Goal: Task Accomplishment & Management: Manage account settings

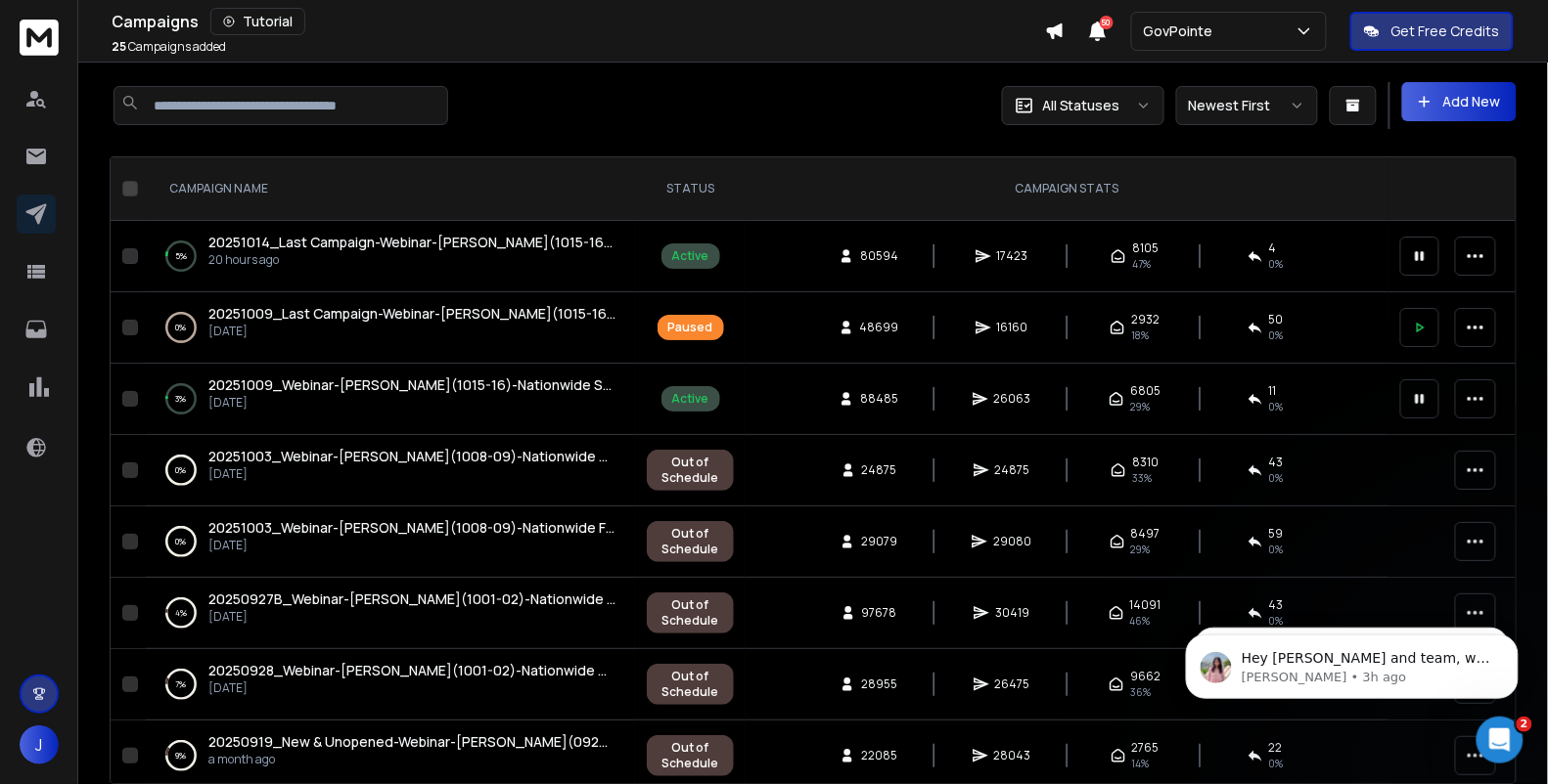
click at [722, 123] on div at bounding box center [461, 105] width 703 height 47
click at [42, 157] on icon at bounding box center [37, 157] width 20 height 16
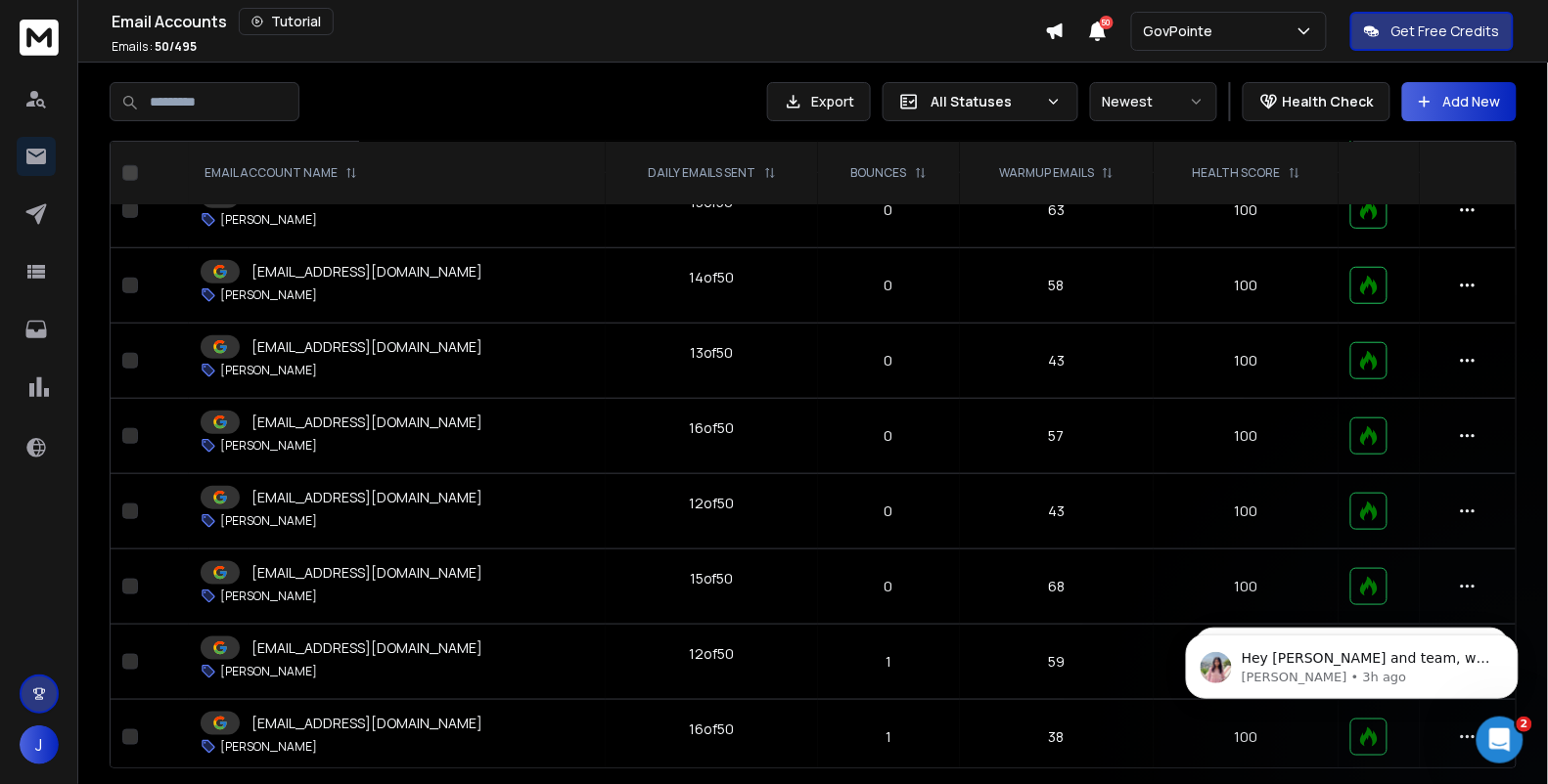
scroll to position [592, 0]
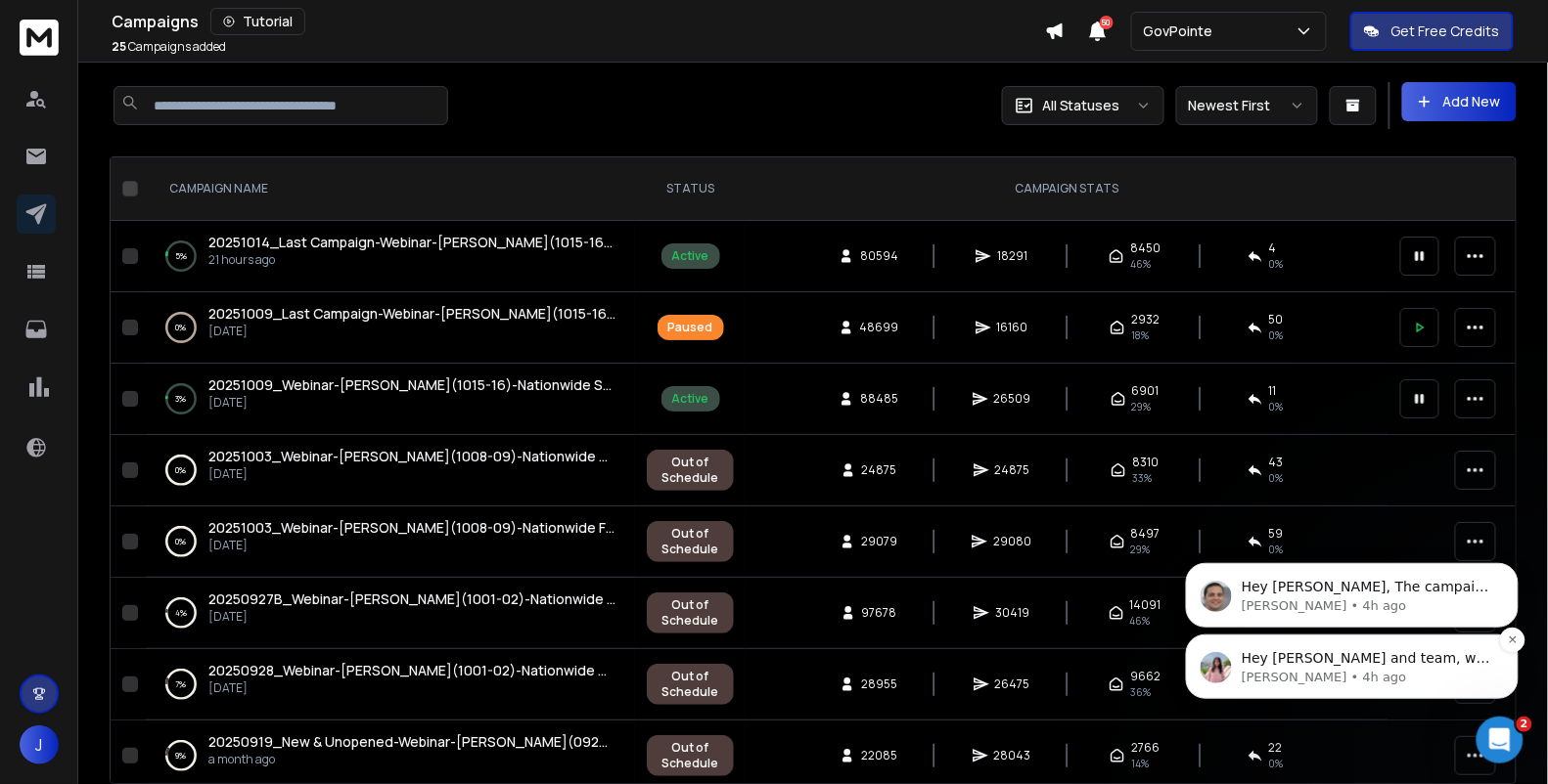
click at [1314, 658] on span "Hey [PERSON_NAME] and team, we are processing the refund for you, we want to cl…" at bounding box center [1364, 754] width 248 height 210
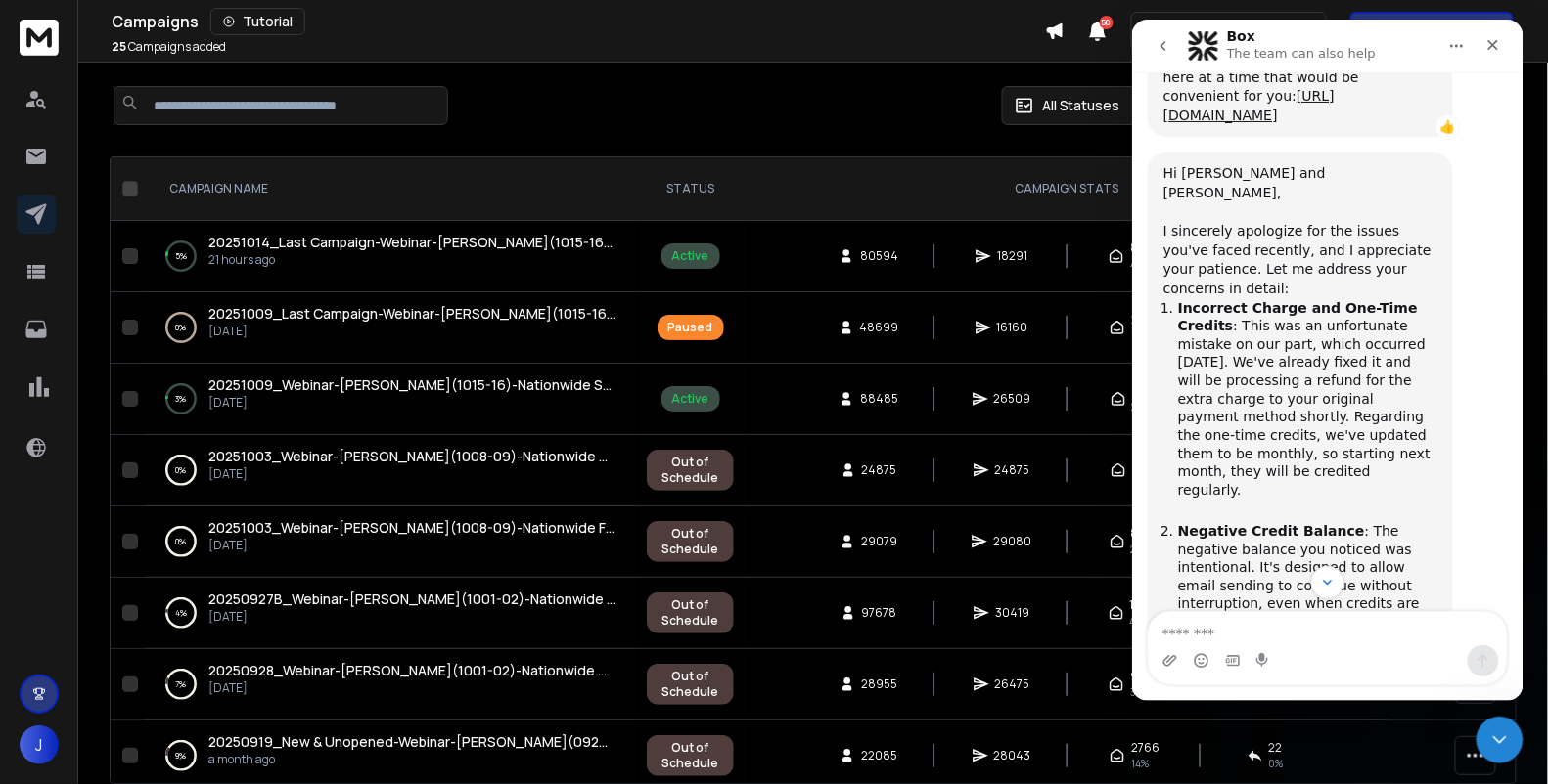
scroll to position [7422, 0]
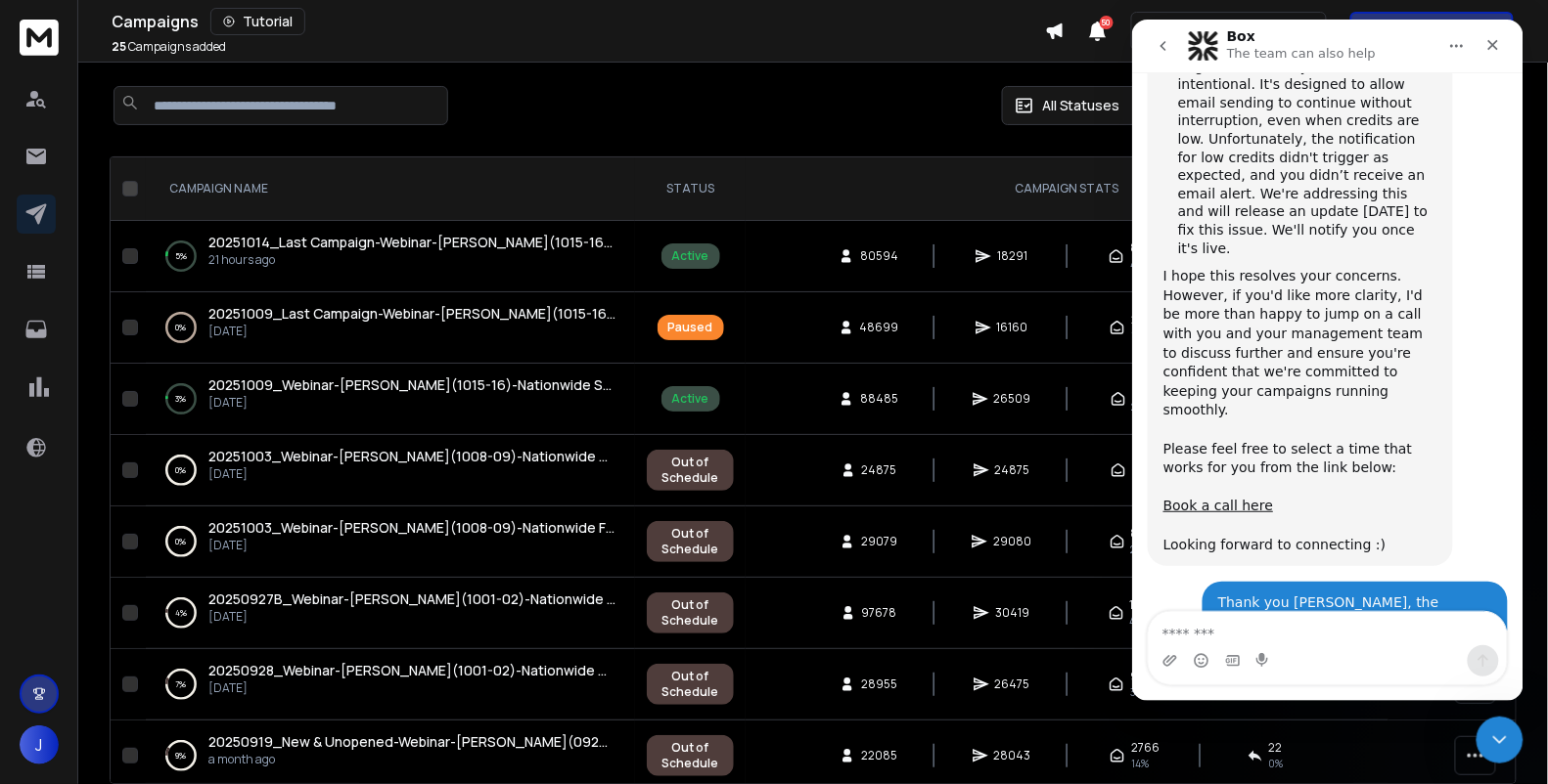
drag, startPoint x: 1363, startPoint y: 555, endPoint x: 1156, endPoint y: 387, distance: 266.6
click at [34, 744] on span "J" at bounding box center [39, 744] width 39 height 39
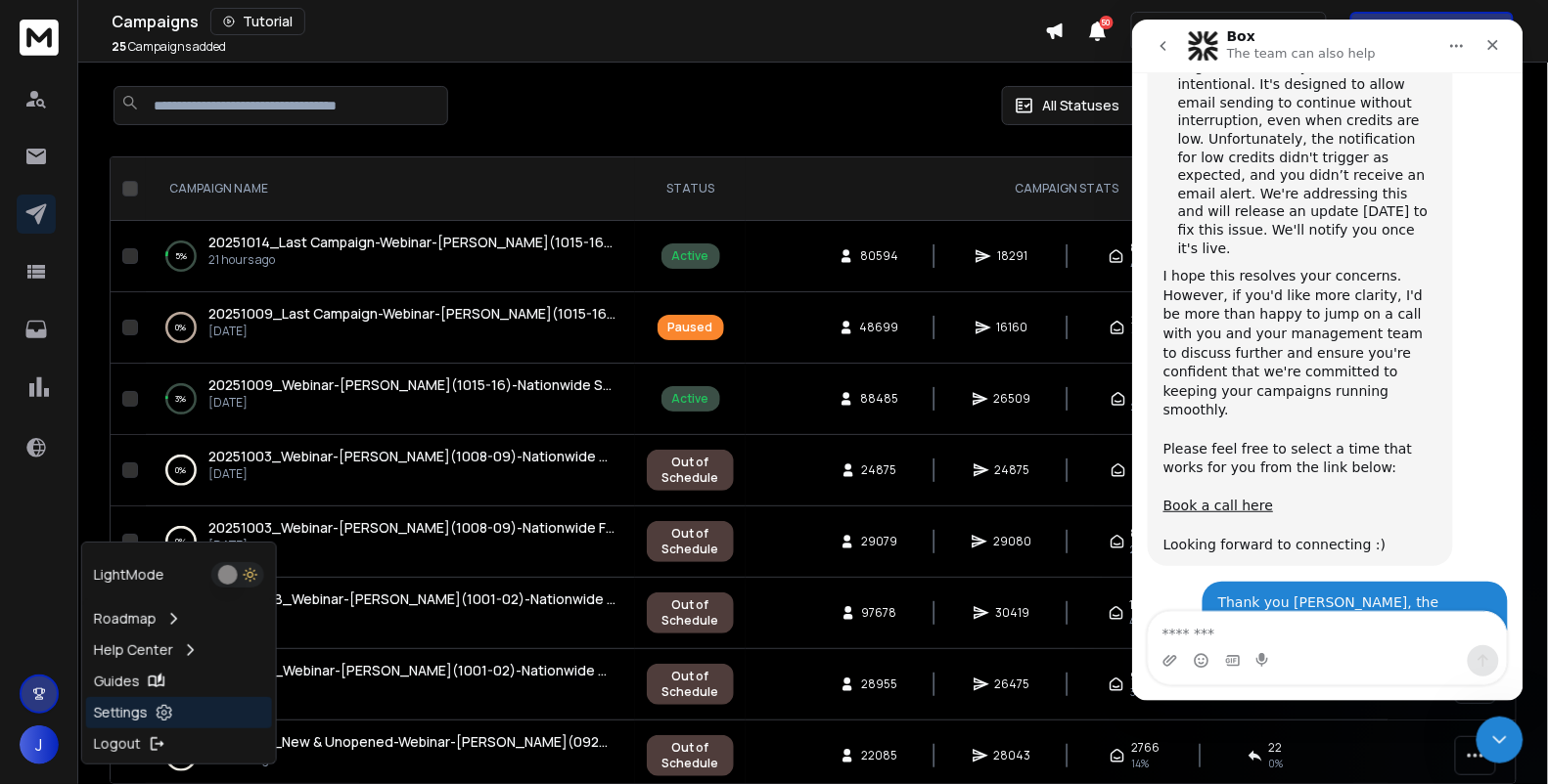
click at [104, 713] on p "Settings" at bounding box center [121, 713] width 54 height 20
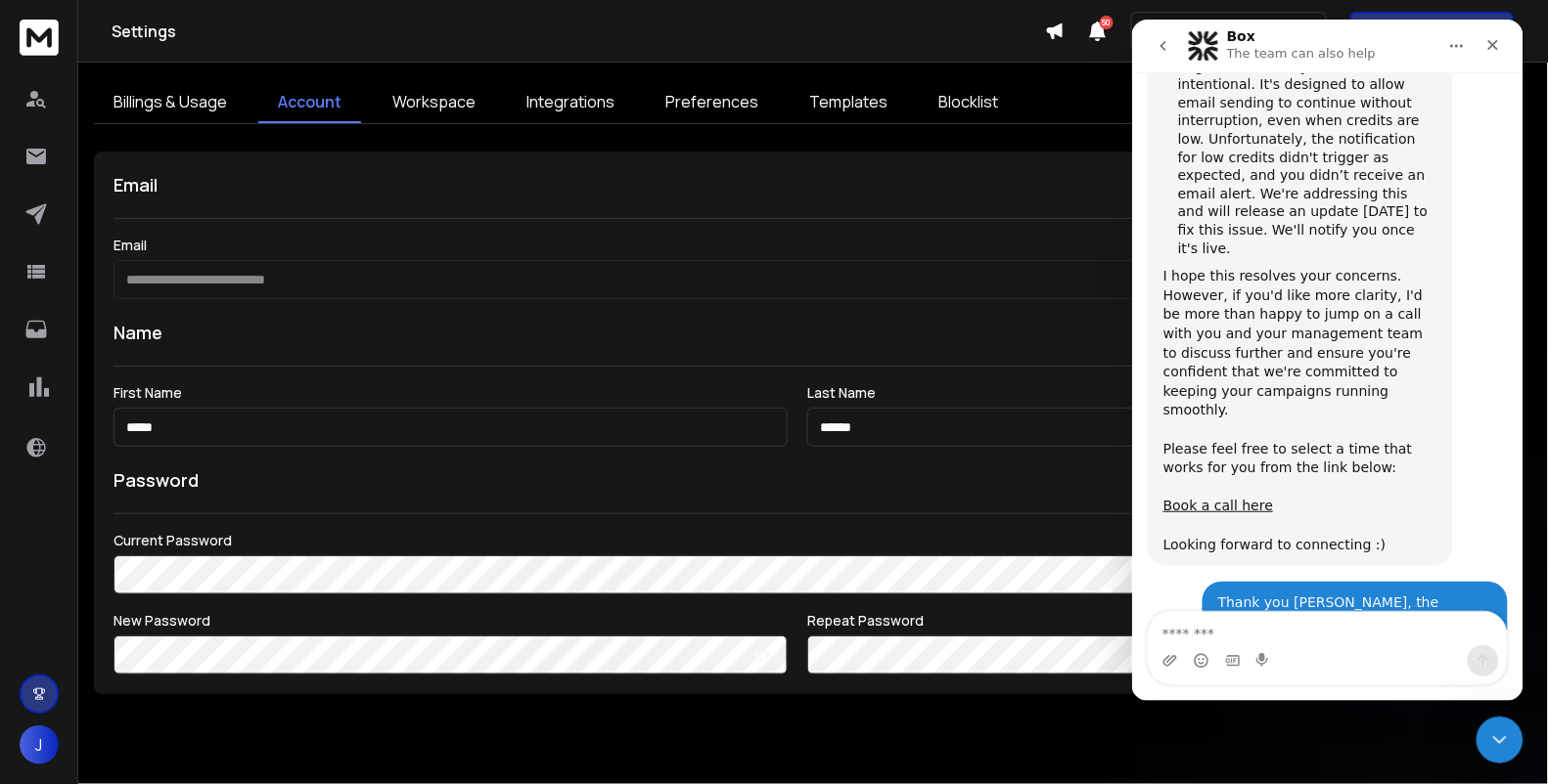
click at [147, 107] on link "Billings & Usage" at bounding box center [171, 102] width 153 height 41
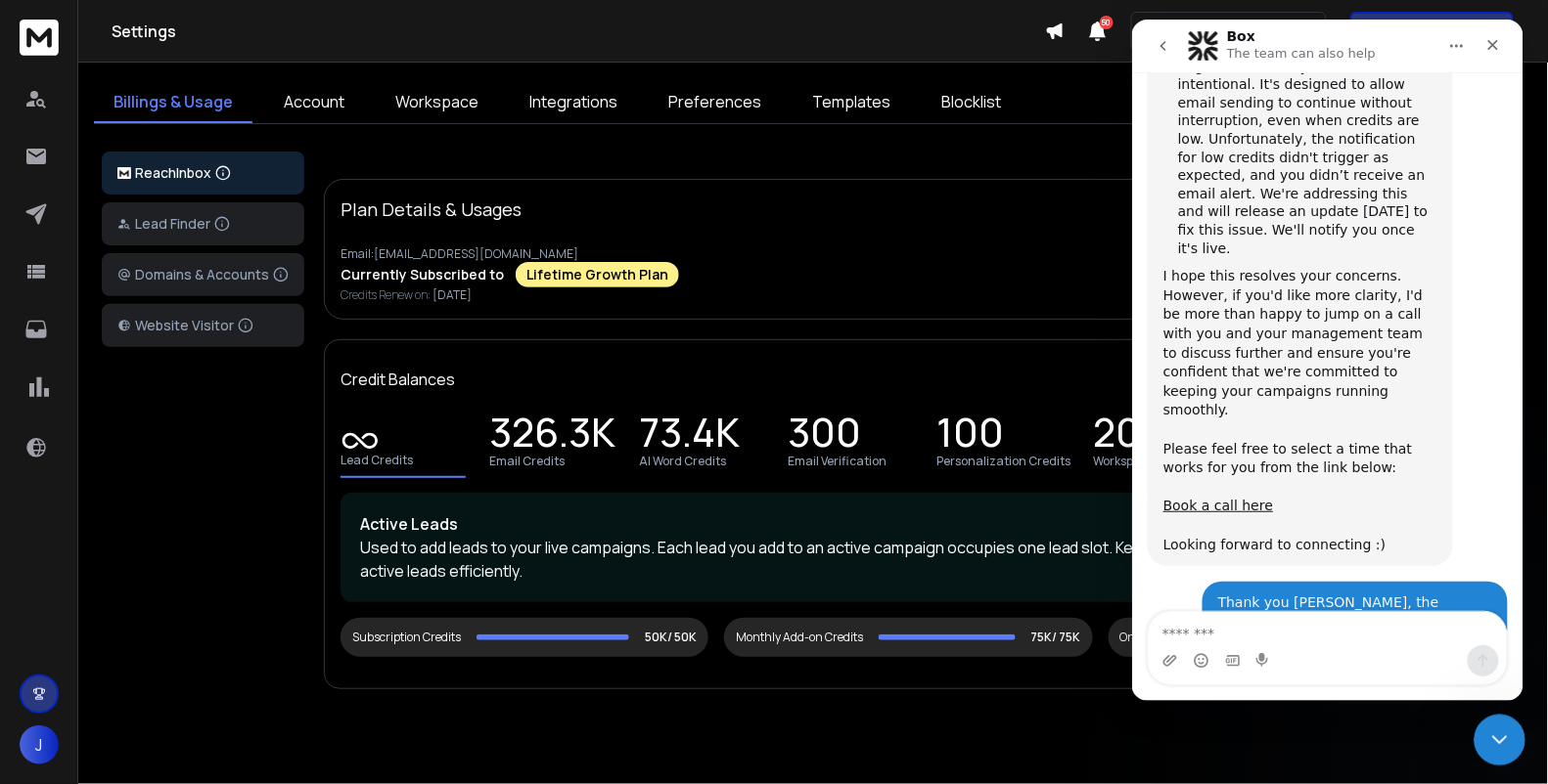
click at [1489, 729] on icon "Close Intercom Messenger" at bounding box center [1496, 737] width 24 height 24
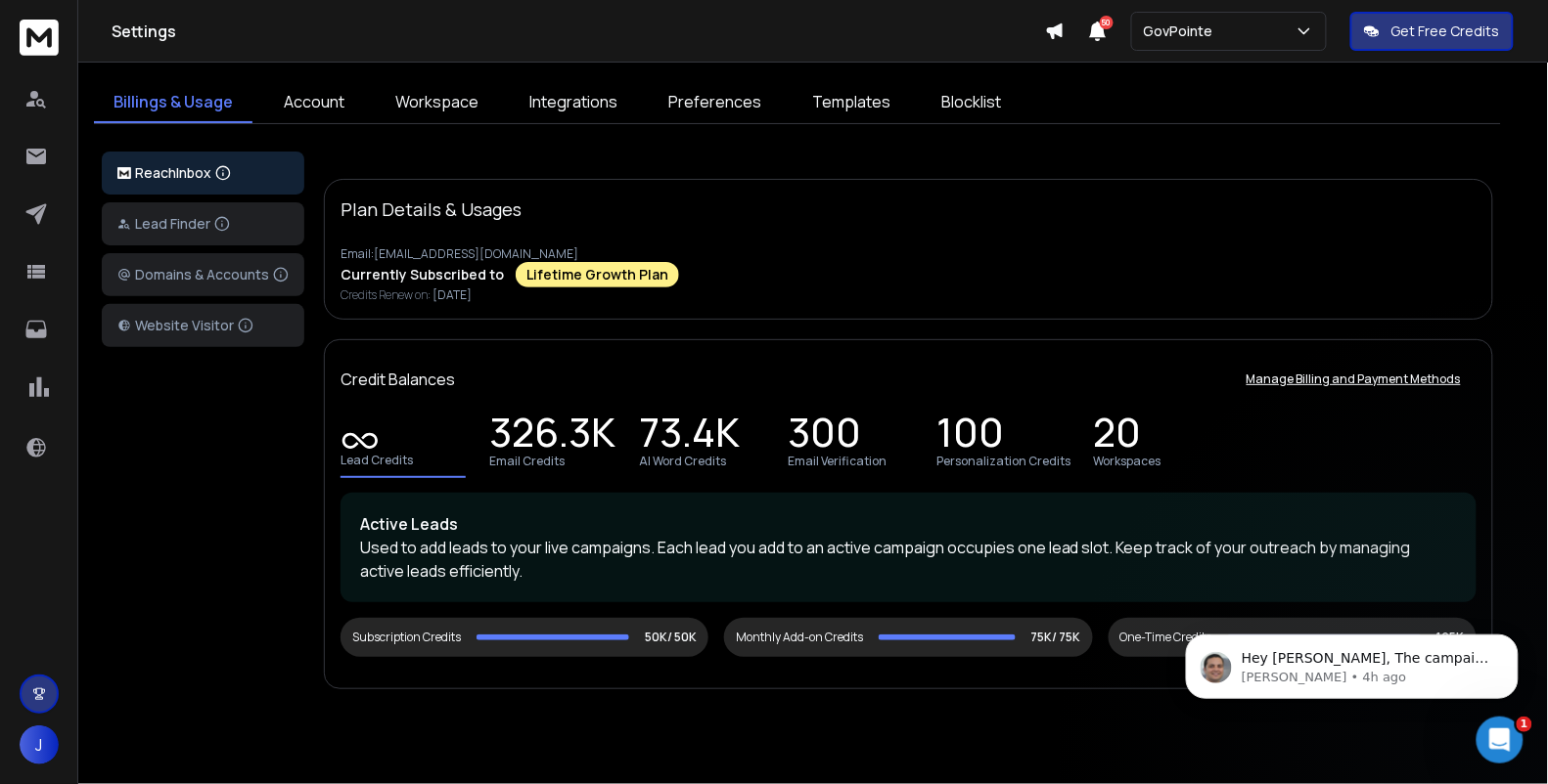
scroll to position [7422, 0]
click at [517, 450] on p "326.3K" at bounding box center [552, 437] width 126 height 28
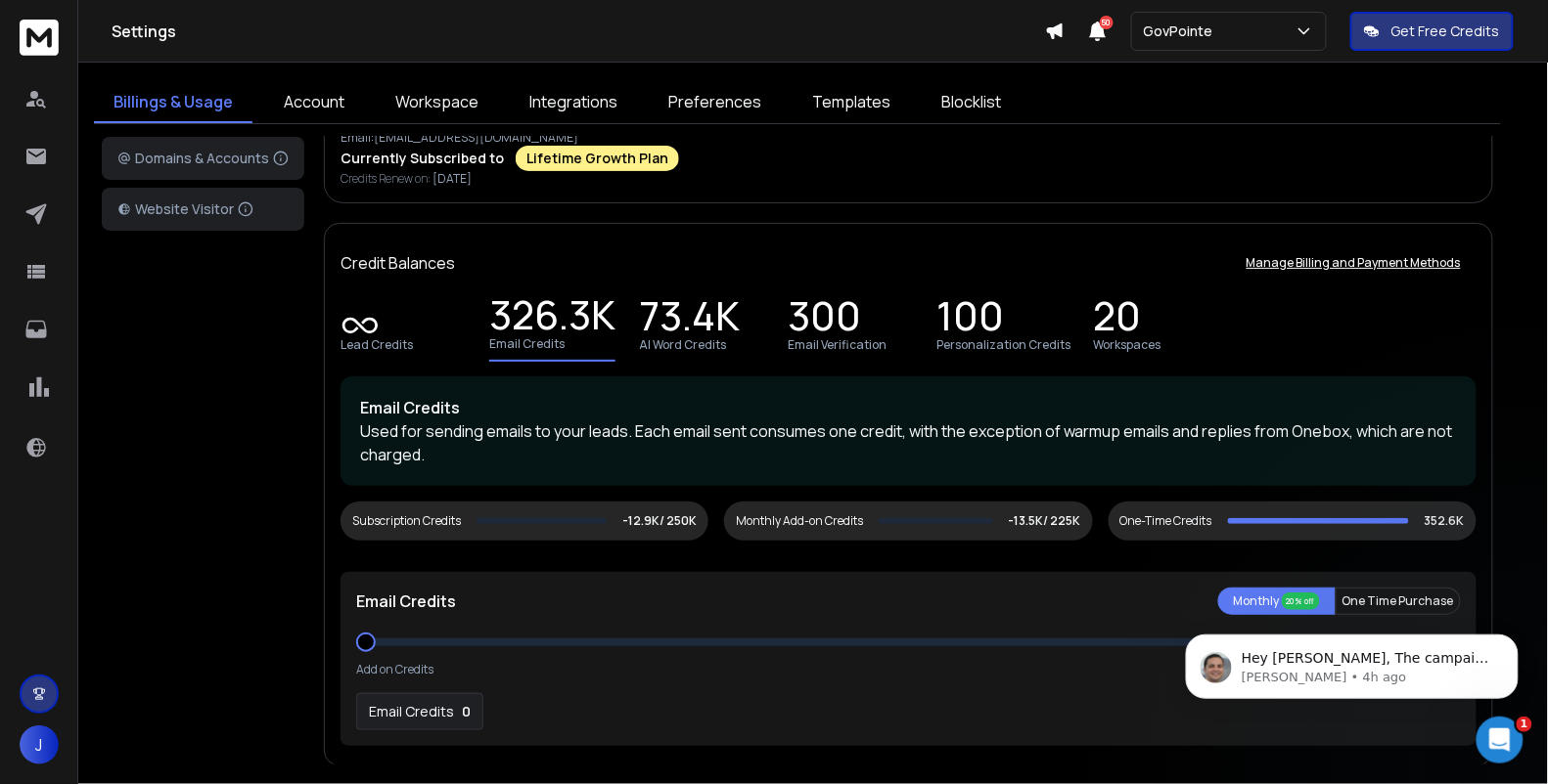
scroll to position [128, 0]
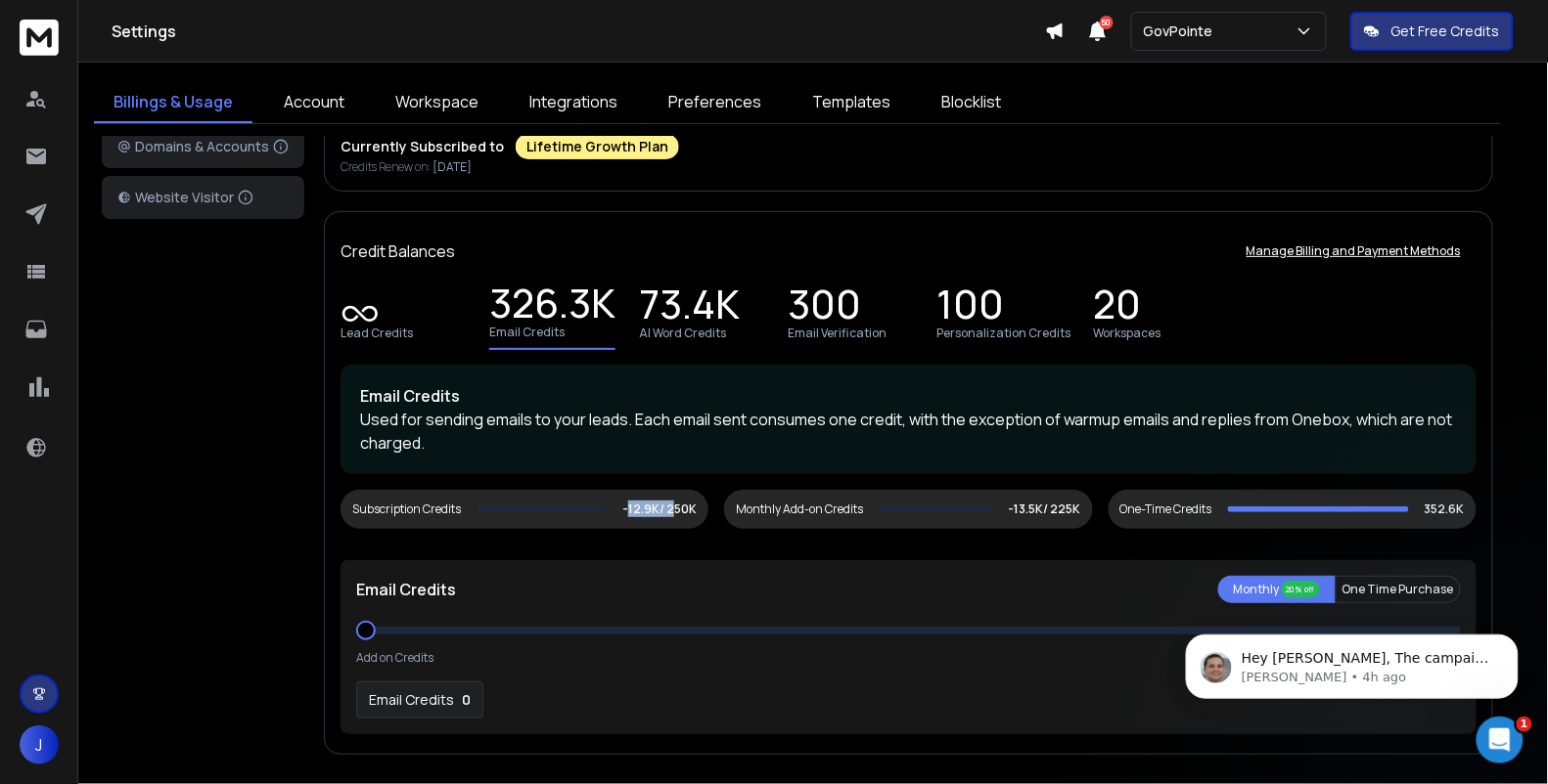
drag, startPoint x: 628, startPoint y: 511, endPoint x: 672, endPoint y: 510, distance: 44.0
click at [672, 510] on p "-12.9K/ 250K" at bounding box center [659, 509] width 74 height 16
click at [630, 514] on p "-12.9K/ 250K" at bounding box center [659, 509] width 74 height 16
drag, startPoint x: 623, startPoint y: 513, endPoint x: 692, endPoint y: 508, distance: 69.2
click at [692, 508] on p "-12.9K/ 250K" at bounding box center [659, 509] width 74 height 16
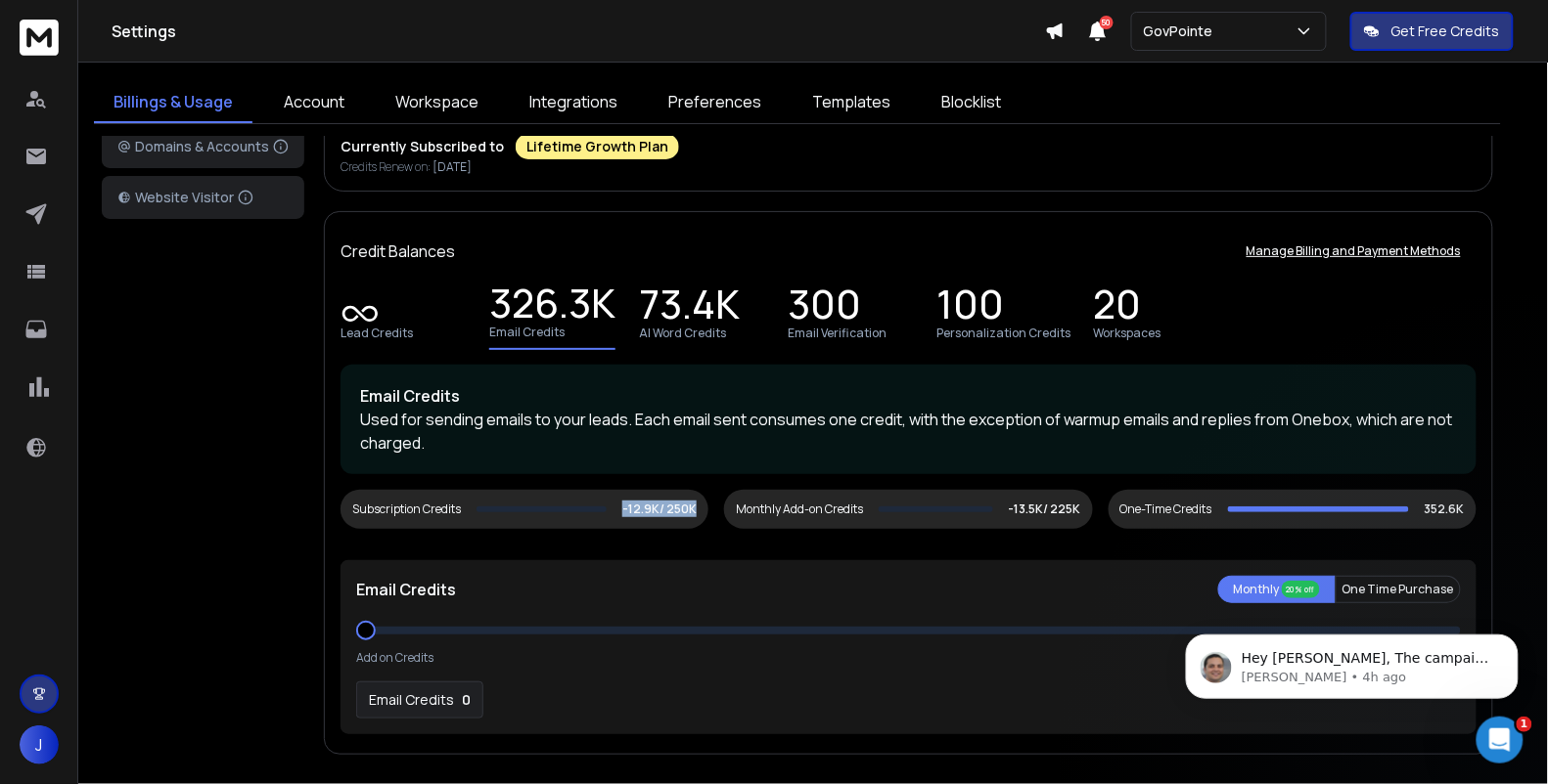
click at [683, 510] on p "-12.9K/ 250K" at bounding box center [659, 509] width 74 height 16
drag, startPoint x: 691, startPoint y: 512, endPoint x: 535, endPoint y: 520, distance: 156.2
click at [649, 510] on p "-12.9K/ 250K" at bounding box center [659, 509] width 74 height 16
click at [873, 512] on div "Monthly Add-on Credits -13.5K/ 225K" at bounding box center [908, 509] width 367 height 39
drag, startPoint x: 1075, startPoint y: 507, endPoint x: 1005, endPoint y: 504, distance: 70.1
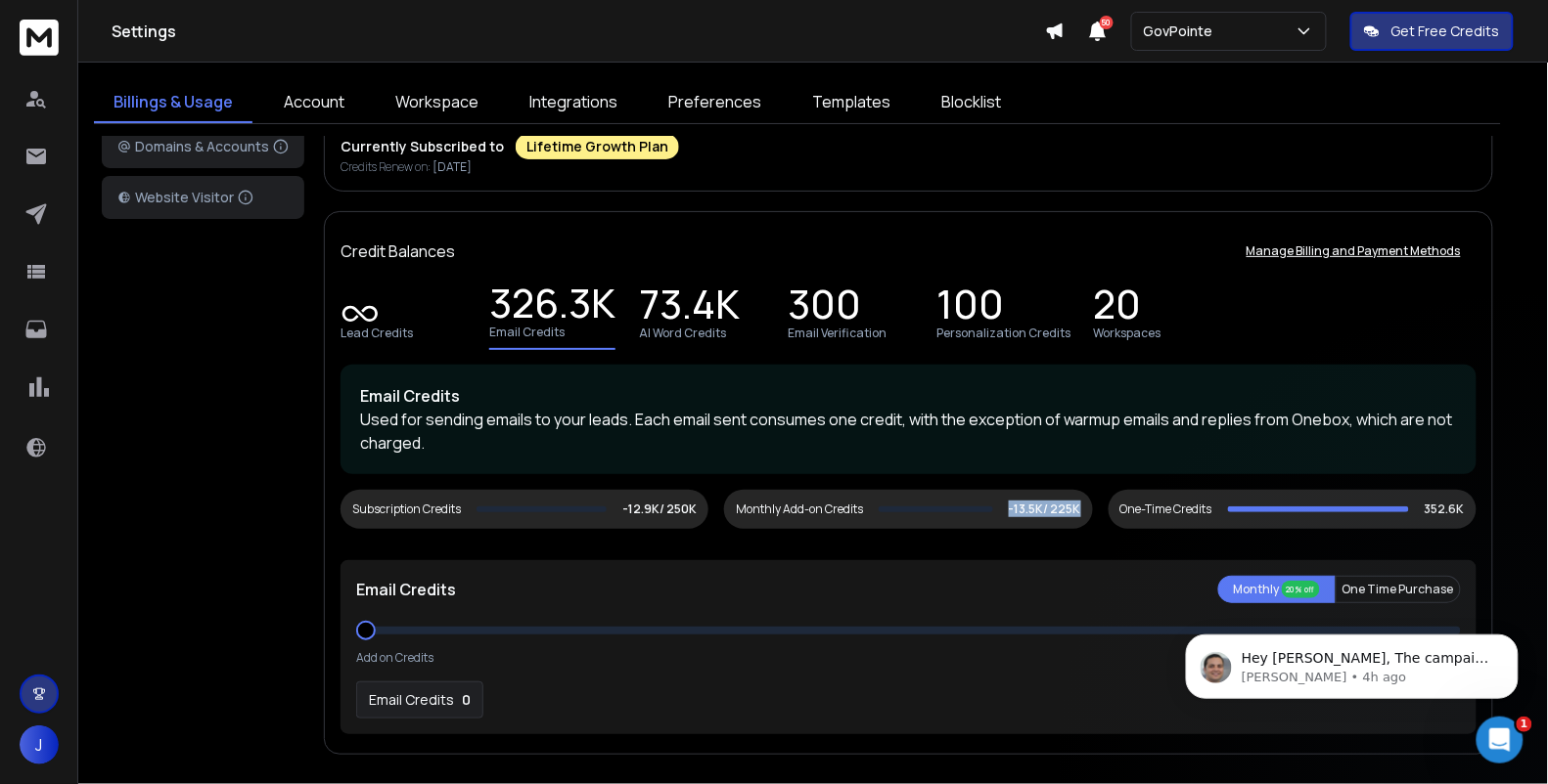
click at [1005, 504] on div "Monthly Add-on Credits -13.5K/ 225K" at bounding box center [908, 509] width 367 height 39
click at [1054, 511] on p "-13.5K/ 225K" at bounding box center [1045, 509] width 72 height 16
click at [849, 517] on div "Monthly Add-on Credits -13.5K/ 225K" at bounding box center [908, 509] width 367 height 39
drag, startPoint x: 1423, startPoint y: 511, endPoint x: 1463, endPoint y: 506, distance: 40.3
click at [1463, 506] on div "One-Time Credits 352.6K" at bounding box center [1292, 509] width 367 height 39
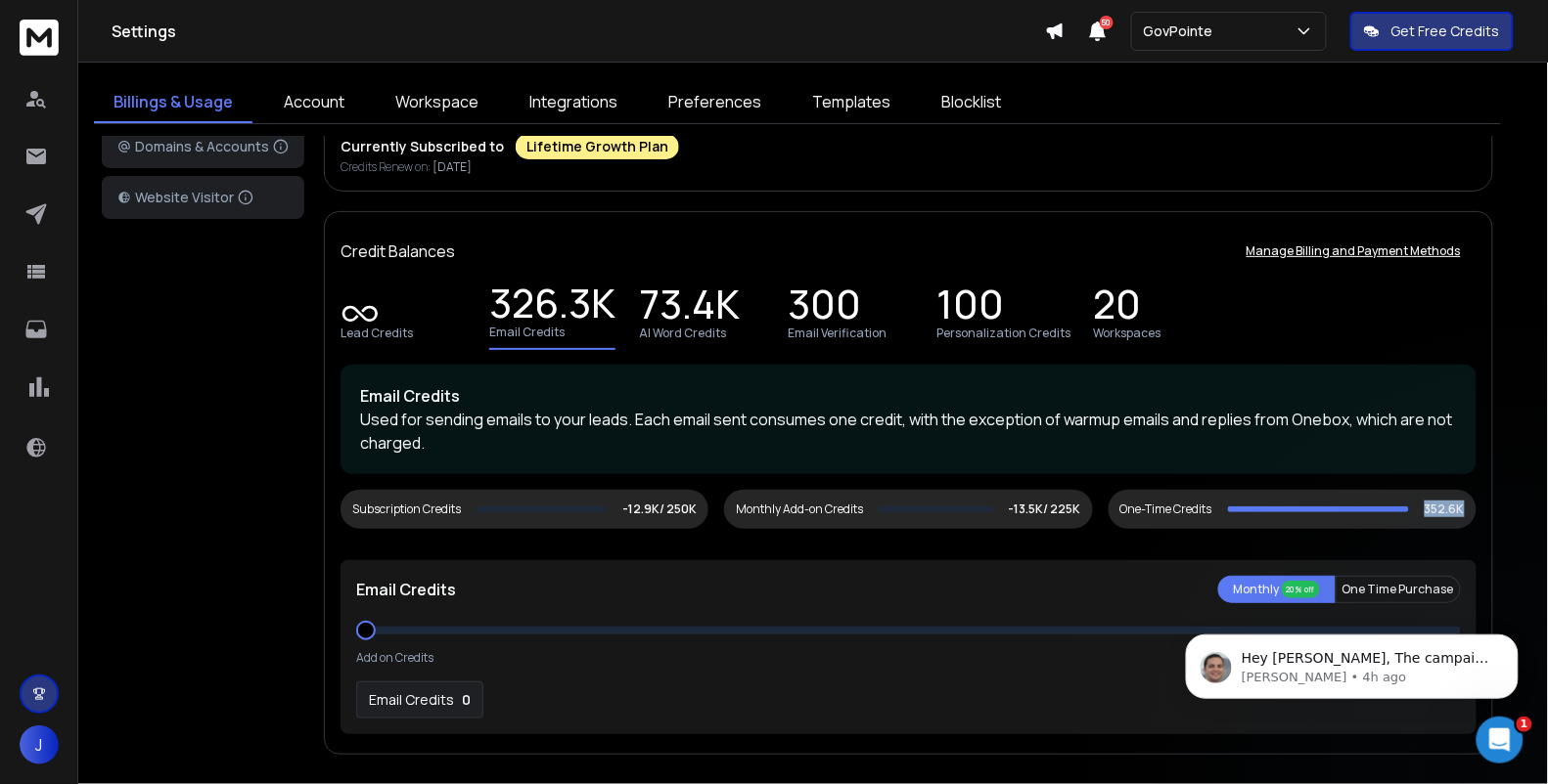
click at [1448, 509] on p "352.6K" at bounding box center [1445, 509] width 40 height 16
drag, startPoint x: 1457, startPoint y: 508, endPoint x: 1274, endPoint y: 512, distance: 183.0
click at [1371, 511] on div "One-Time Credits 352.6K" at bounding box center [1292, 509] width 367 height 39
drag, startPoint x: 1446, startPoint y: 510, endPoint x: 1202, endPoint y: 509, distance: 244.0
click at [1202, 509] on div "One-Time Credits 352.6K" at bounding box center [1292, 509] width 367 height 39
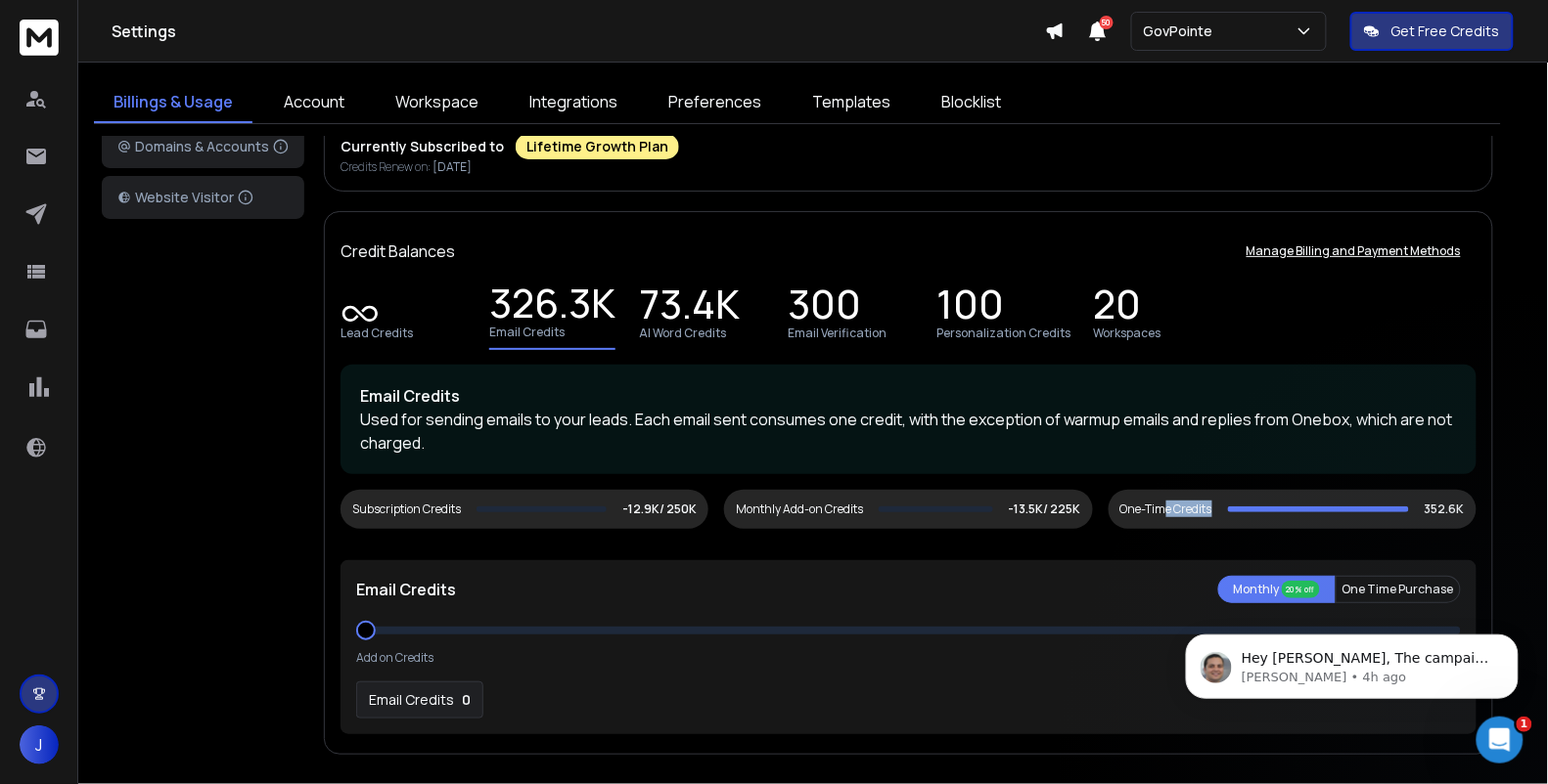
drag, startPoint x: 1184, startPoint y: 494, endPoint x: 1159, endPoint y: 513, distance: 31.4
click at [1159, 513] on div "One-Time Credits 352.6K" at bounding box center [1292, 509] width 367 height 39
drag, startPoint x: 827, startPoint y: 508, endPoint x: 845, endPoint y: 510, distance: 18.1
click at [841, 509] on div "Monthly Add-on Credits" at bounding box center [799, 509] width 127 height 16
drag, startPoint x: 749, startPoint y: 511, endPoint x: 869, endPoint y: 510, distance: 120.0
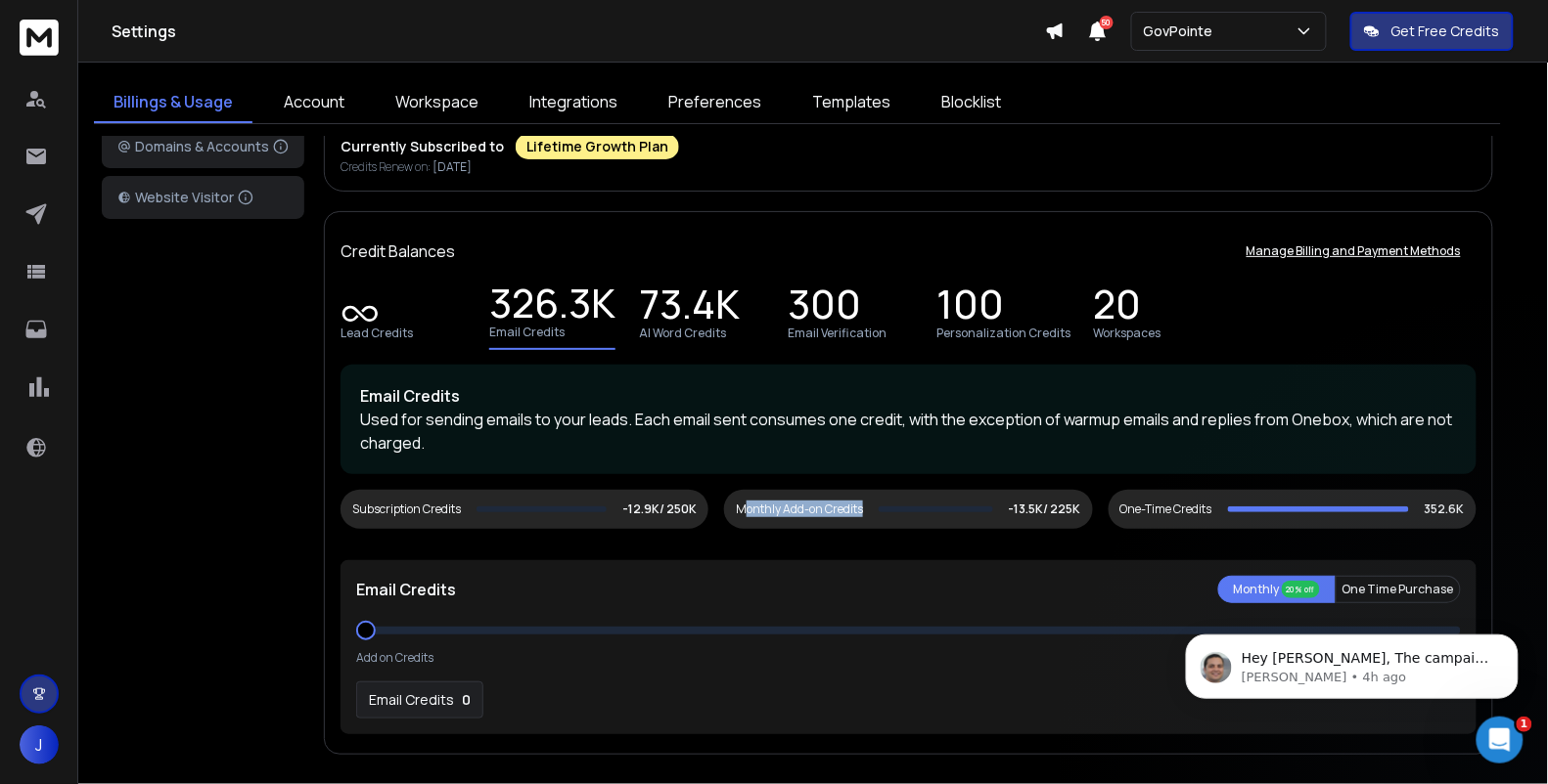
click at [869, 510] on div "Monthly Add-on Credits -13.5K/ 225K" at bounding box center [908, 509] width 367 height 39
click at [839, 508] on div "Monthly Add-on Credits" at bounding box center [799, 509] width 127 height 16
click at [1435, 509] on p "352.6K" at bounding box center [1445, 509] width 40 height 16
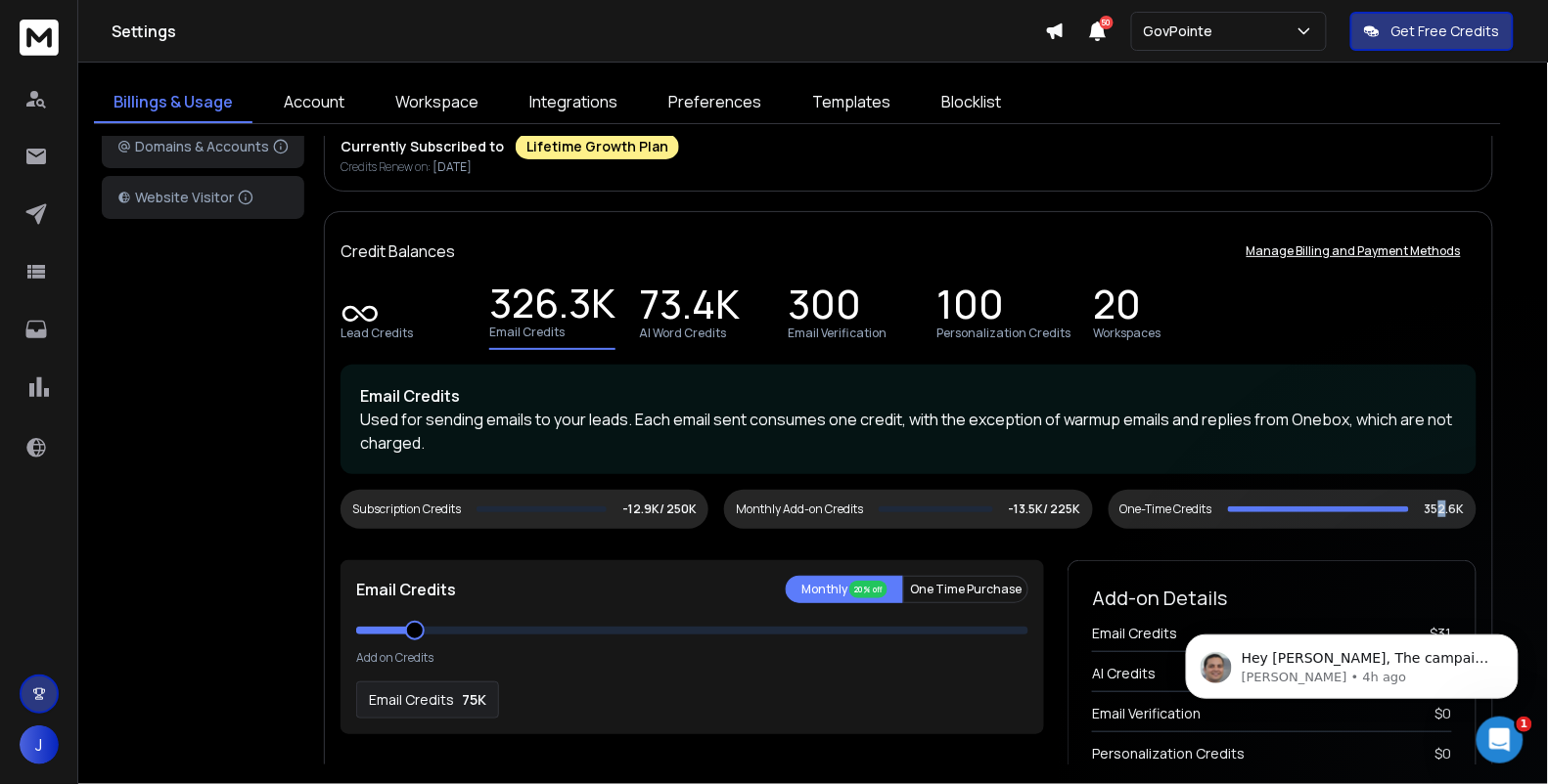
click at [418, 630] on span at bounding box center [415, 631] width 20 height 20
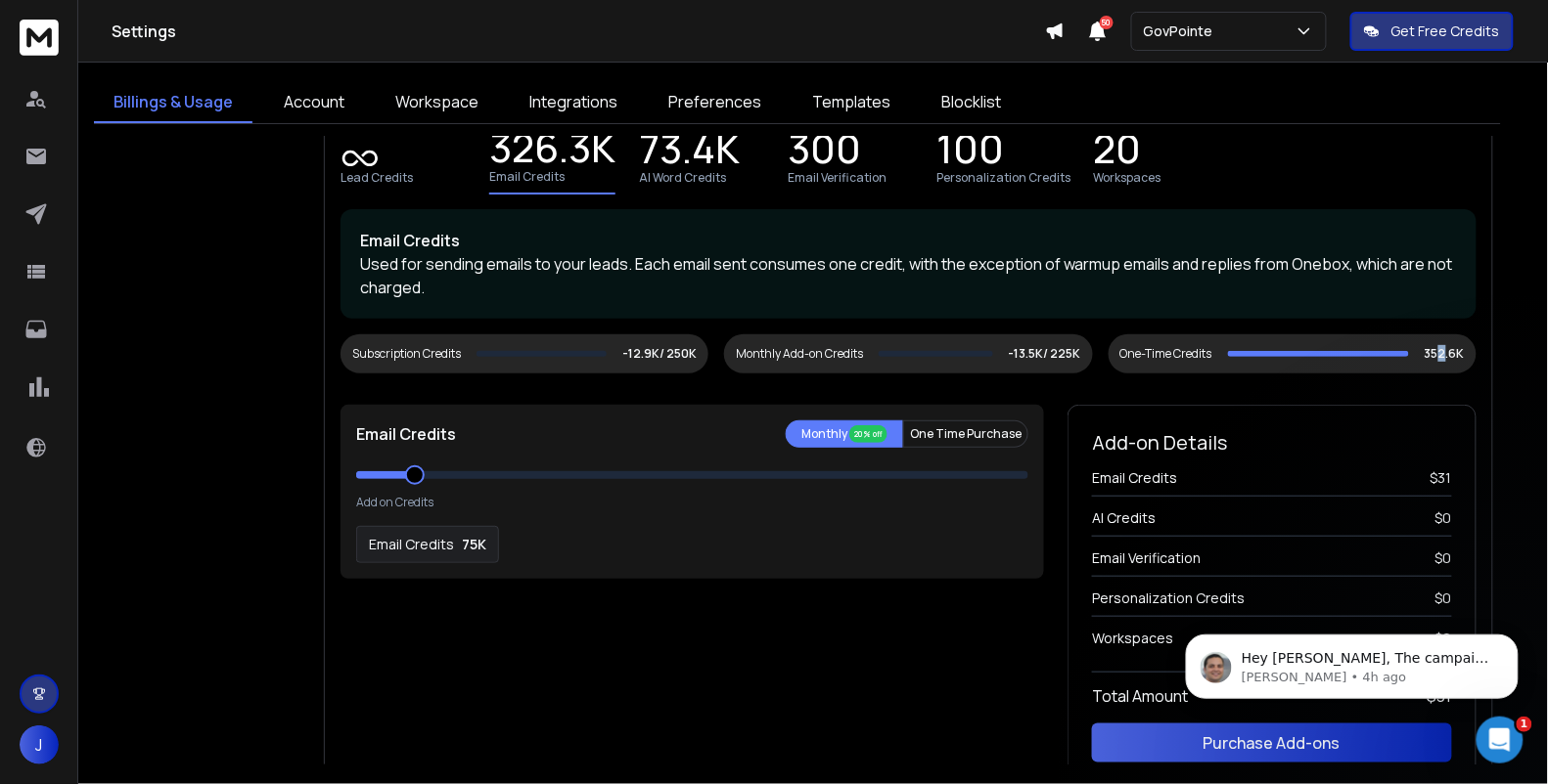
scroll to position [336, 0]
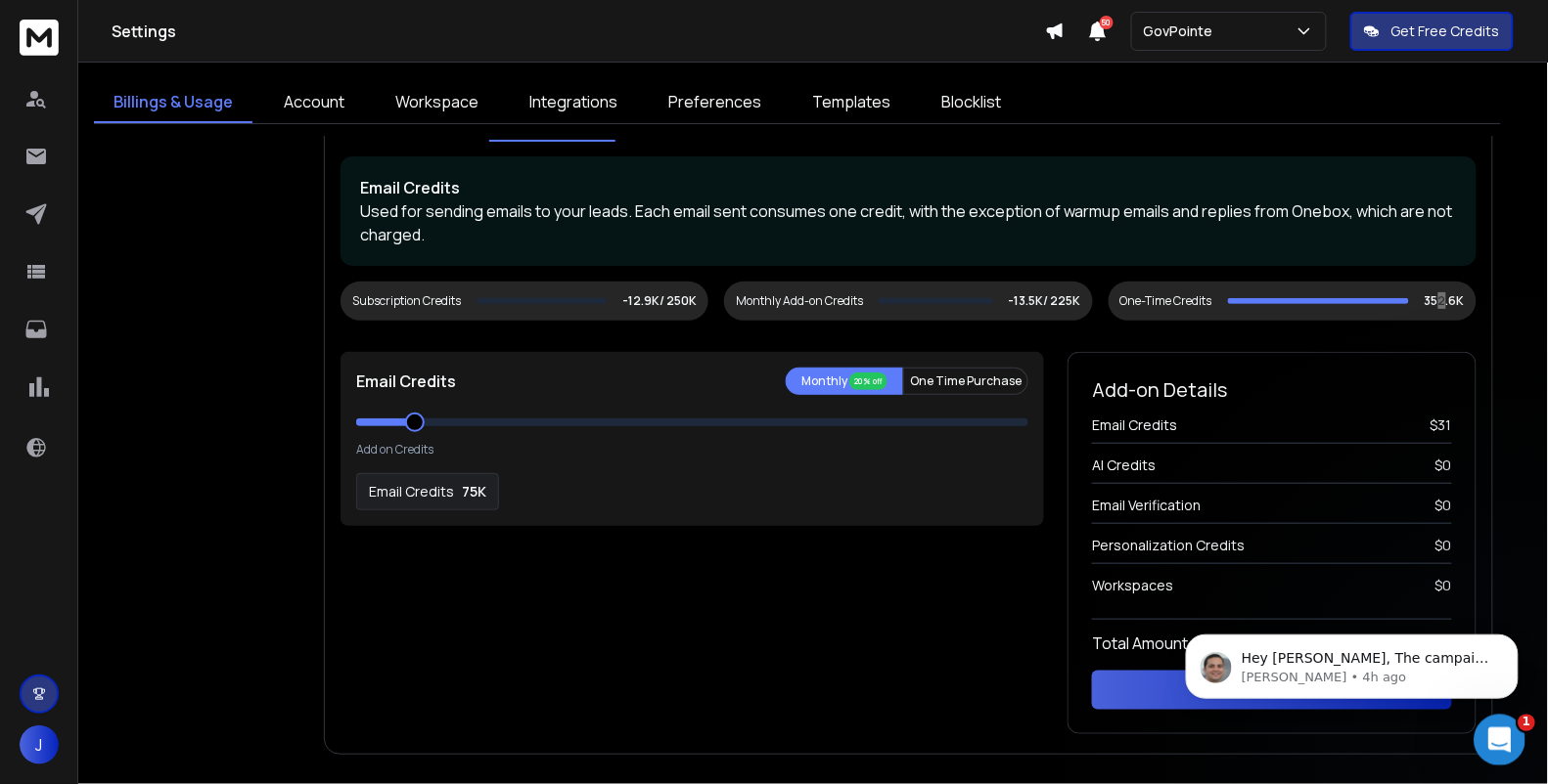
click at [1496, 746] on icon "Open Intercom Messenger" at bounding box center [1496, 737] width 33 height 33
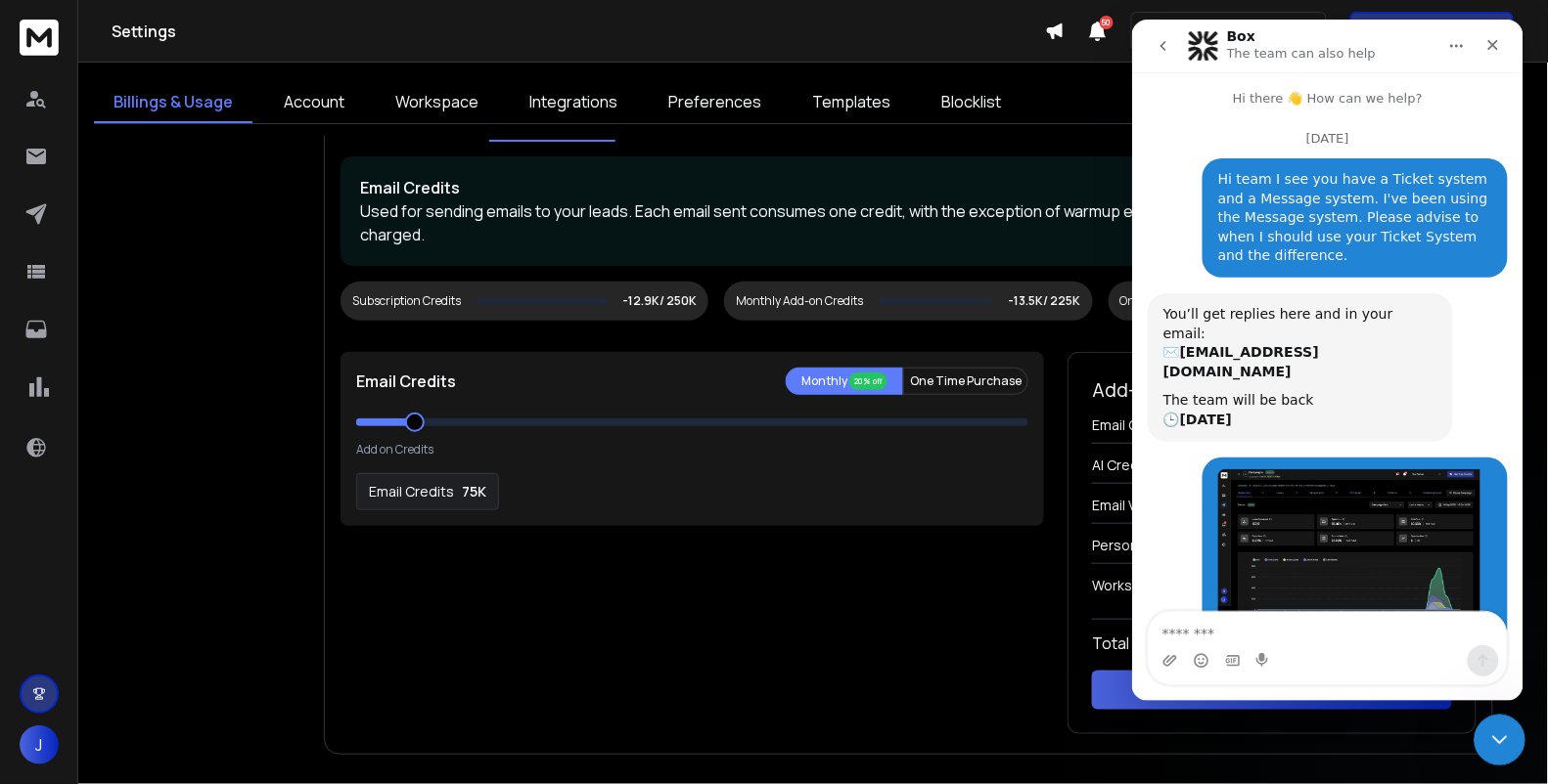
click at [1496, 748] on icon "Close Intercom Messenger" at bounding box center [1496, 737] width 24 height 24
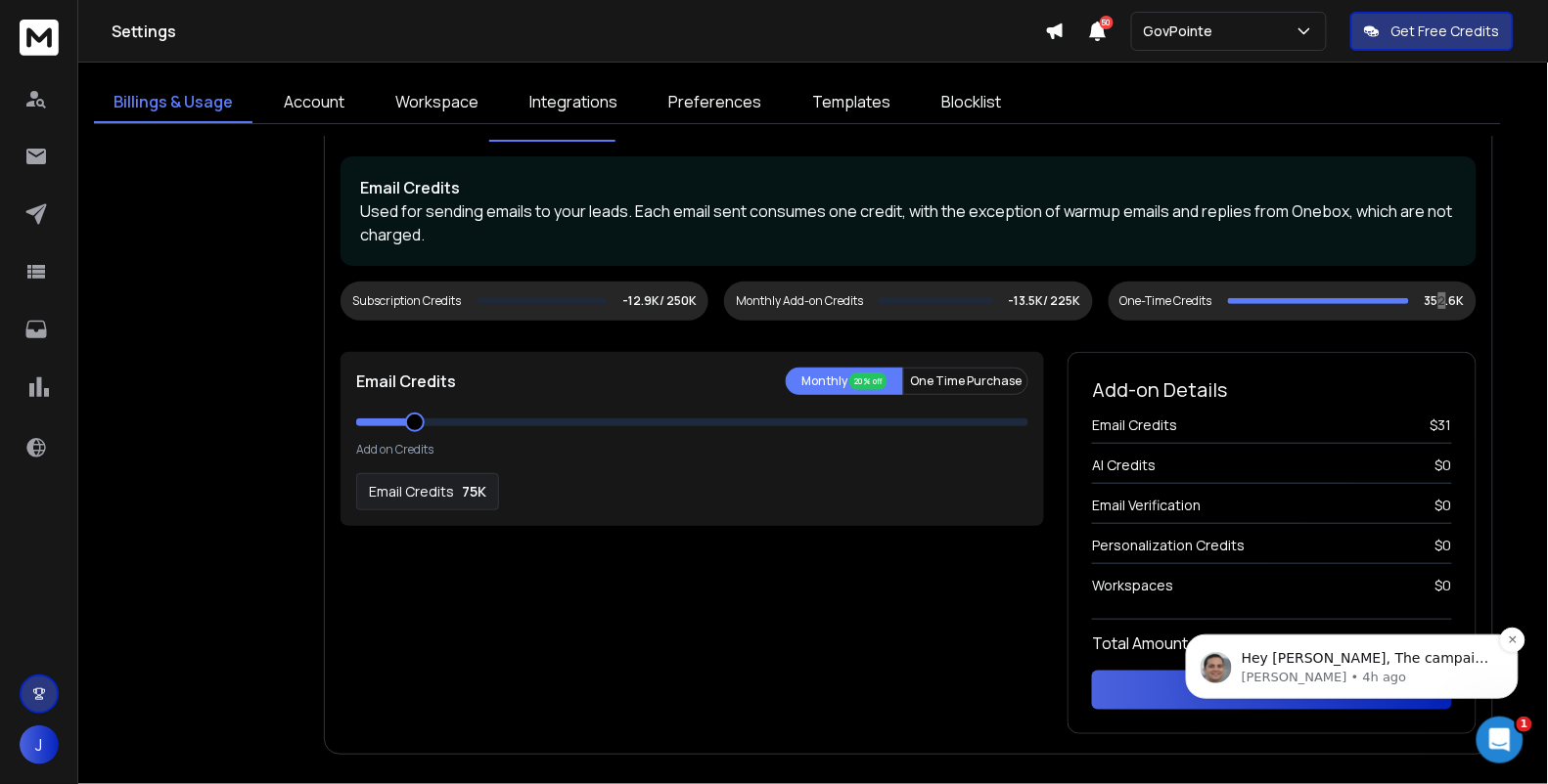
scroll to position [7046, 0]
click at [1514, 633] on icon "Dismiss notification" at bounding box center [1511, 638] width 11 height 11
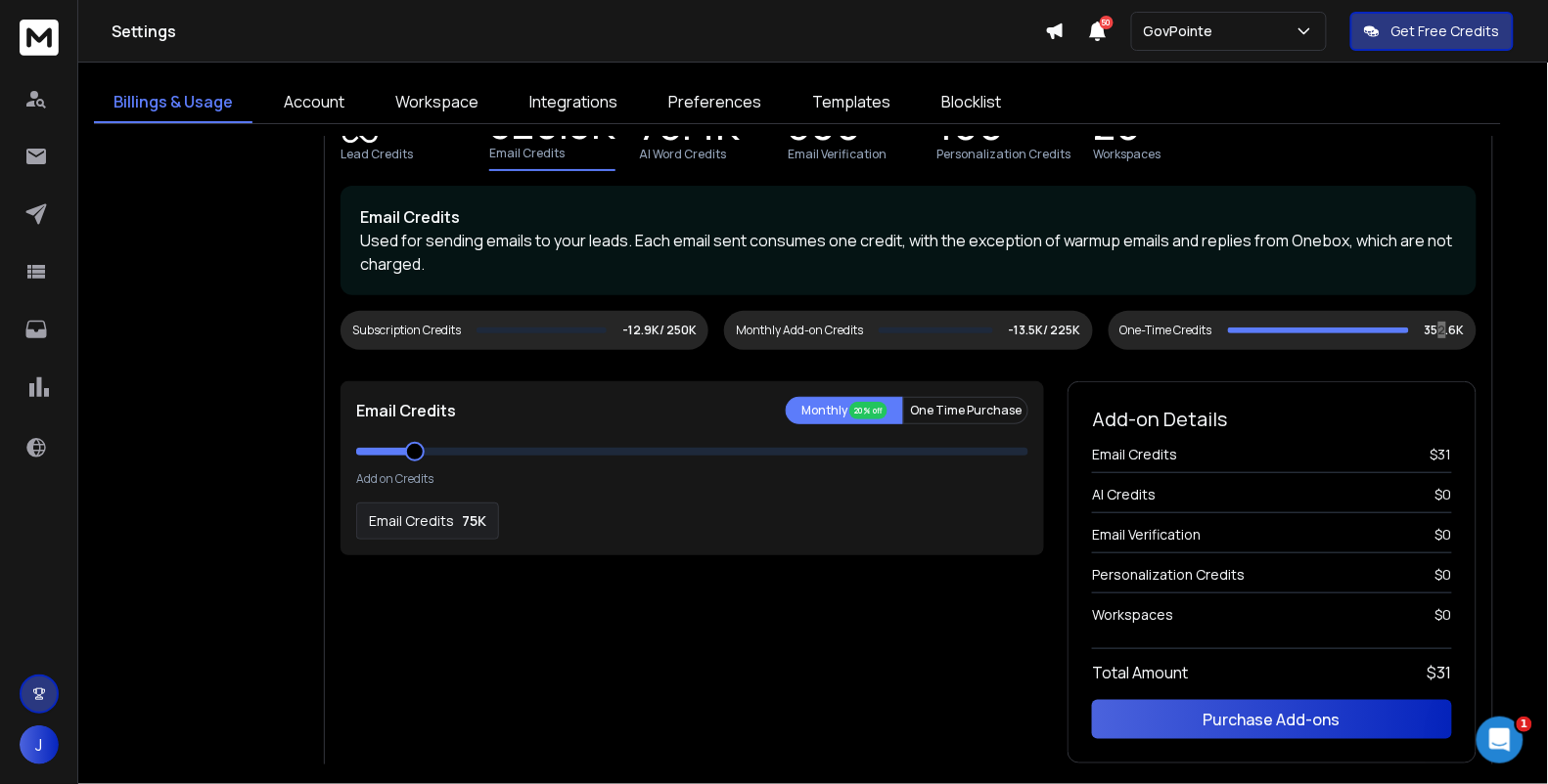
scroll to position [323, 0]
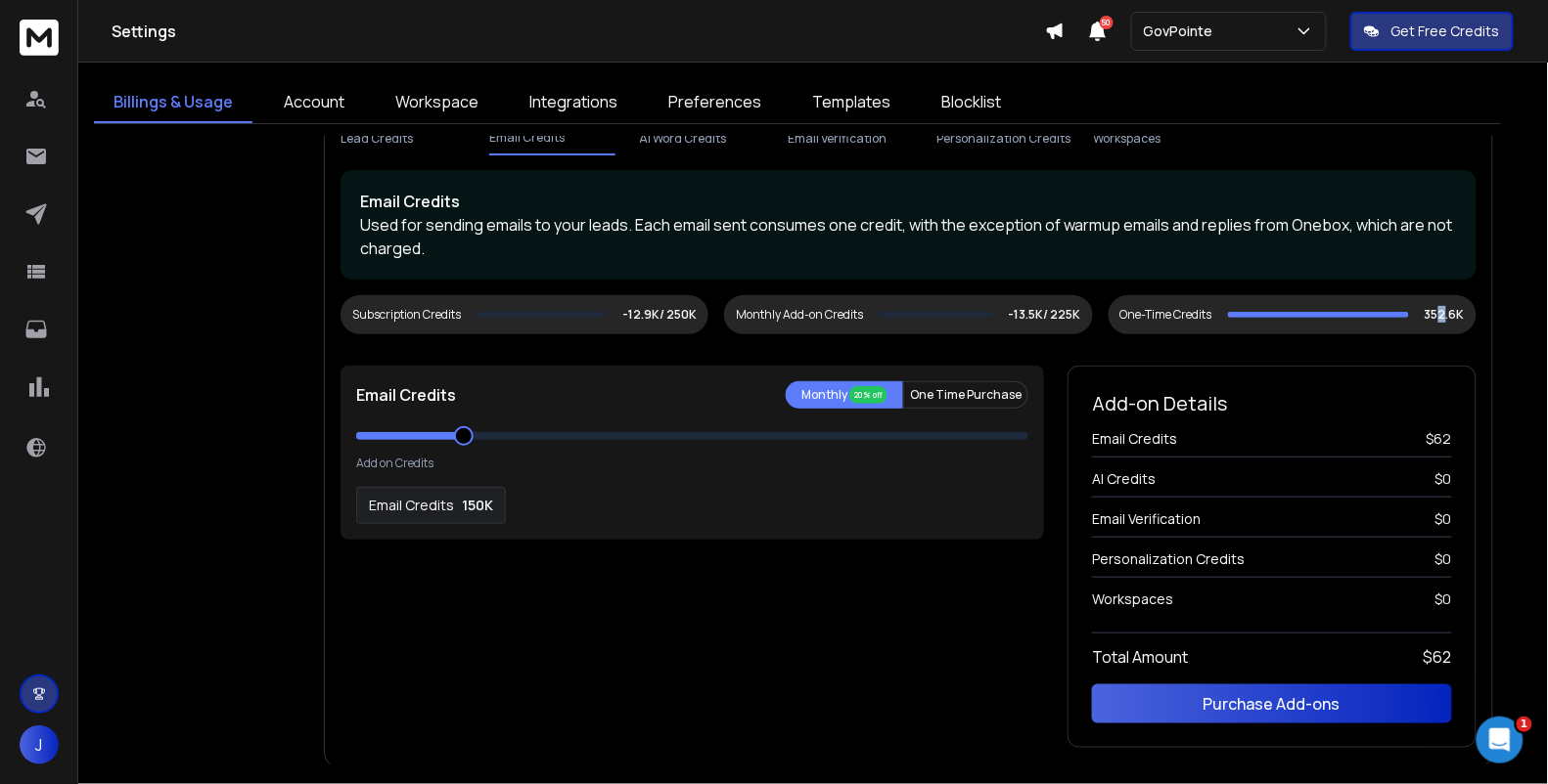
click at [484, 434] on span at bounding box center [692, 436] width 672 height 8
click at [522, 435] on span at bounding box center [512, 437] width 20 height 20
click at [516, 438] on span at bounding box center [512, 437] width 20 height 20
click at [1289, 702] on button "Purchase Add-ons" at bounding box center [1272, 704] width 360 height 39
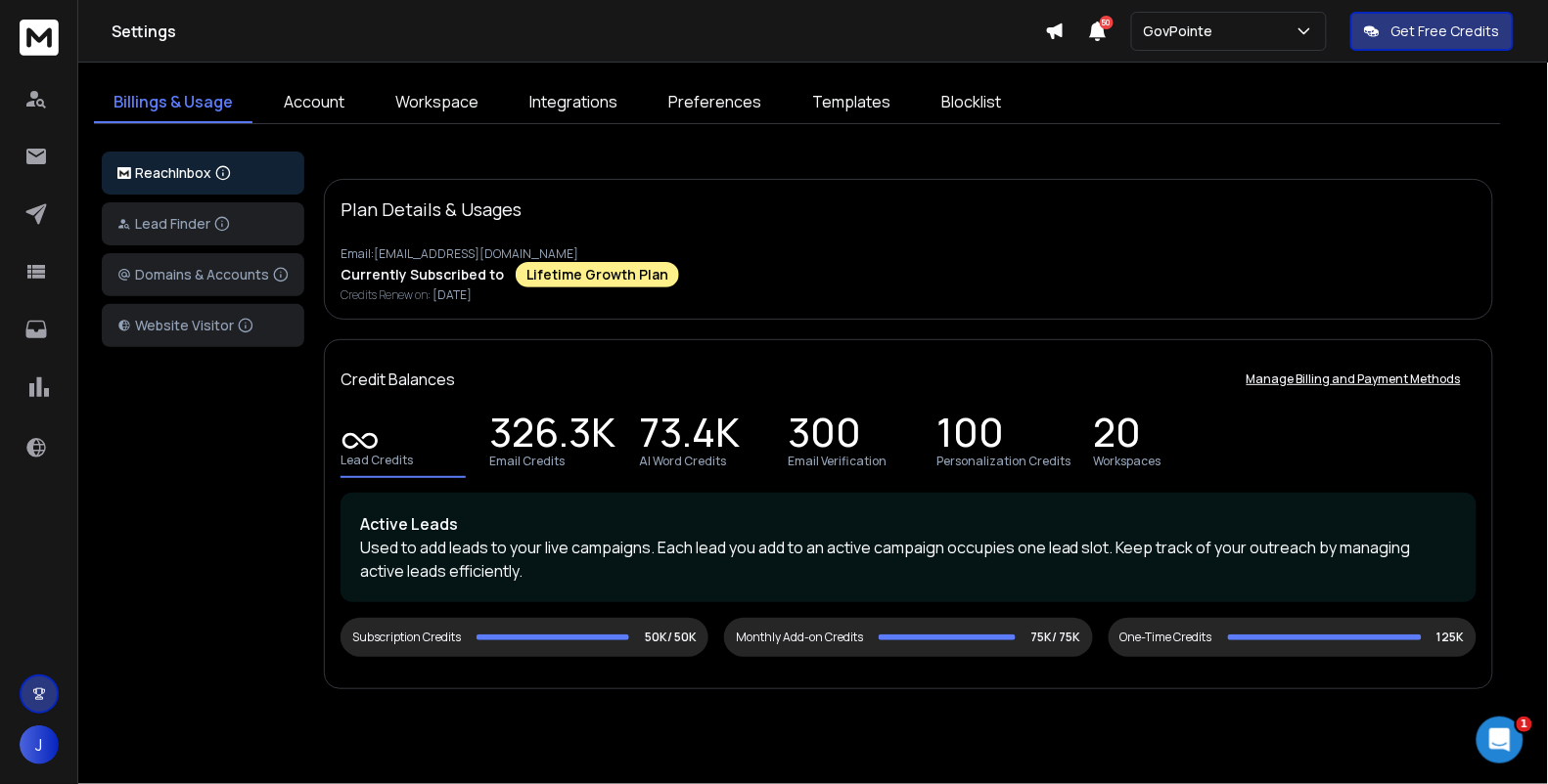
click at [542, 429] on p "326.3K" at bounding box center [552, 437] width 126 height 28
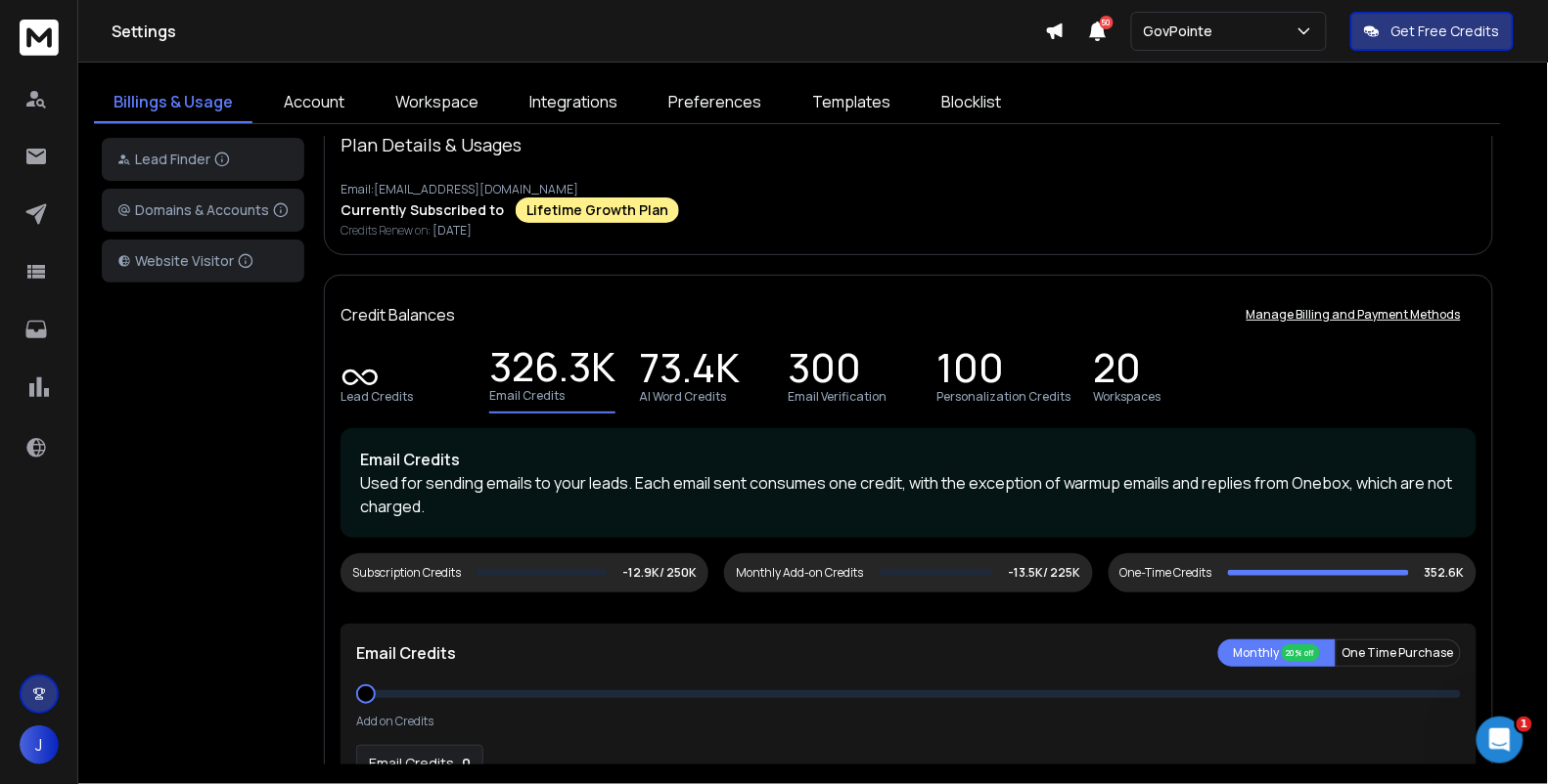
scroll to position [82, 0]
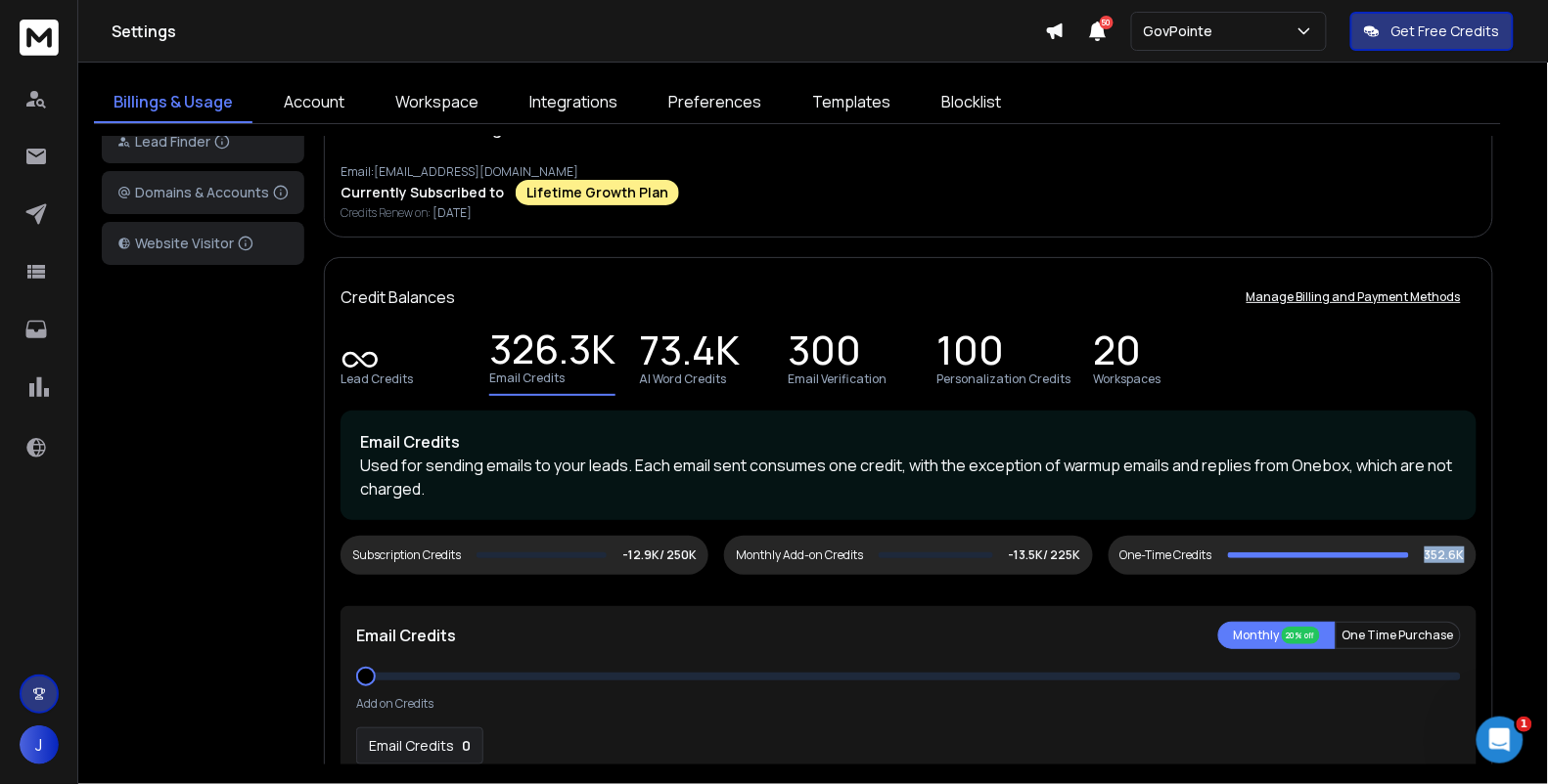
drag, startPoint x: 1418, startPoint y: 558, endPoint x: 1460, endPoint y: 555, distance: 42.1
click at [1460, 555] on div "One-Time Credits 352.6K" at bounding box center [1292, 555] width 367 height 39
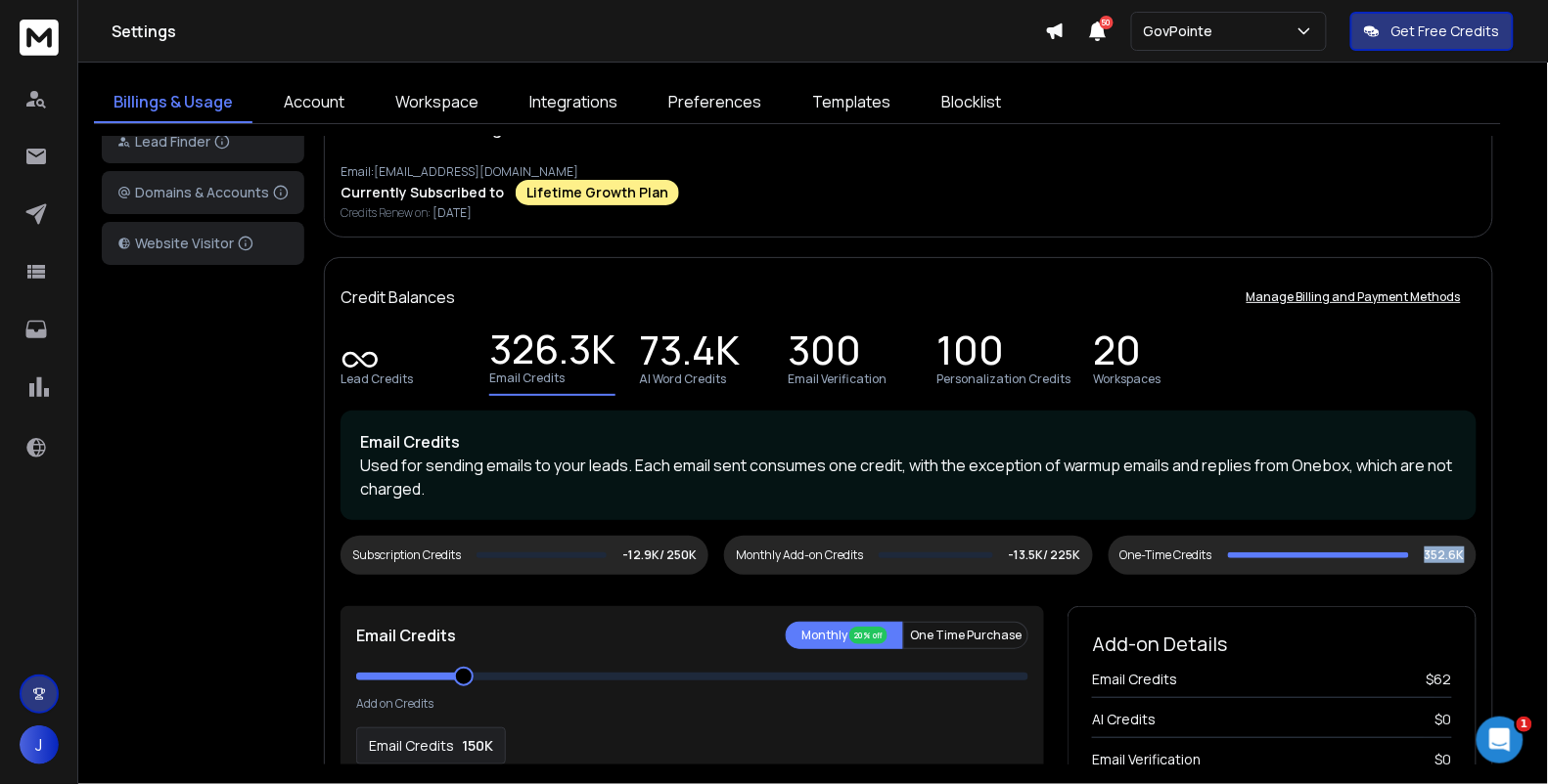
click at [474, 667] on span at bounding box center [464, 677] width 20 height 20
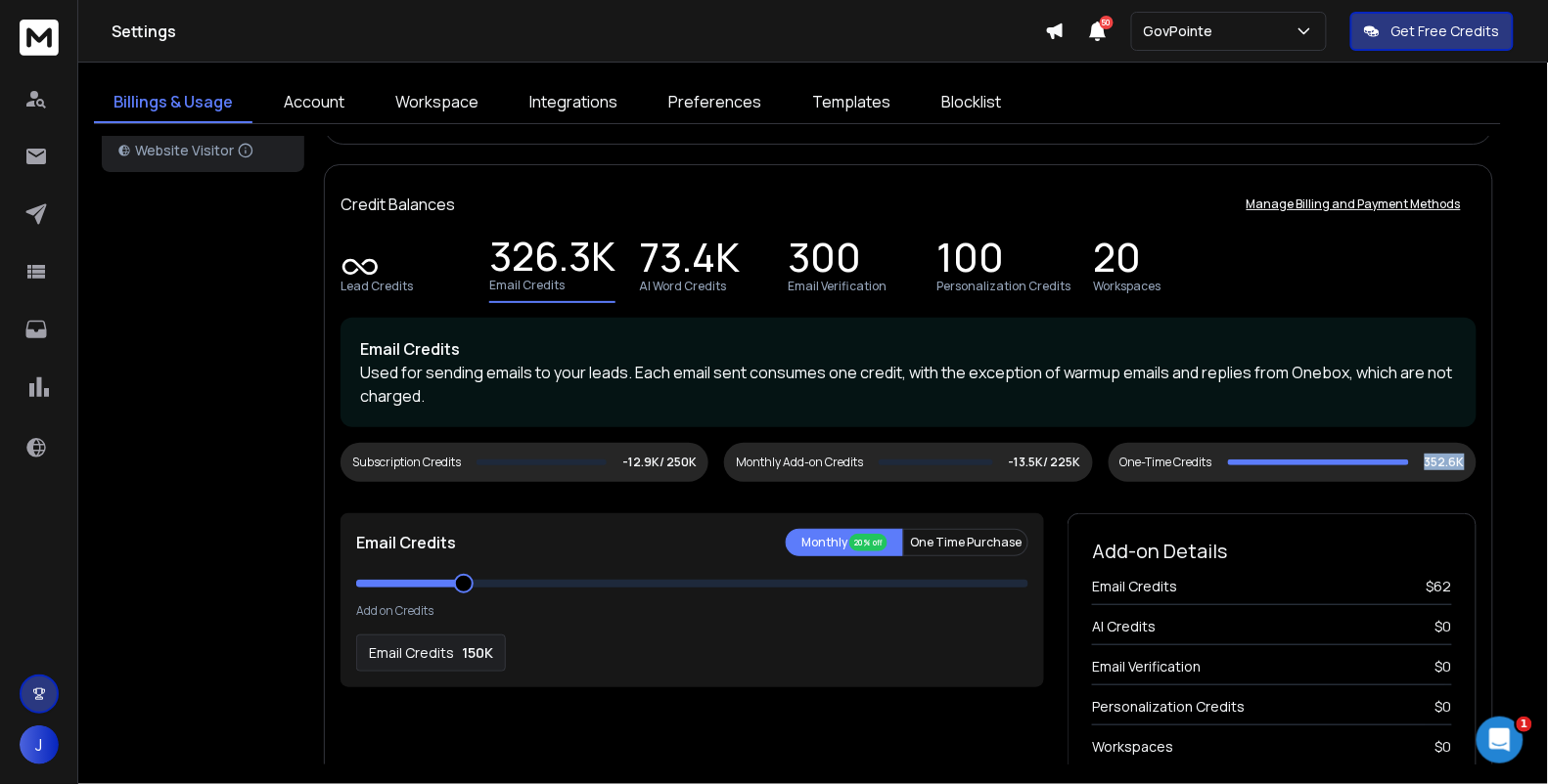
scroll to position [206, 0]
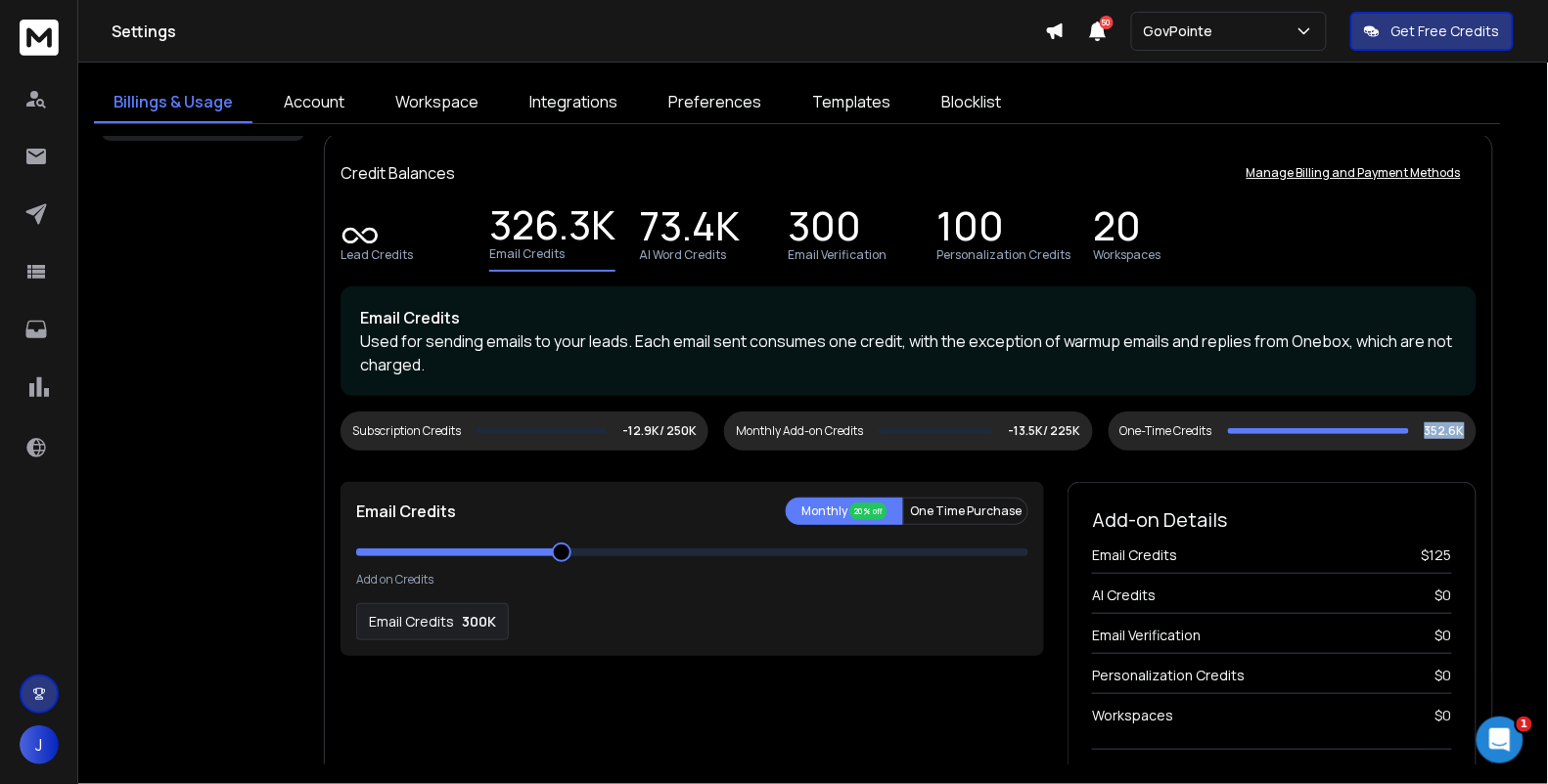
click at [552, 561] on span at bounding box center [562, 553] width 20 height 20
click at [593, 549] on span at bounding box center [692, 553] width 672 height 8
drag, startPoint x: 464, startPoint y: 624, endPoint x: 483, endPoint y: 623, distance: 19.0
click at [483, 623] on p "375K" at bounding box center [478, 622] width 33 height 20
click at [522, 560] on span at bounding box center [512, 553] width 20 height 20
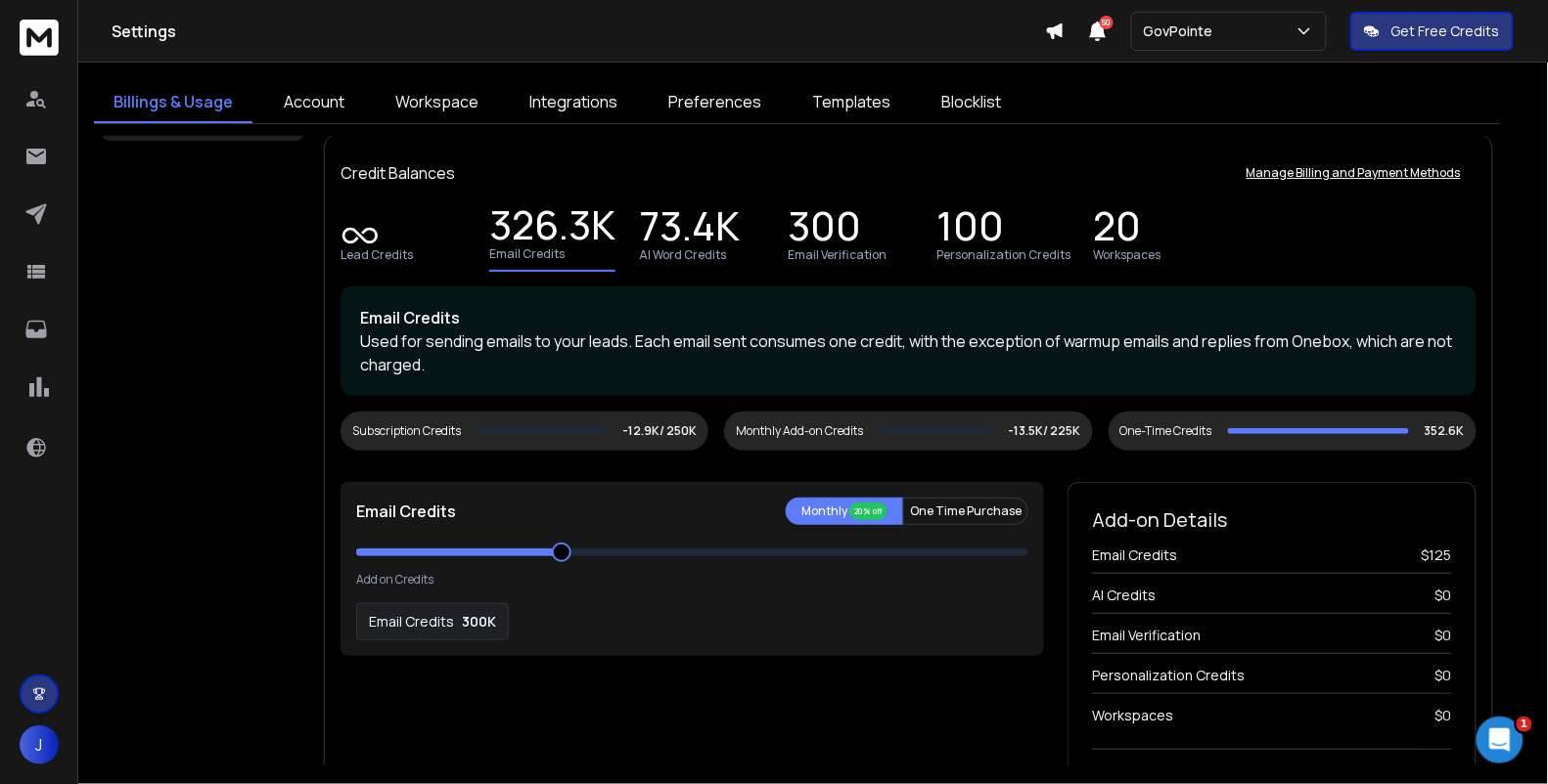
click at [552, 547] on span at bounding box center [562, 553] width 20 height 20
click at [560, 556] on span at bounding box center [562, 553] width 20 height 20
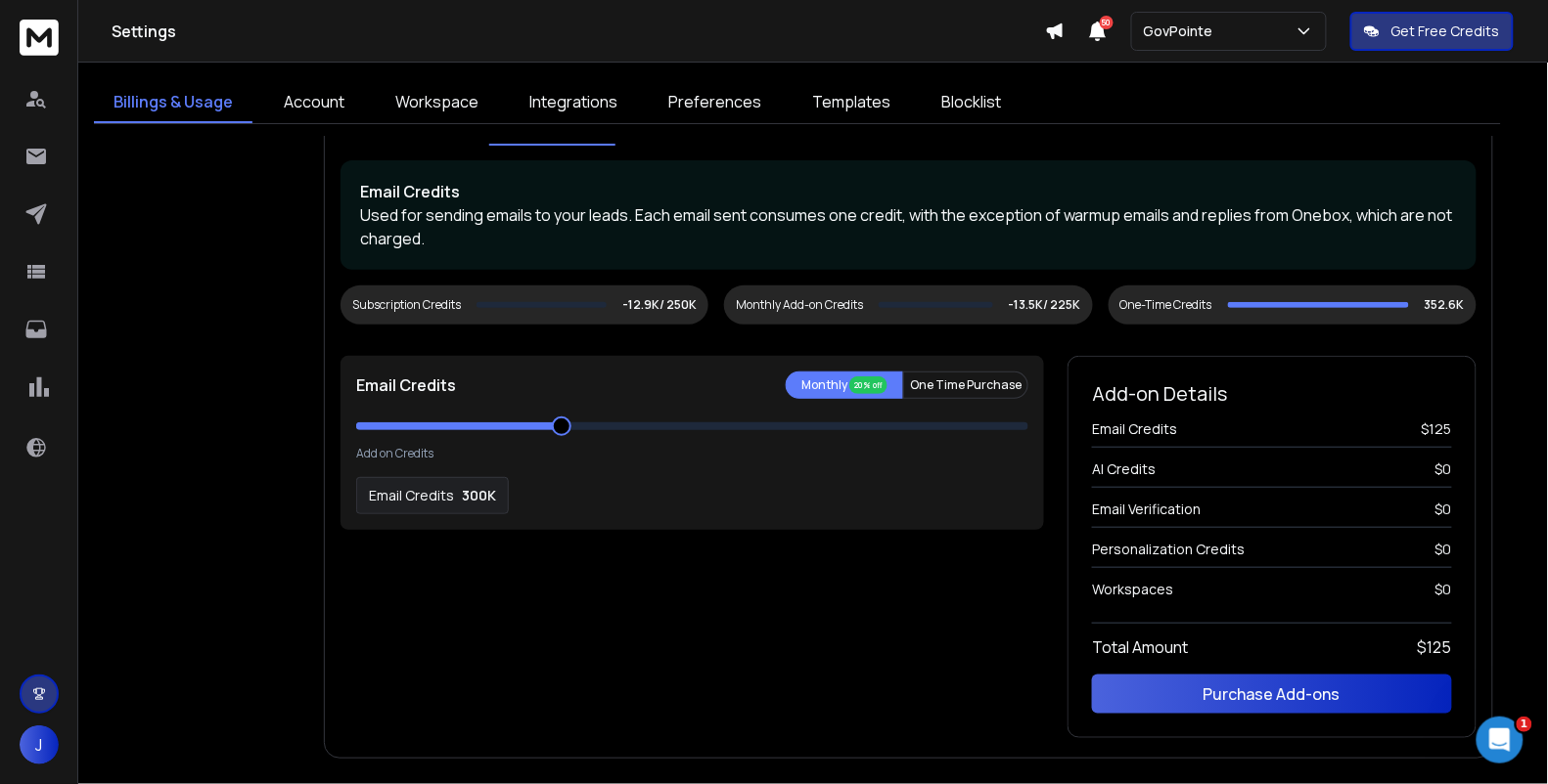
scroll to position [336, 0]
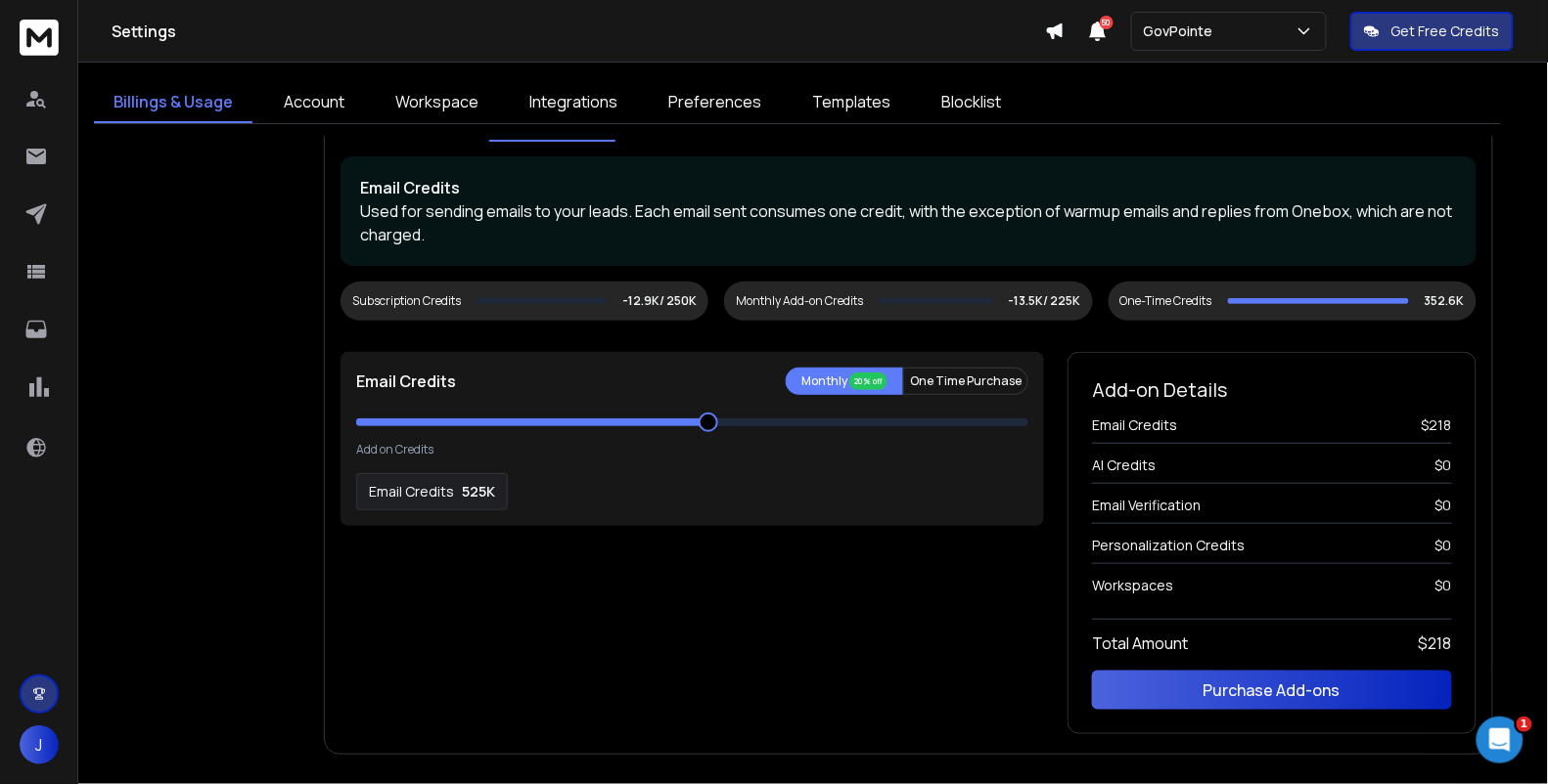
click at [711, 416] on span at bounding box center [708, 423] width 20 height 20
drag, startPoint x: 1424, startPoint y: 645, endPoint x: 1451, endPoint y: 645, distance: 27.0
click at [1451, 645] on div "Add-on Details Email Credits $ 218 AI Credits $ 0 Email Verification $ 0 Person…" at bounding box center [1272, 543] width 409 height 382
click at [1338, 699] on button "Purchase Add-ons" at bounding box center [1272, 690] width 360 height 39
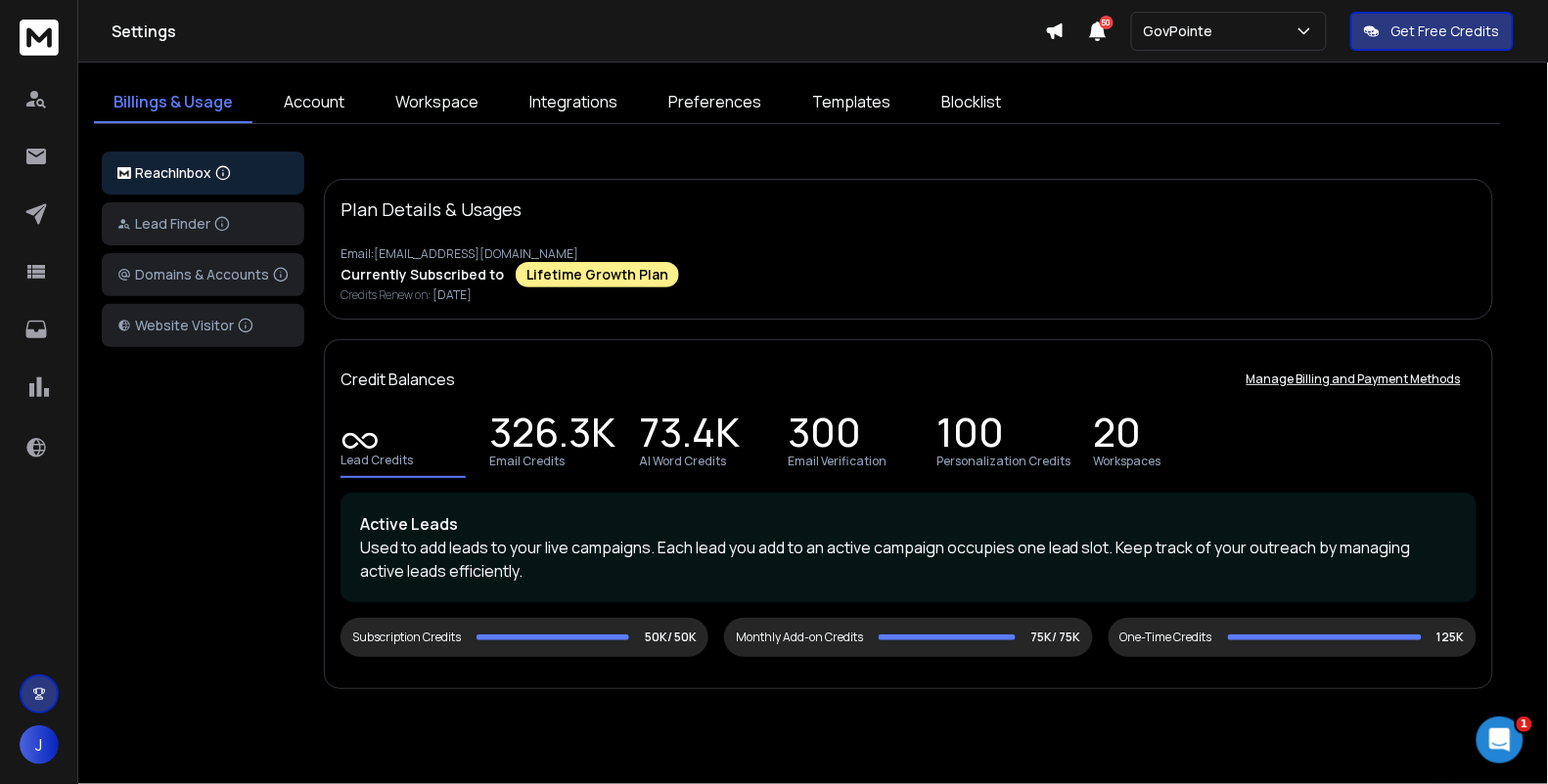
click at [515, 431] on p "326.3K" at bounding box center [552, 437] width 126 height 28
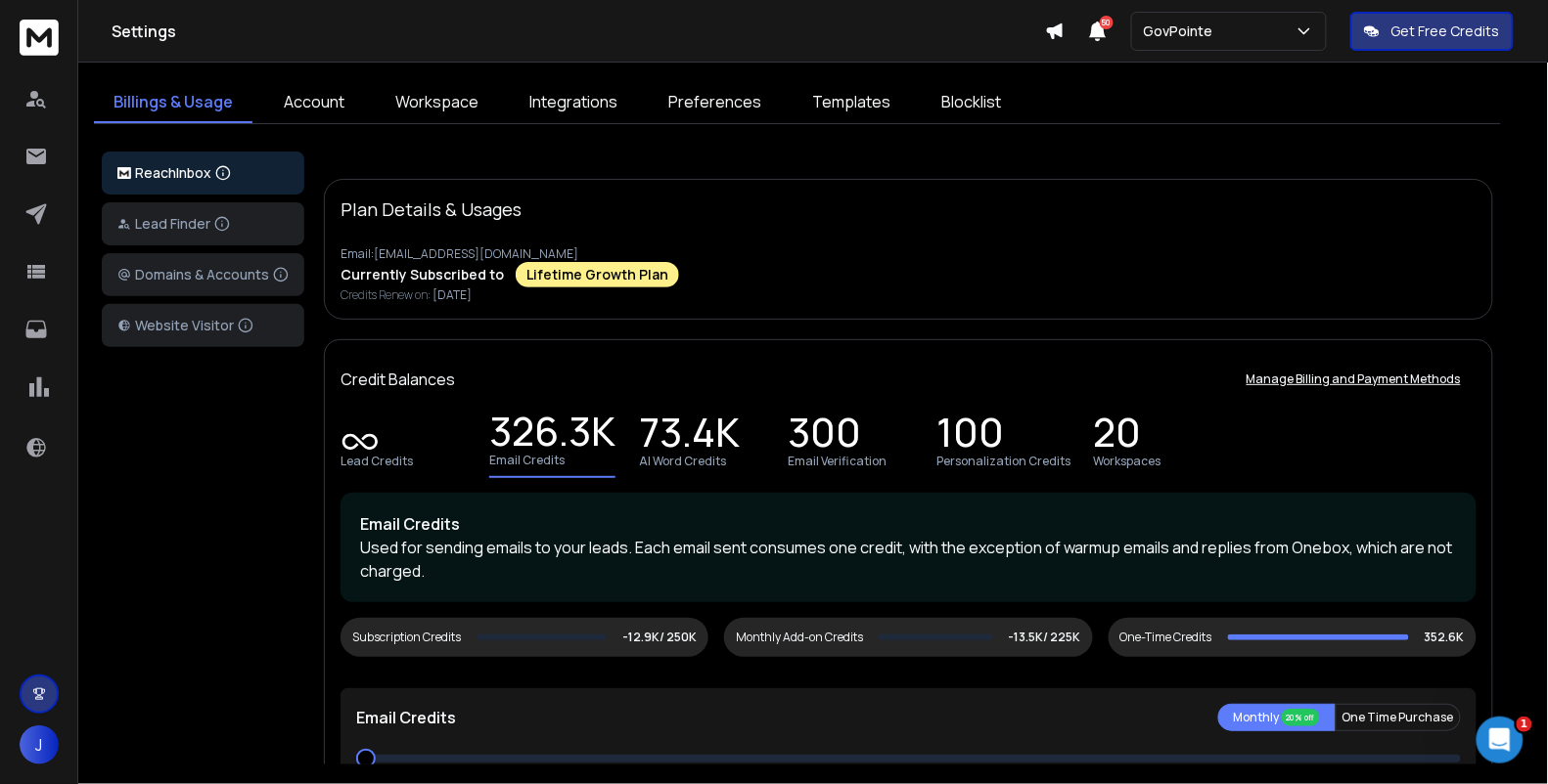
scroll to position [128, 0]
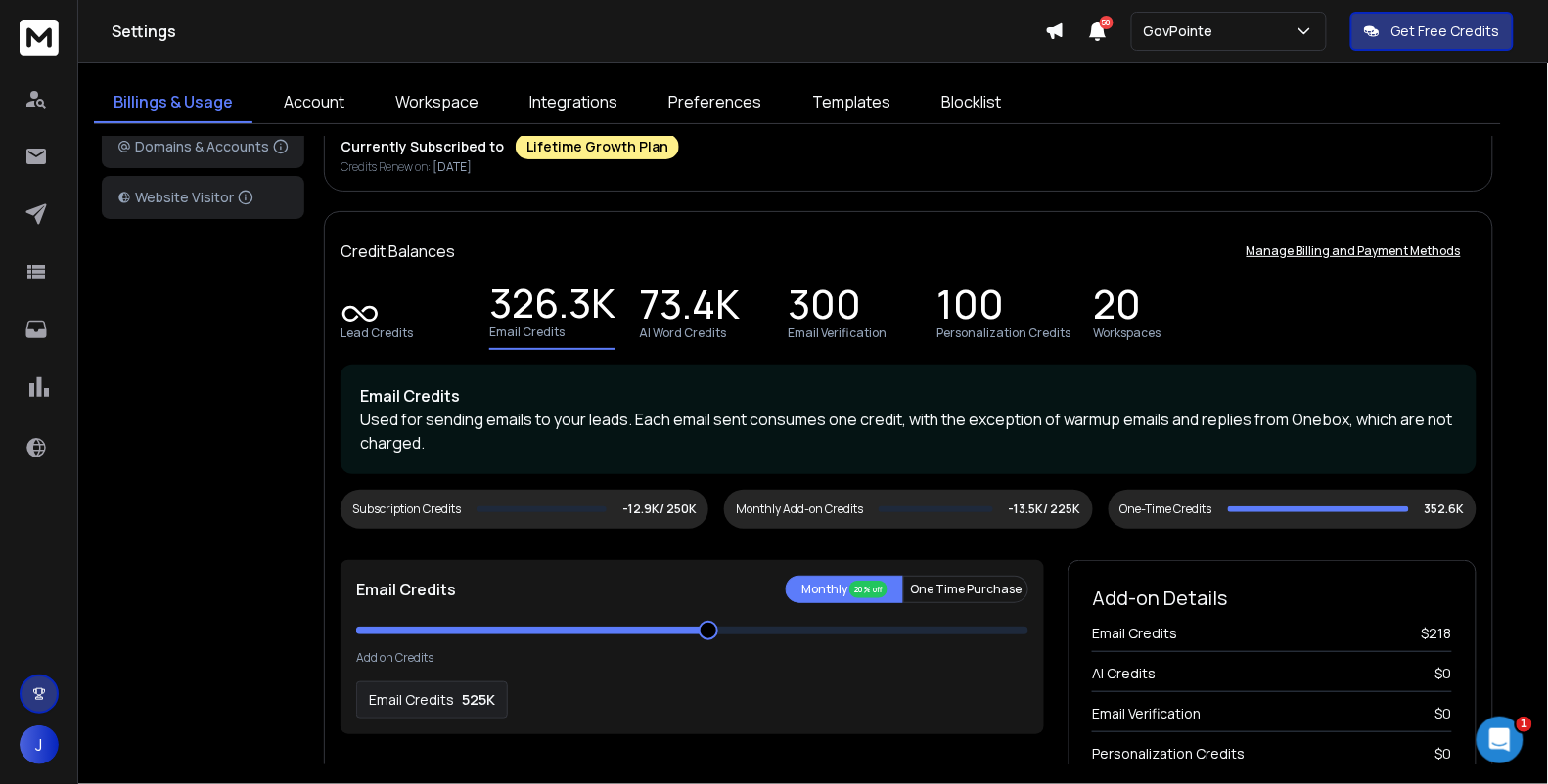
click at [925, 635] on div "Add on Credits Email Credits 525K" at bounding box center [692, 667] width 672 height 103
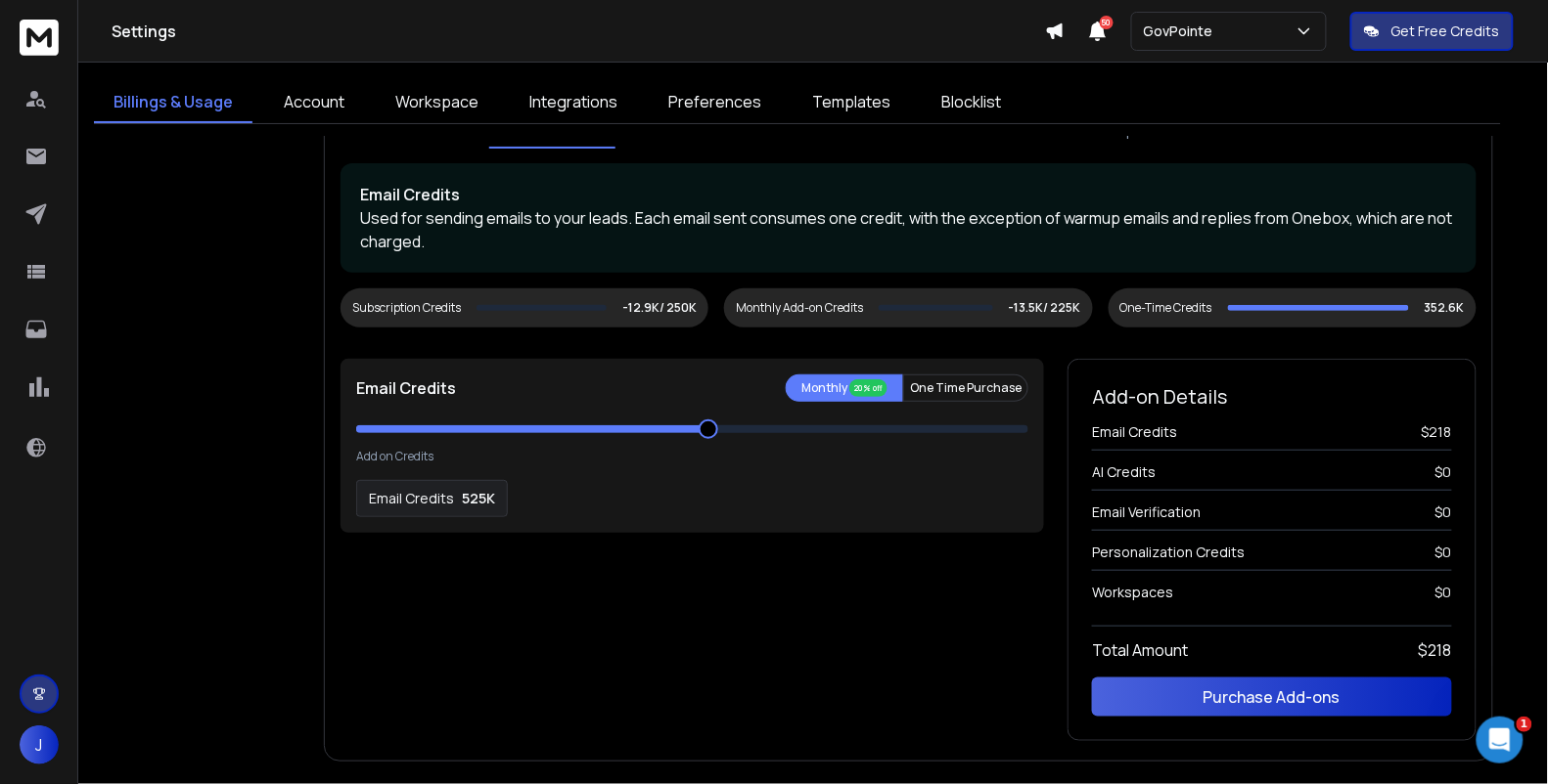
scroll to position [333, 0]
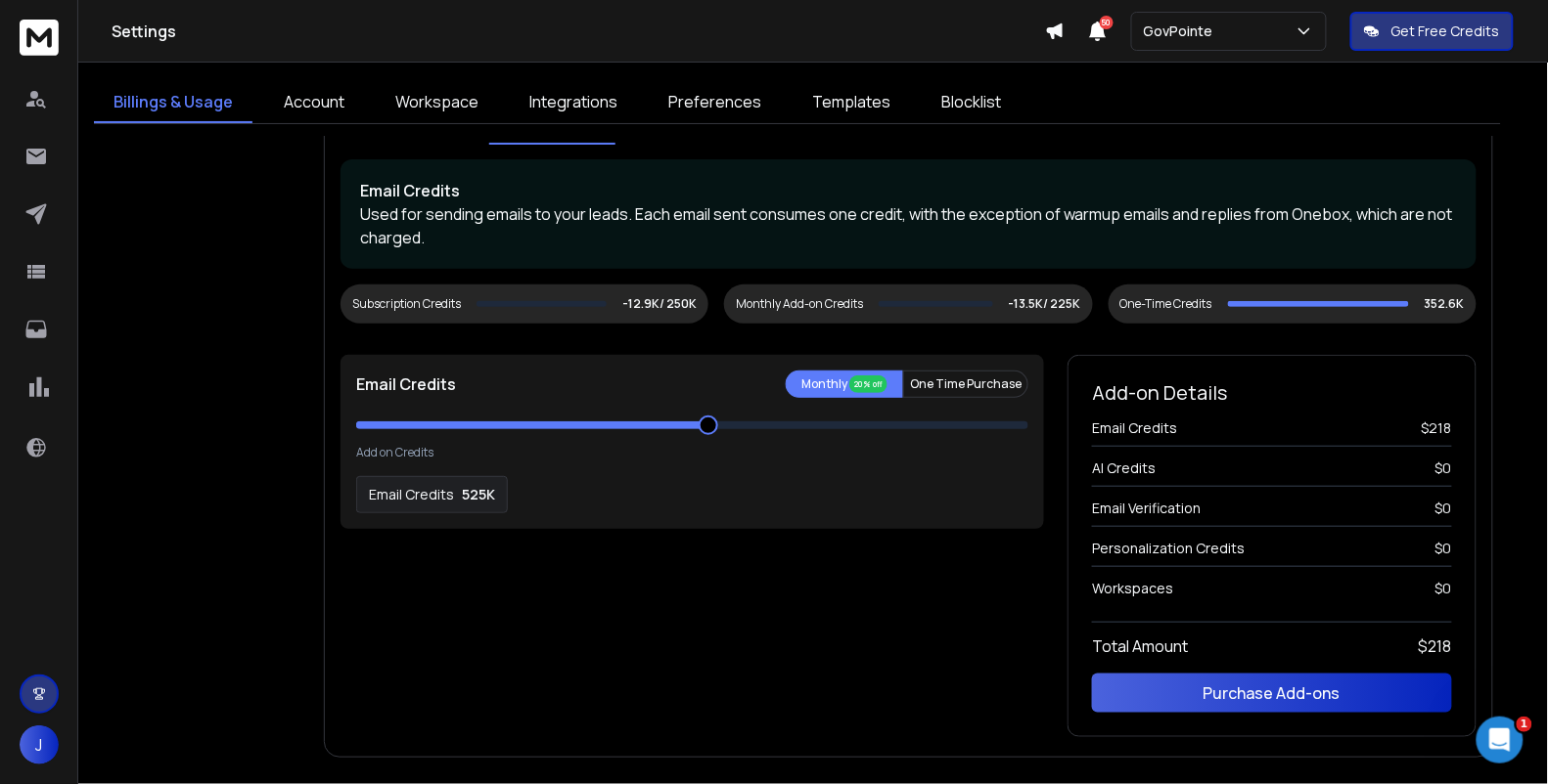
click at [849, 391] on button "Monthly 20% off" at bounding box center [844, 384] width 117 height 28
drag, startPoint x: 1450, startPoint y: 643, endPoint x: 1464, endPoint y: 640, distance: 14.3
click at [1464, 641] on div "Add-on Details Email Credits $ 218 AI Credits $ 0 Email Verification $ 0 Person…" at bounding box center [1272, 546] width 409 height 382
click at [1262, 689] on button "Purchase Add-ons" at bounding box center [1272, 693] width 360 height 39
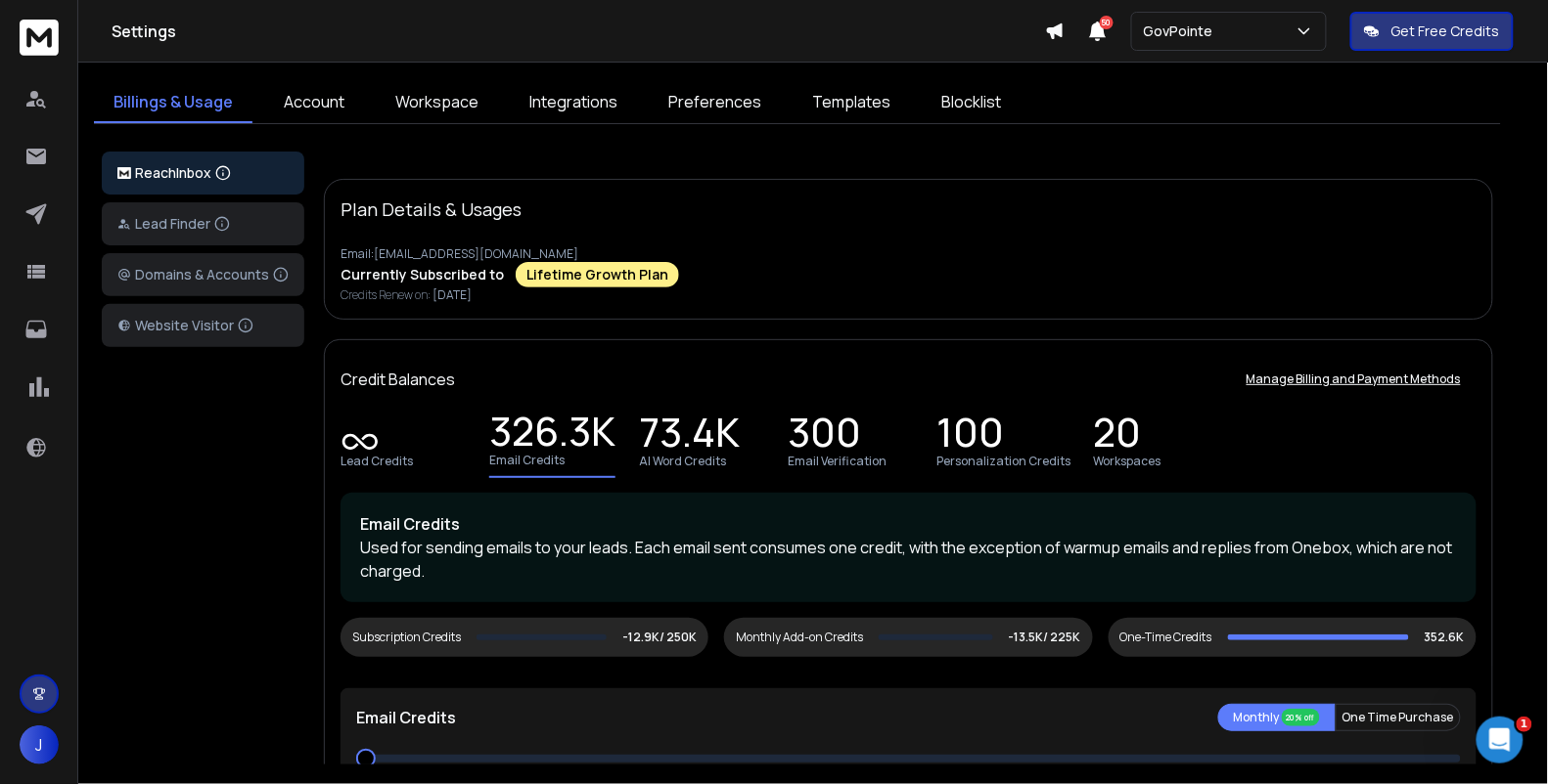
click at [541, 440] on p "326.3K" at bounding box center [552, 436] width 126 height 28
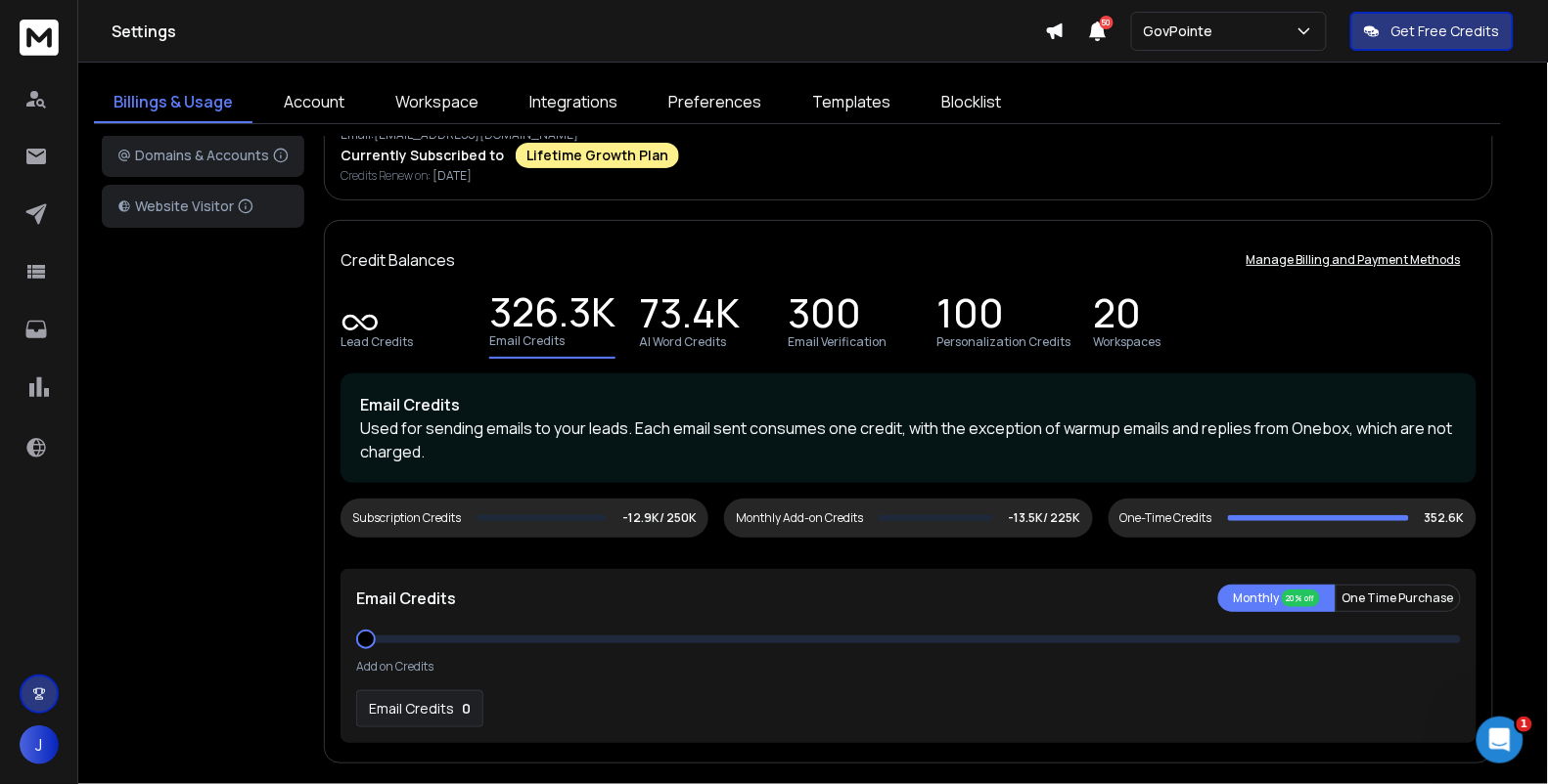
scroll to position [128, 0]
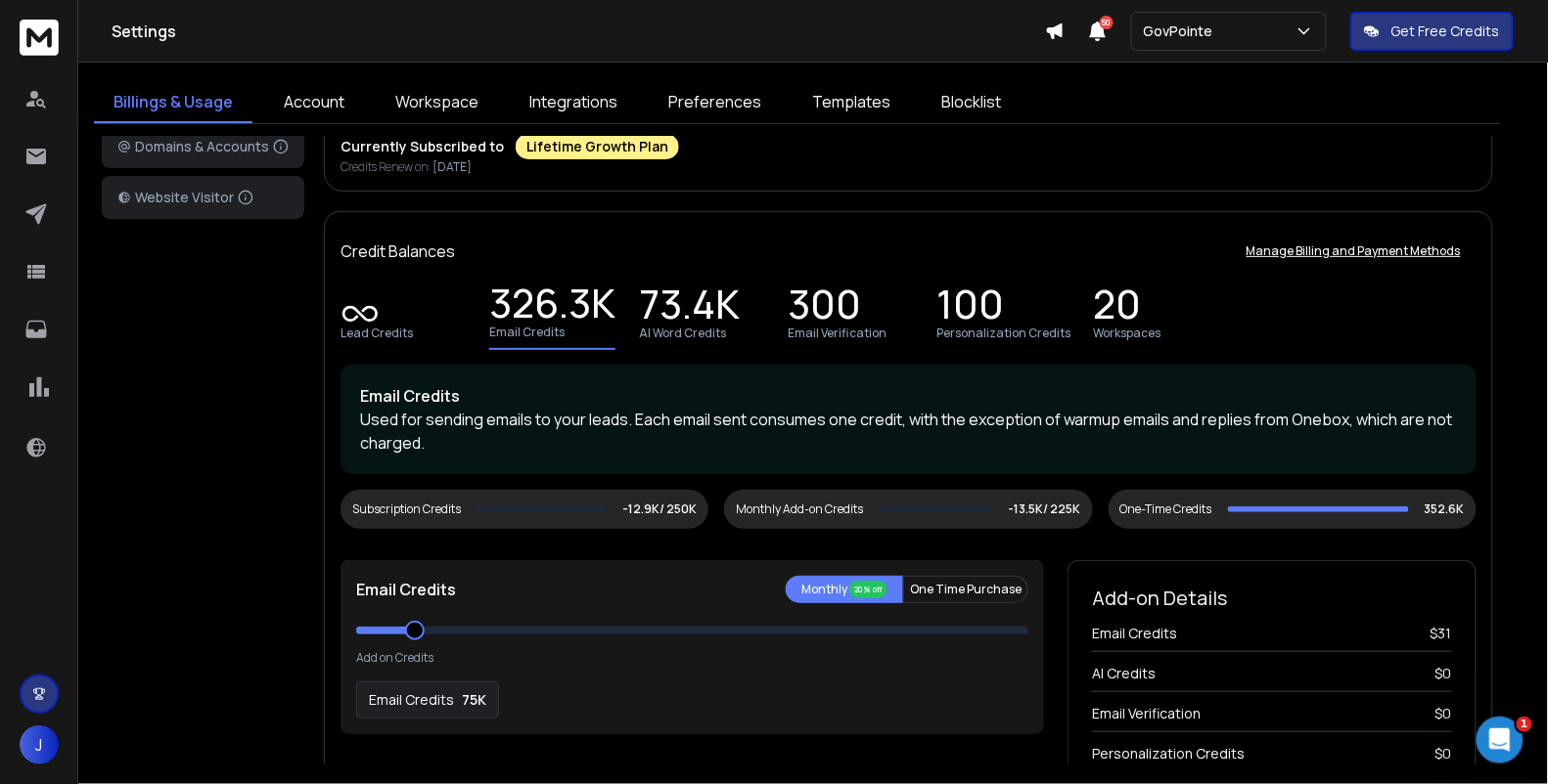
click at [415, 623] on span at bounding box center [415, 631] width 20 height 20
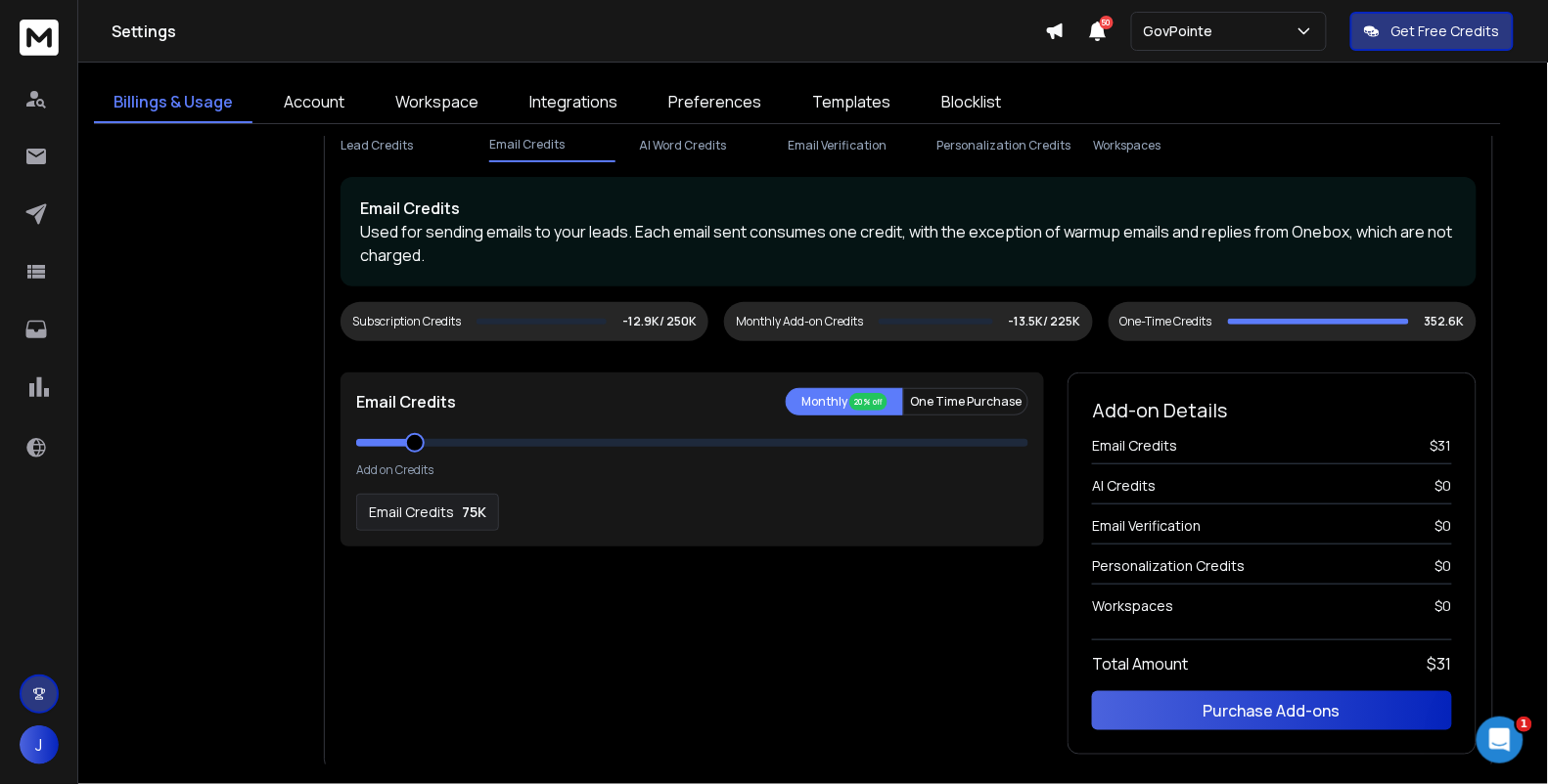
scroll to position [322, 0]
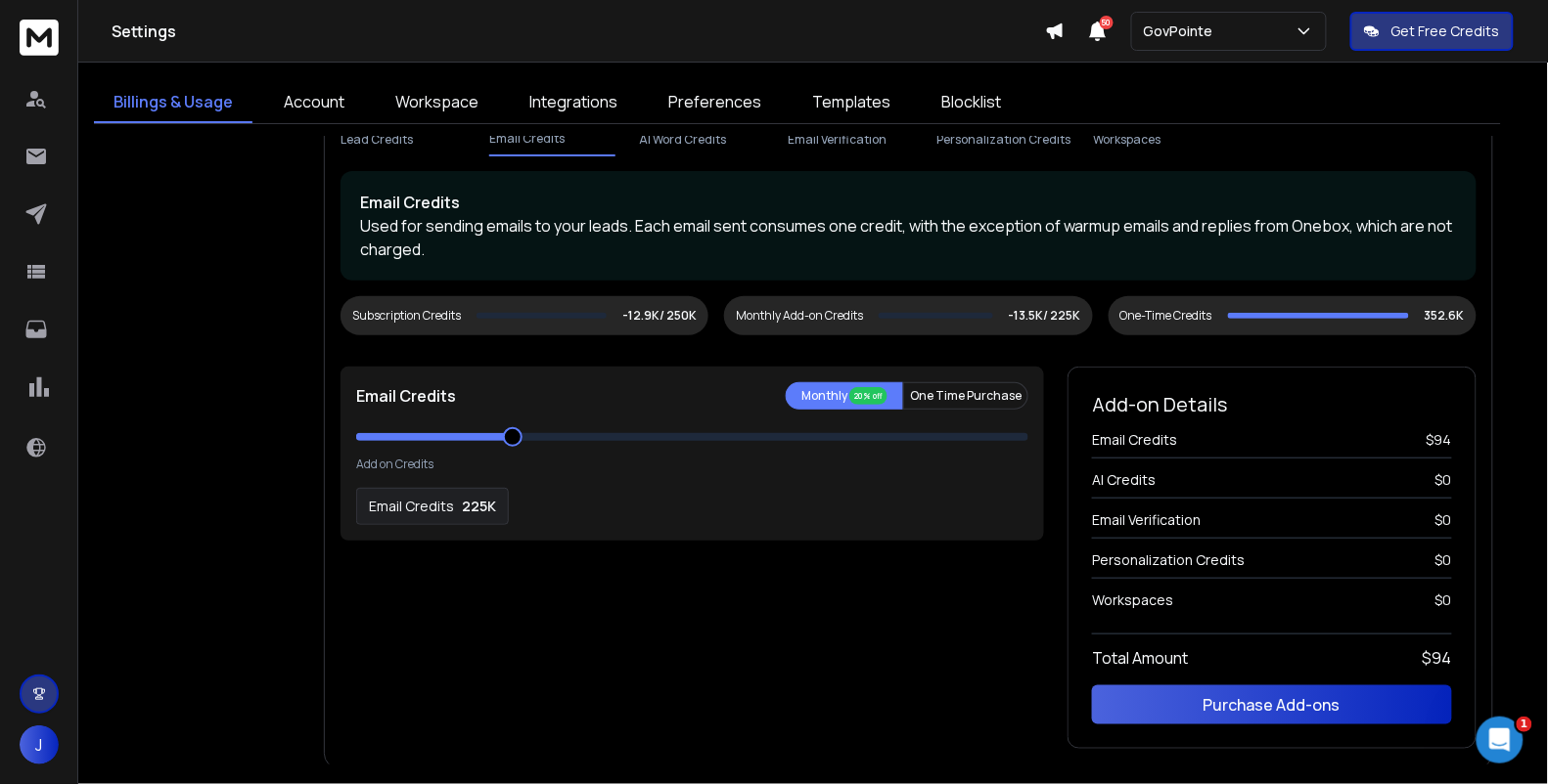
click at [512, 430] on span at bounding box center [512, 438] width 20 height 20
click at [669, 433] on span at bounding box center [659, 438] width 20 height 20
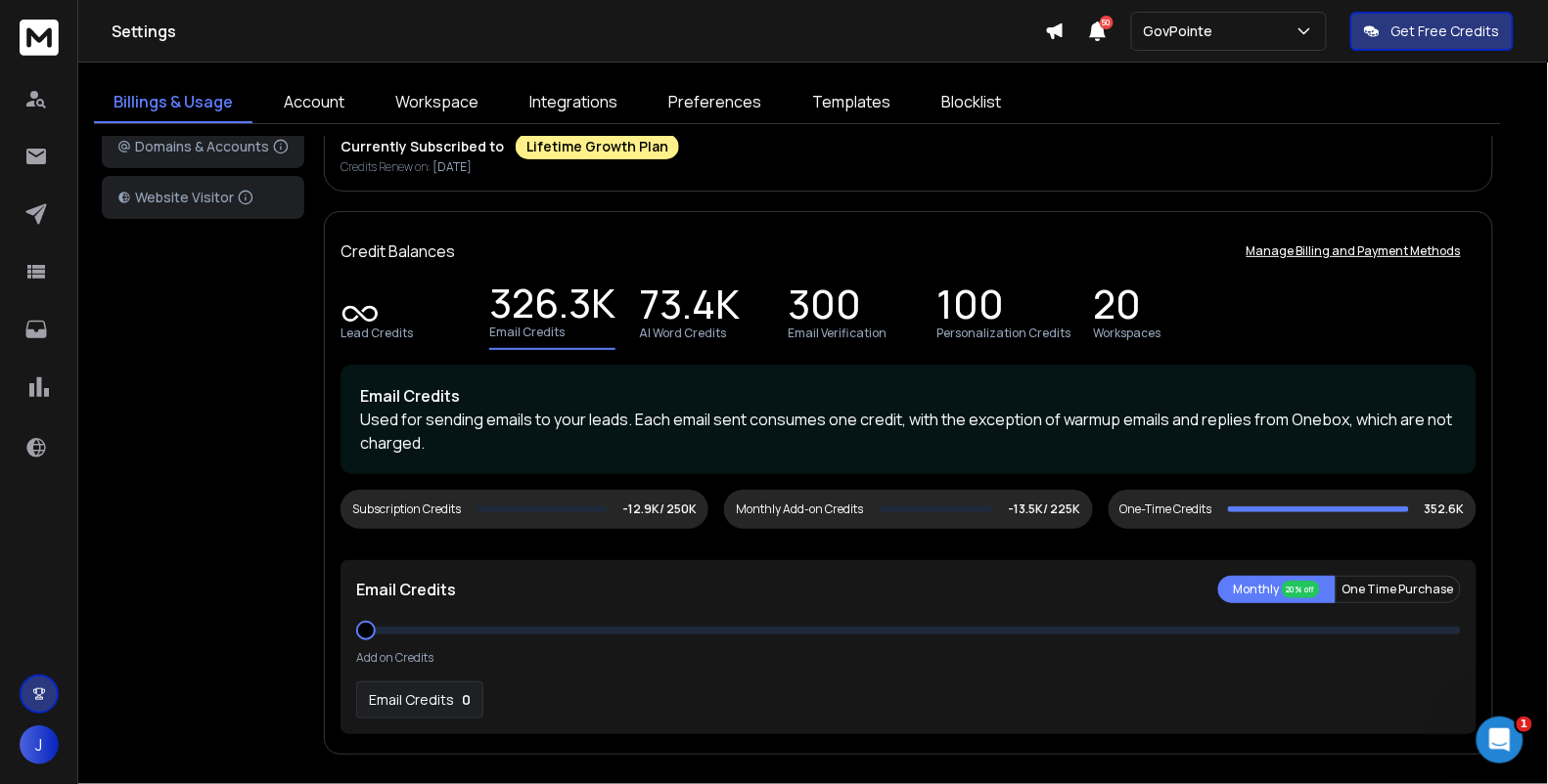
click at [377, 441] on div "Credit Balances Manage Billing and Payment Methods Lead Credits 326.3K Email Cr…" at bounding box center [908, 483] width 1169 height 544
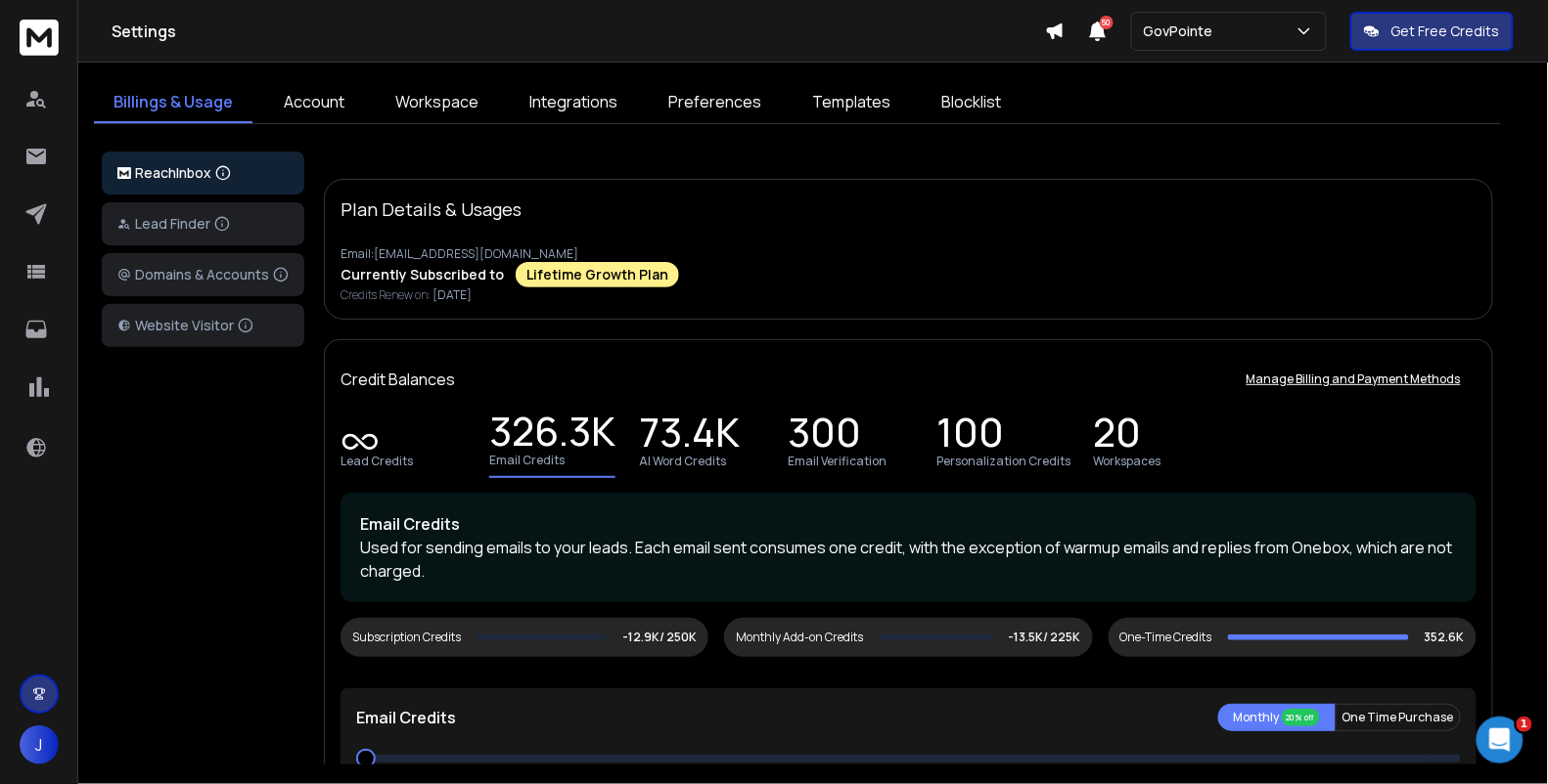
click at [1330, 374] on p "Manage Billing and Payment Methods" at bounding box center [1353, 379] width 214 height 16
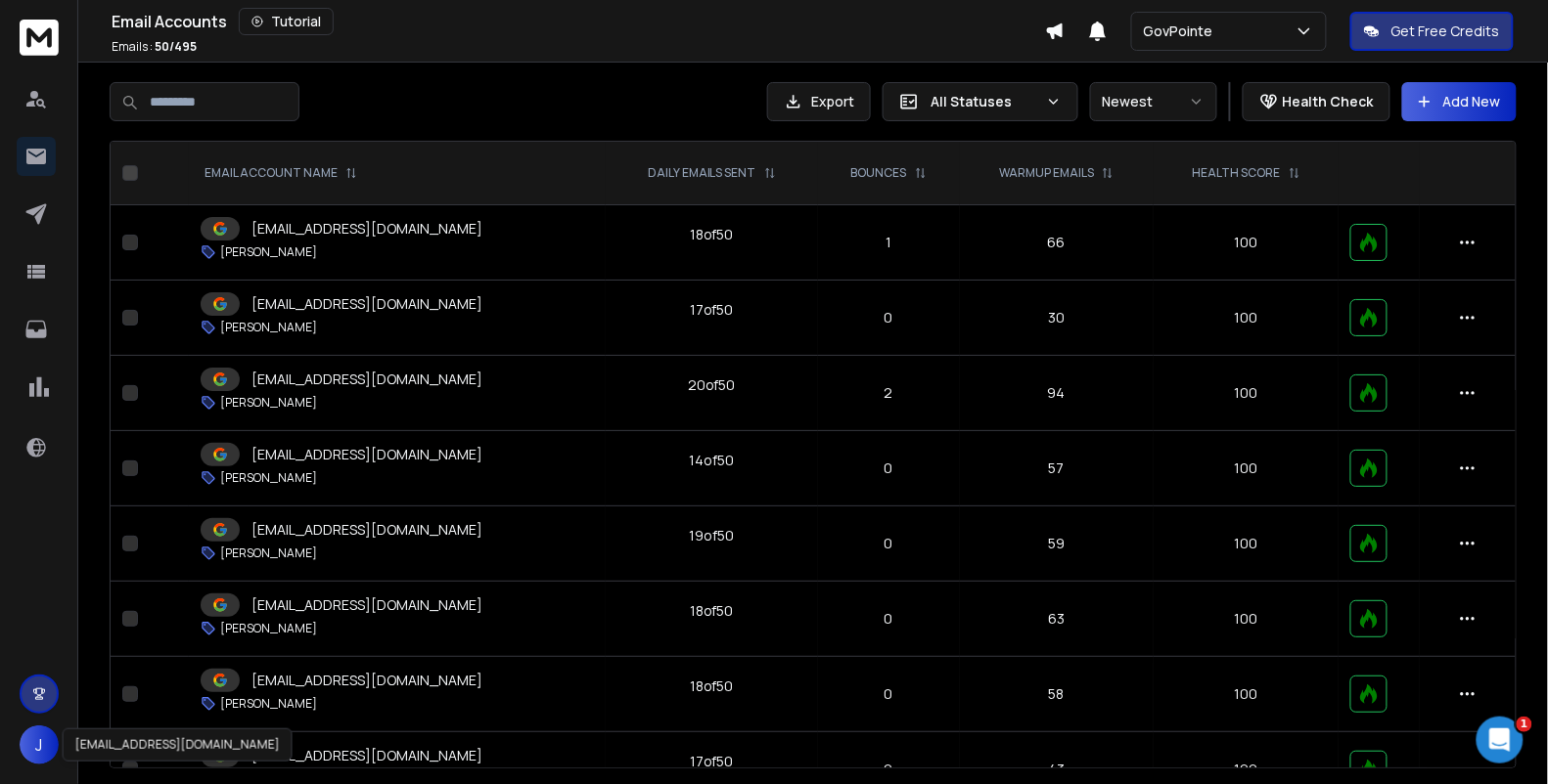
click at [29, 748] on span "J" at bounding box center [39, 744] width 39 height 39
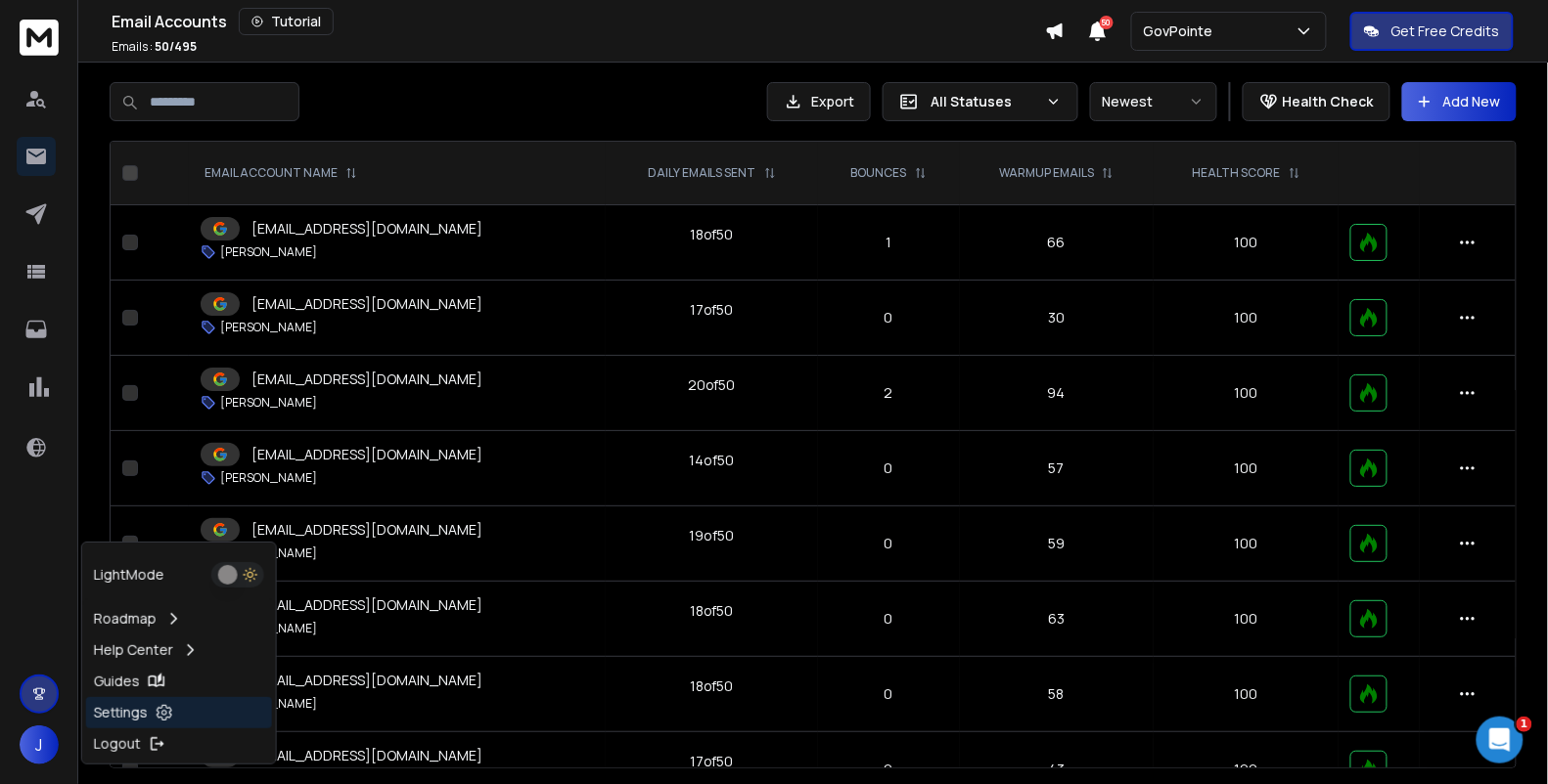
click at [141, 711] on p "Settings" at bounding box center [121, 713] width 54 height 20
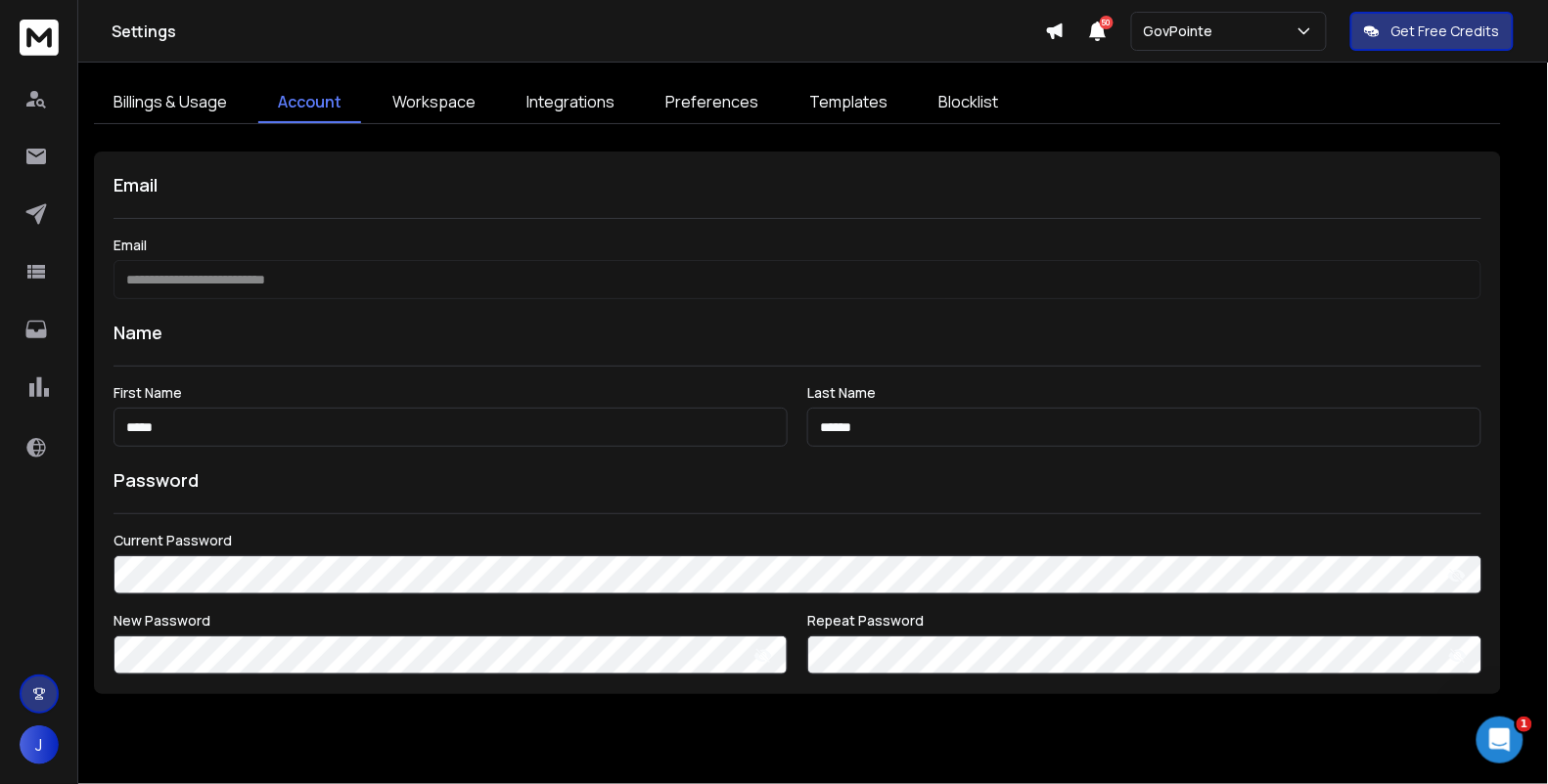
click at [192, 106] on link "Billings & Usage" at bounding box center [171, 102] width 153 height 41
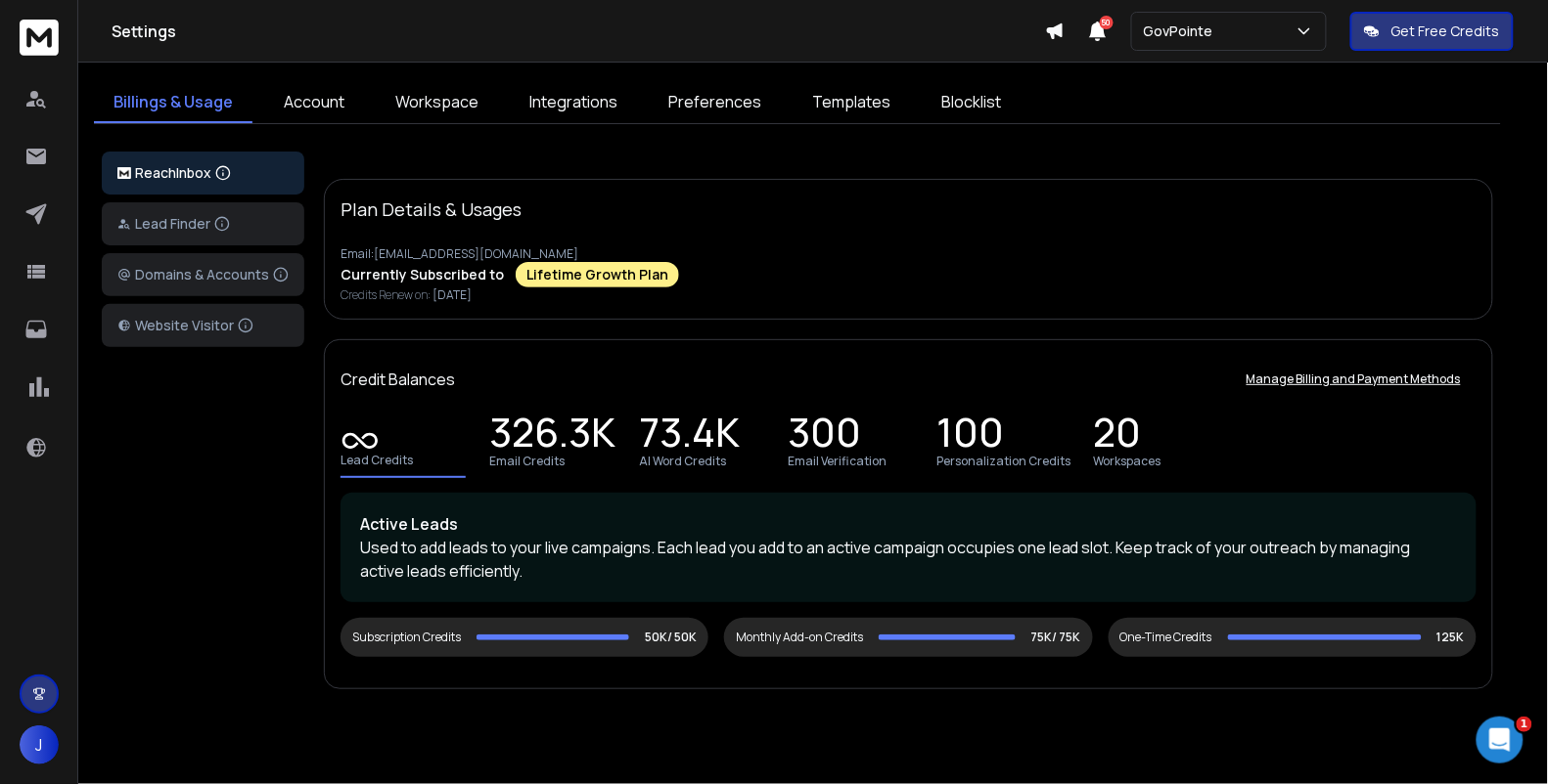
click at [513, 430] on p "326.3K" at bounding box center [552, 437] width 126 height 28
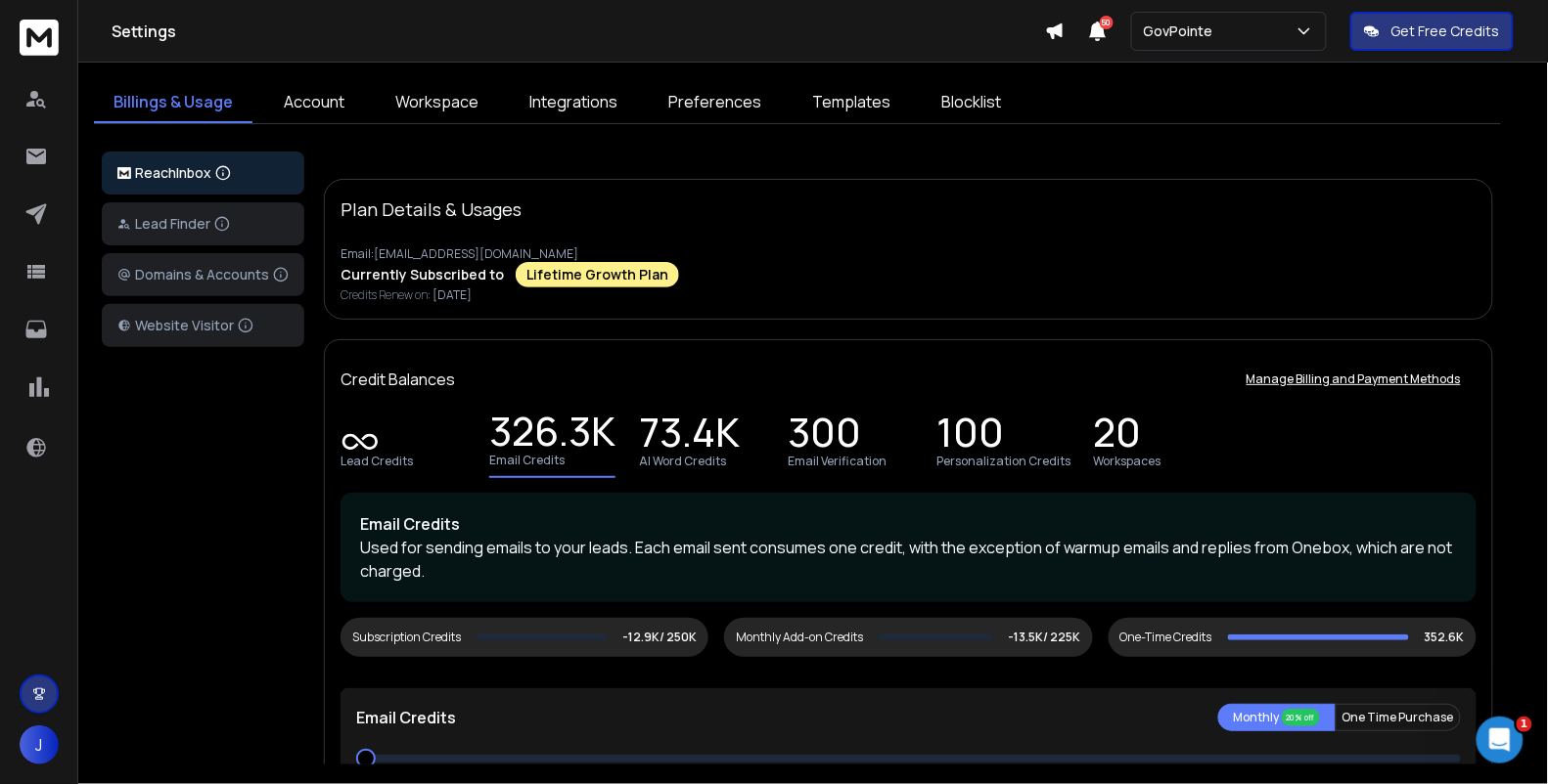
scroll to position [128, 0]
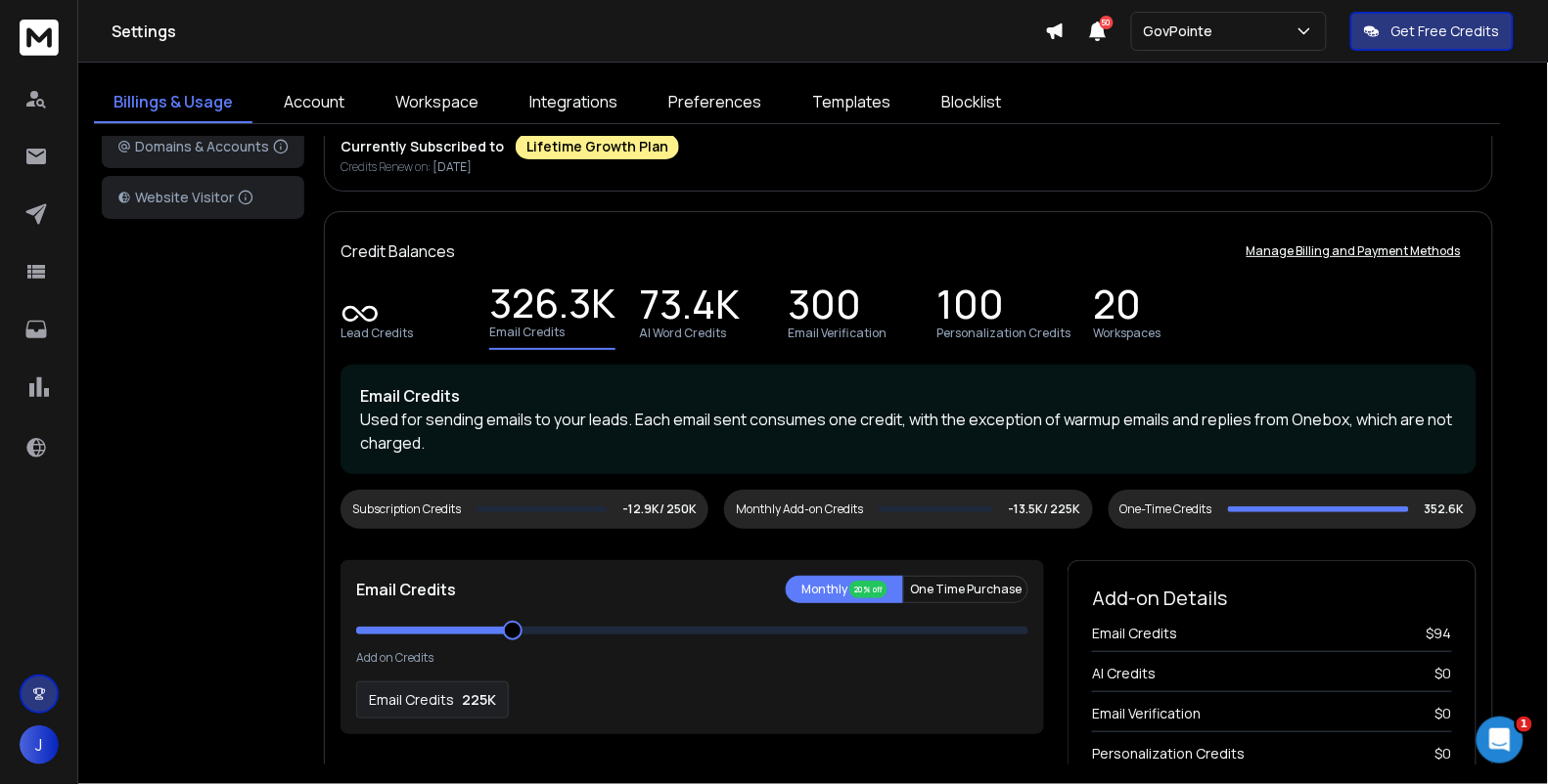
click at [590, 629] on span at bounding box center [692, 631] width 672 height 8
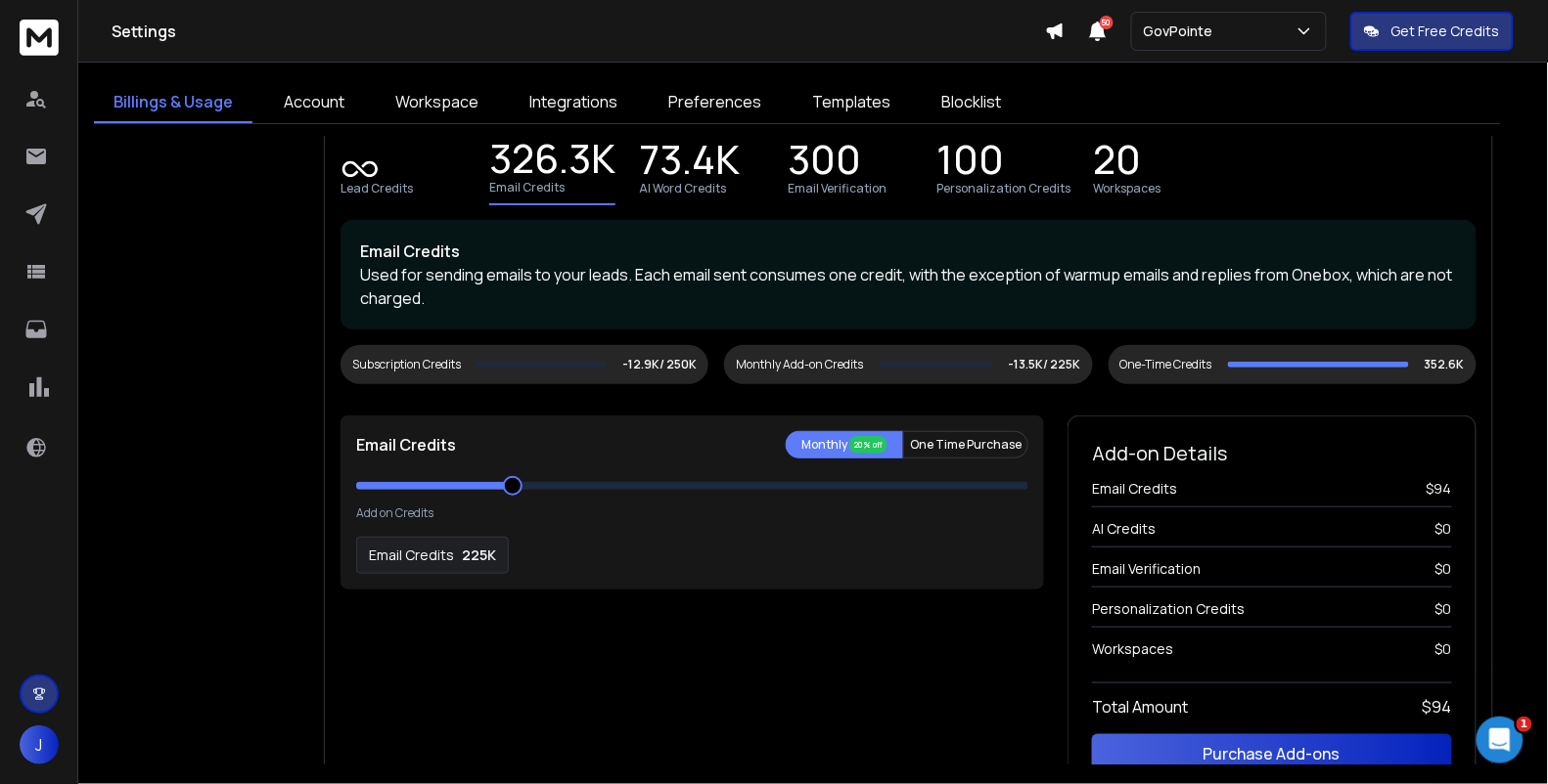
scroll to position [336, 0]
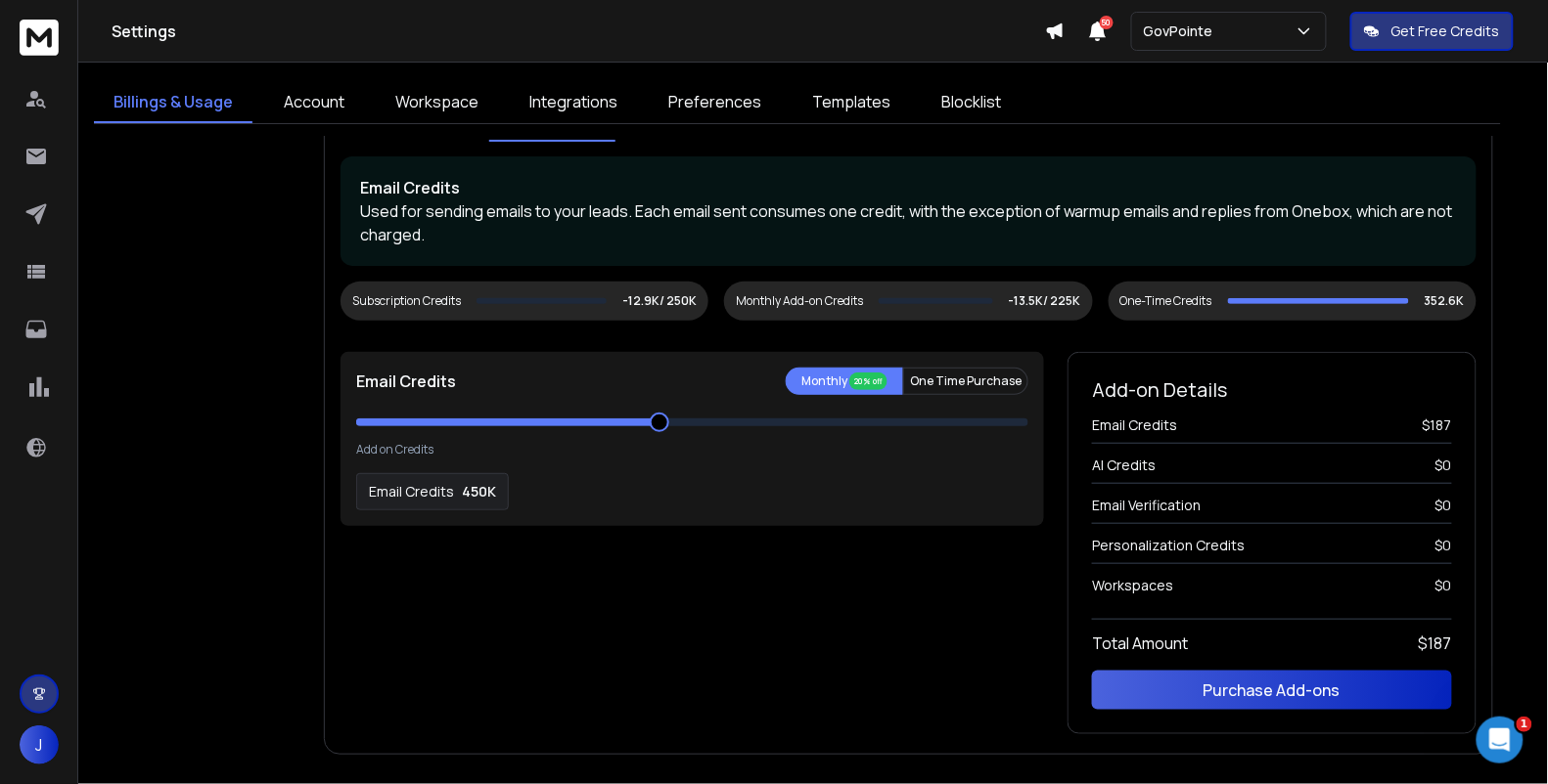
click at [821, 427] on div "Add on Credits Email Credits 450K" at bounding box center [692, 458] width 672 height 103
click at [662, 423] on span at bounding box center [659, 423] width 20 height 20
click at [919, 379] on button "One Time Purchase" at bounding box center [965, 381] width 125 height 28
click at [605, 425] on span at bounding box center [611, 423] width 20 height 20
drag, startPoint x: 831, startPoint y: 379, endPoint x: 993, endPoint y: 350, distance: 164.6
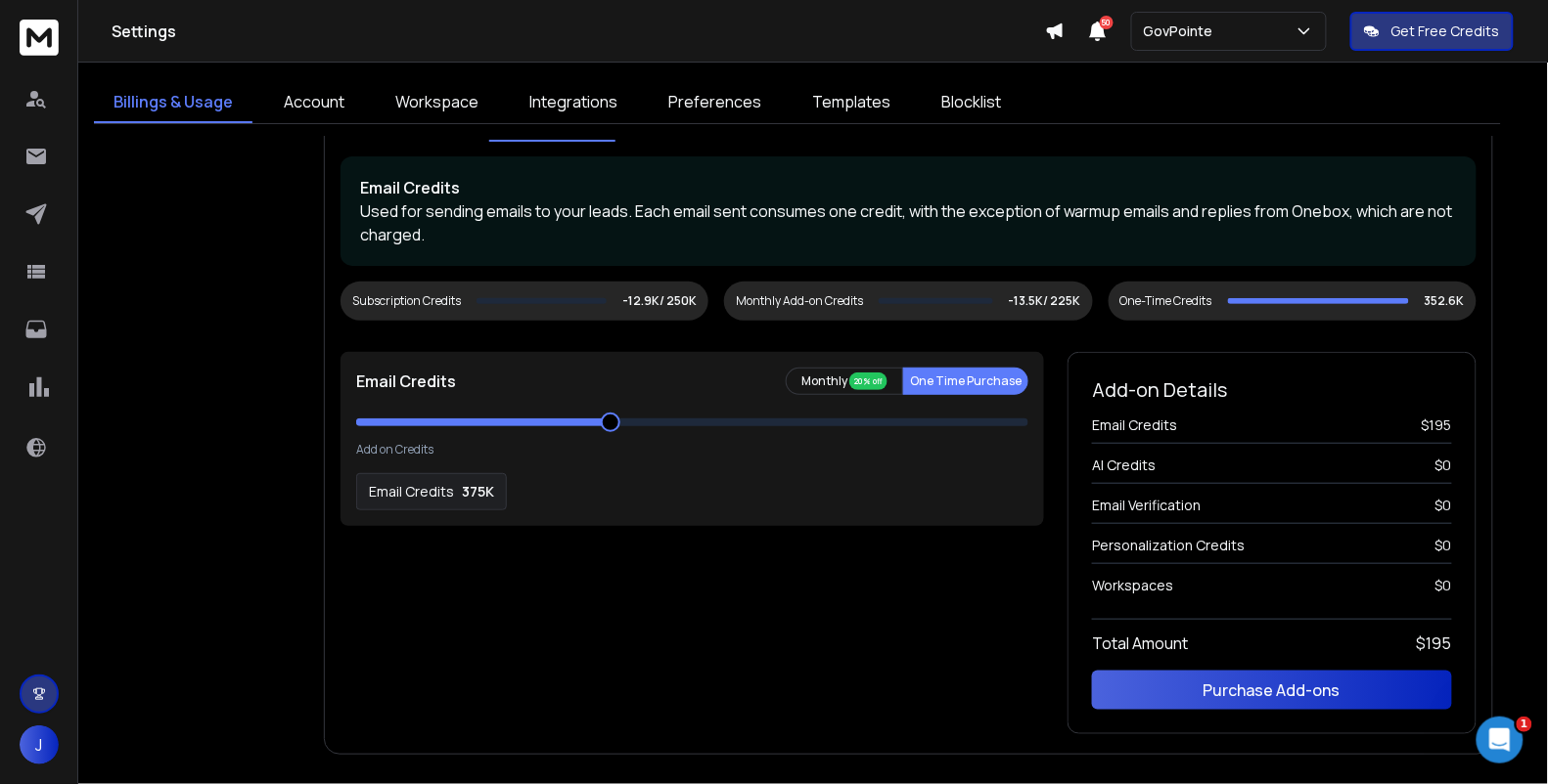
click at [993, 352] on div "Email Credits One Time Purchase Monthly 20% off Add on Credits Email Credits 37…" at bounding box center [692, 439] width 703 height 174
click at [801, 374] on button "Monthly 20% off" at bounding box center [844, 381] width 117 height 28
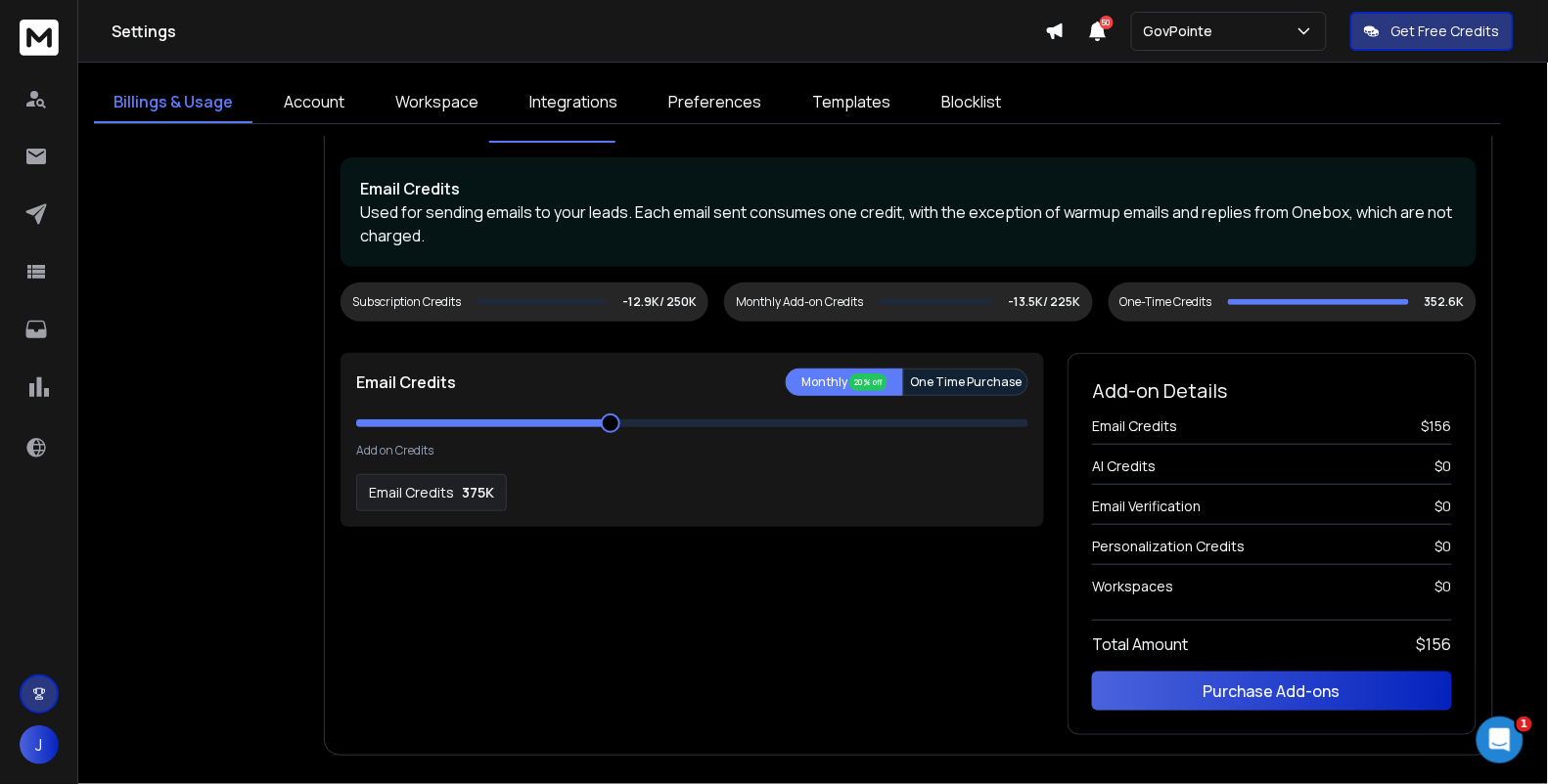
click at [941, 377] on button "One Time Purchase" at bounding box center [965, 382] width 125 height 28
click at [810, 378] on button "Monthly 20% off" at bounding box center [844, 382] width 117 height 28
click at [816, 643] on div "Email Credits One Time Purchase Monthly 20% off Add on Credits Email Credits 37…" at bounding box center [909, 544] width 1136 height 382
drag, startPoint x: 821, startPoint y: 381, endPoint x: 769, endPoint y: 385, distance: 52.2
click at [821, 381] on button "Monthly 20% off" at bounding box center [844, 382] width 117 height 28
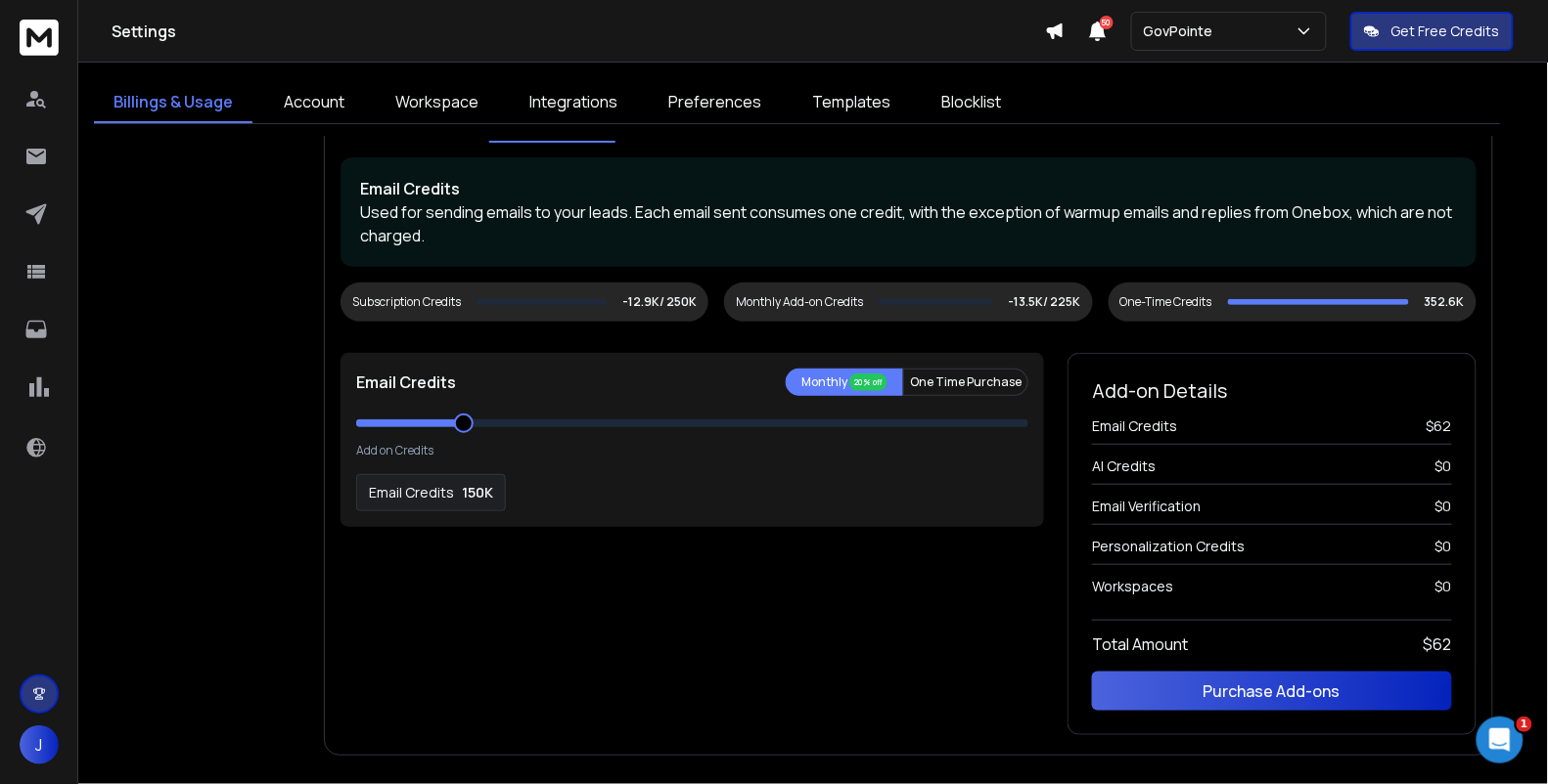
click at [460, 424] on span at bounding box center [464, 424] width 20 height 20
drag, startPoint x: 736, startPoint y: 299, endPoint x: 1002, endPoint y: 292, distance: 266.1
click at [1002, 292] on div "Monthly Add-on Credits -13.5K/ 225K" at bounding box center [908, 302] width 367 height 39
click at [759, 300] on div "Monthly Add-on Credits" at bounding box center [799, 303] width 127 height 16
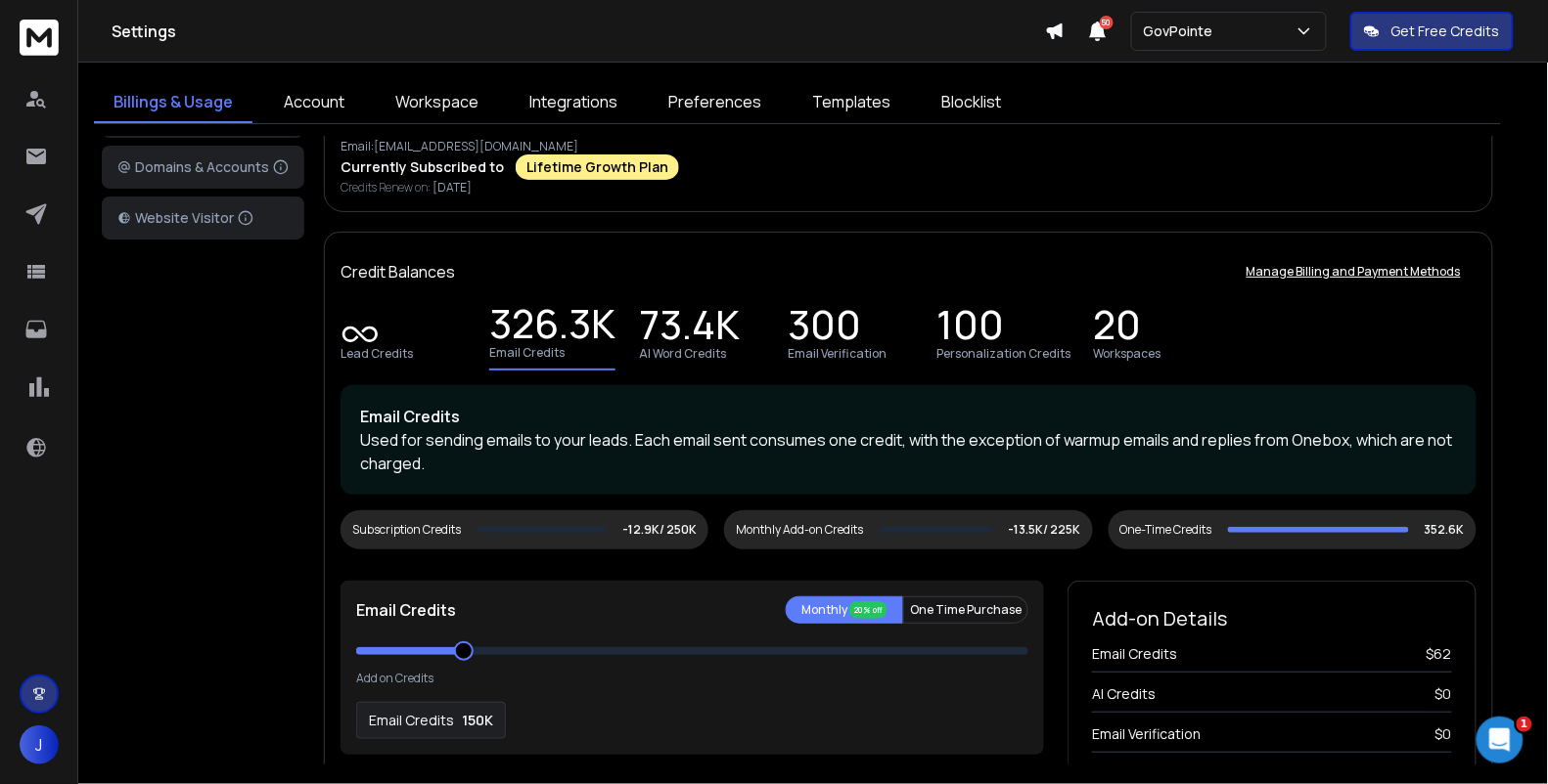
scroll to position [105, 0]
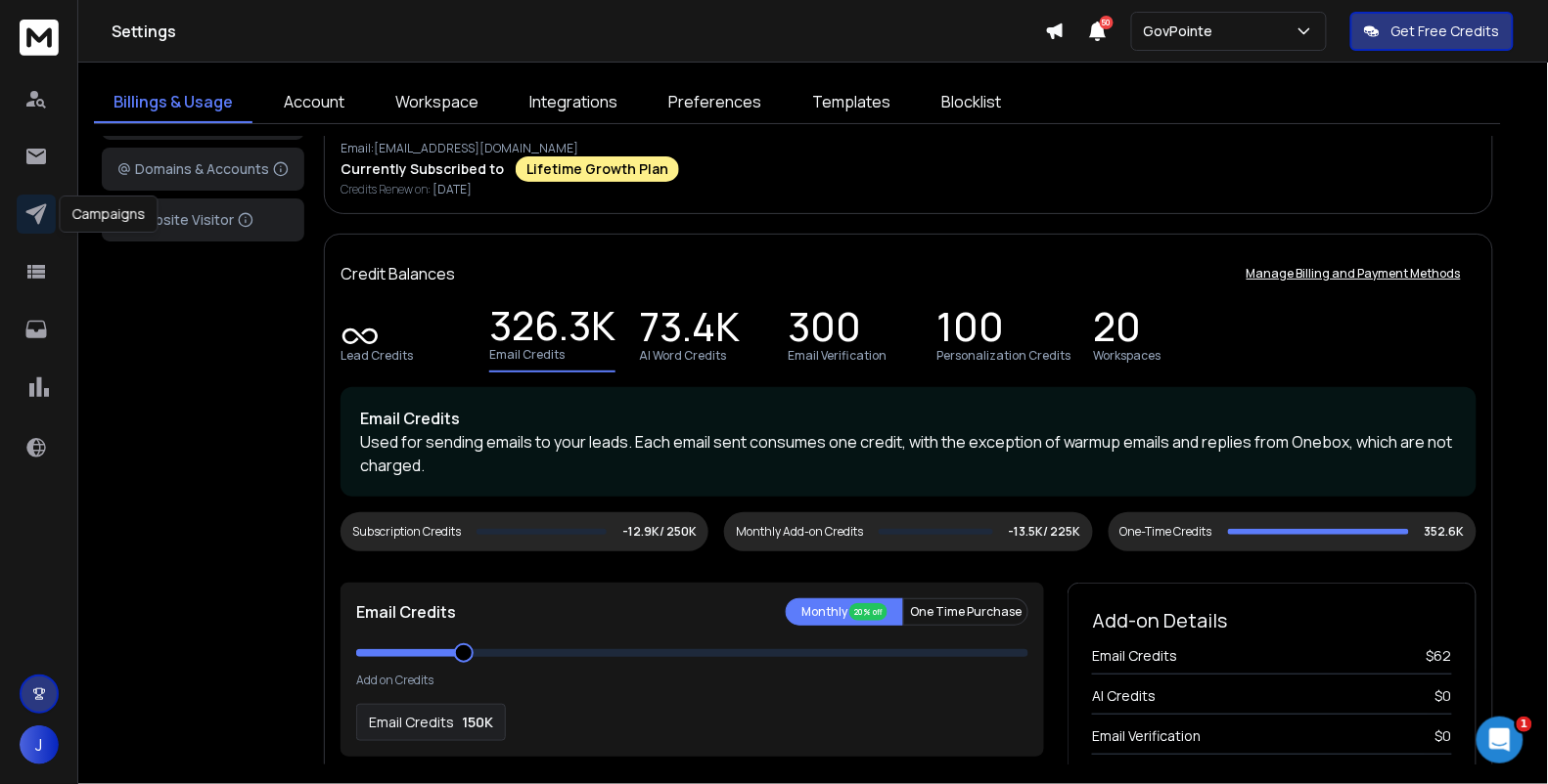
click at [42, 209] on icon at bounding box center [36, 214] width 21 height 21
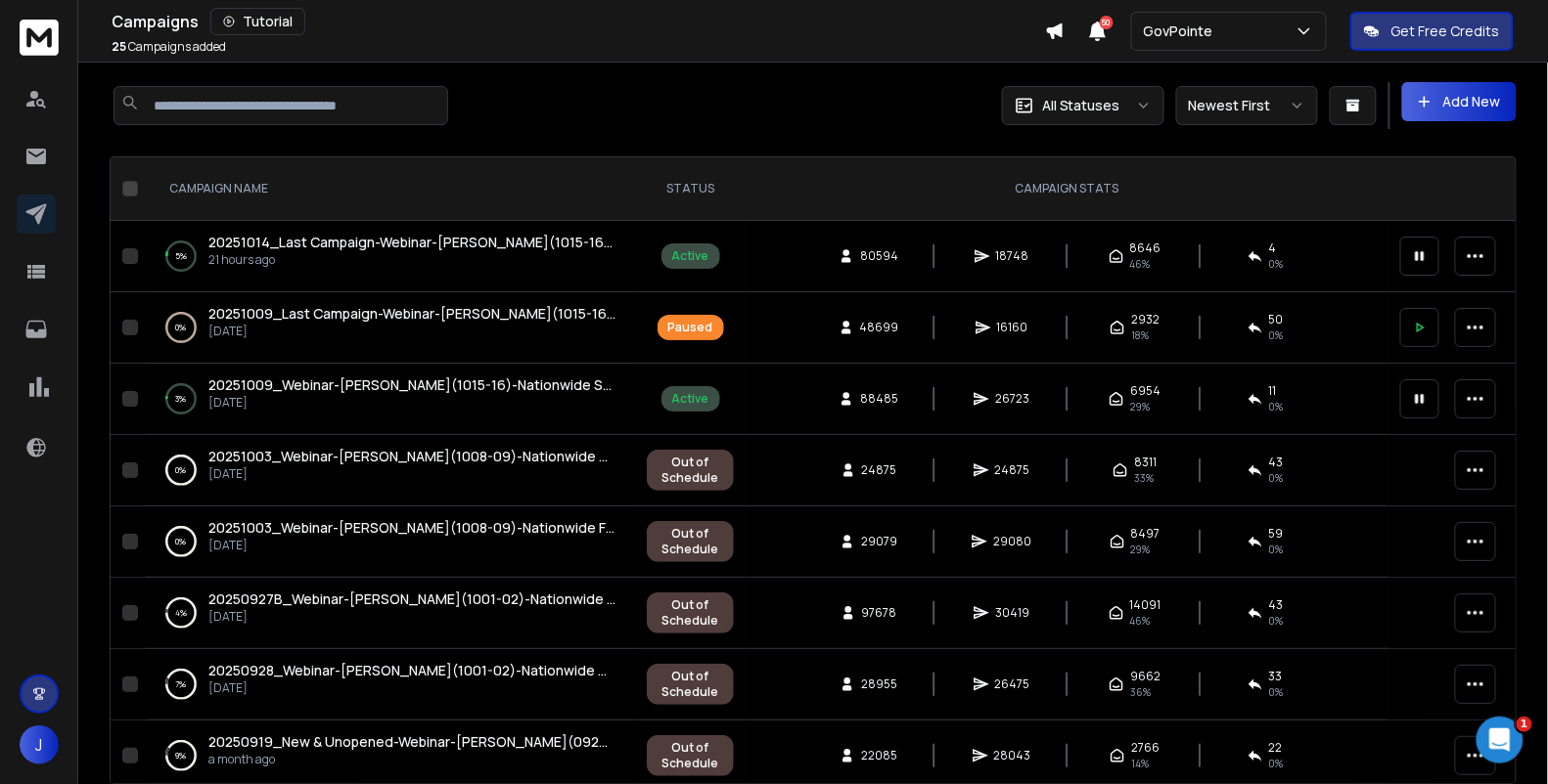
click at [1524, 737] on div "Campaigns 25 Campaigns Added All Statuses Newest First Add New CAMPAIGN NAME ST…" at bounding box center [813, 474] width 1470 height 824
click at [1502, 738] on icon "Open Intercom Messenger" at bounding box center [1496, 737] width 33 height 33
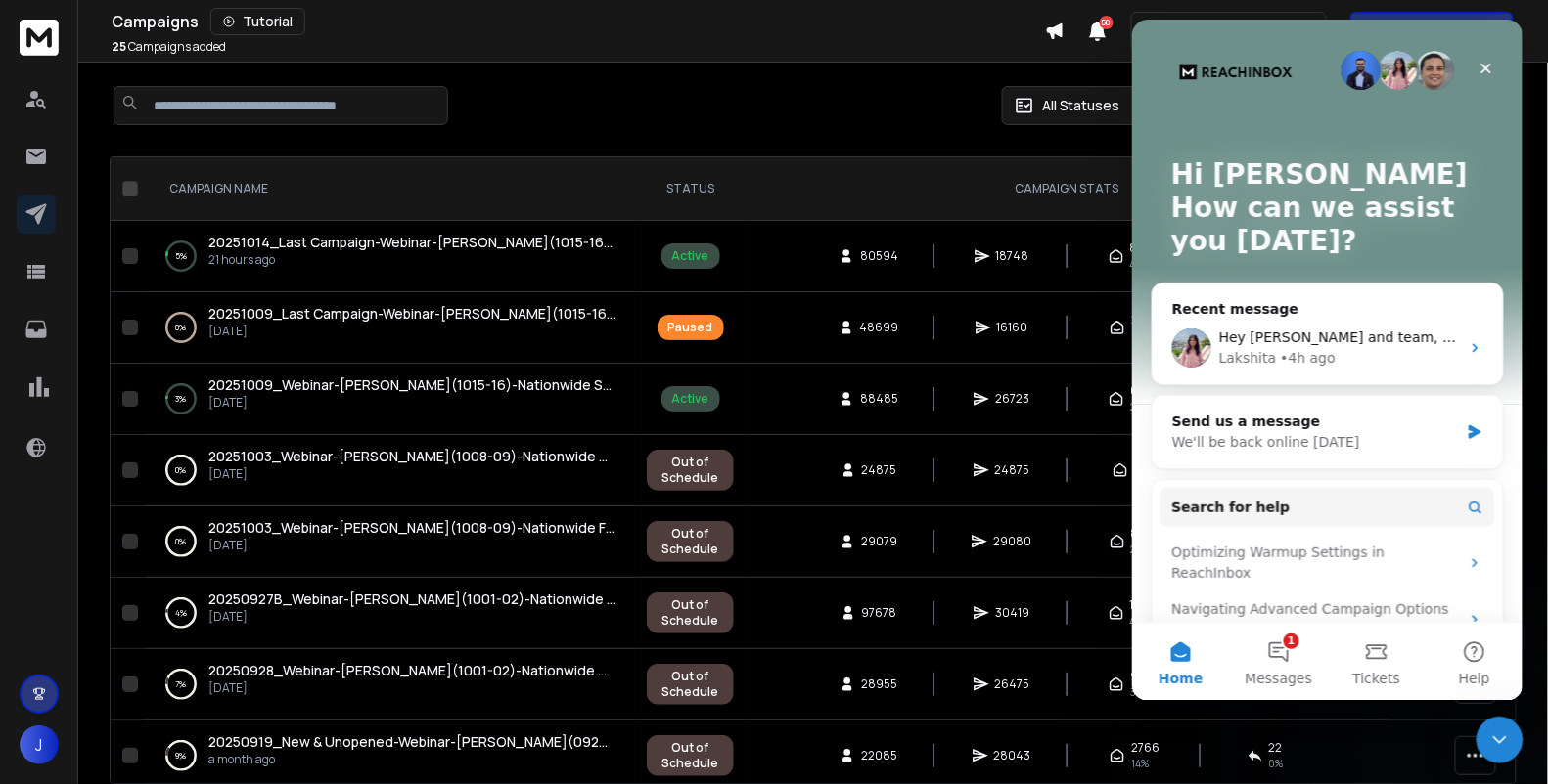
click at [782, 120] on div at bounding box center [461, 105] width 703 height 47
click at [816, 109] on div "Campaigns 25 Campaigns Added All Statuses Newest First Add New" at bounding box center [1165, 105] width 703 height 47
click at [1505, 735] on icon "Close Intercom Messenger" at bounding box center [1496, 737] width 24 height 24
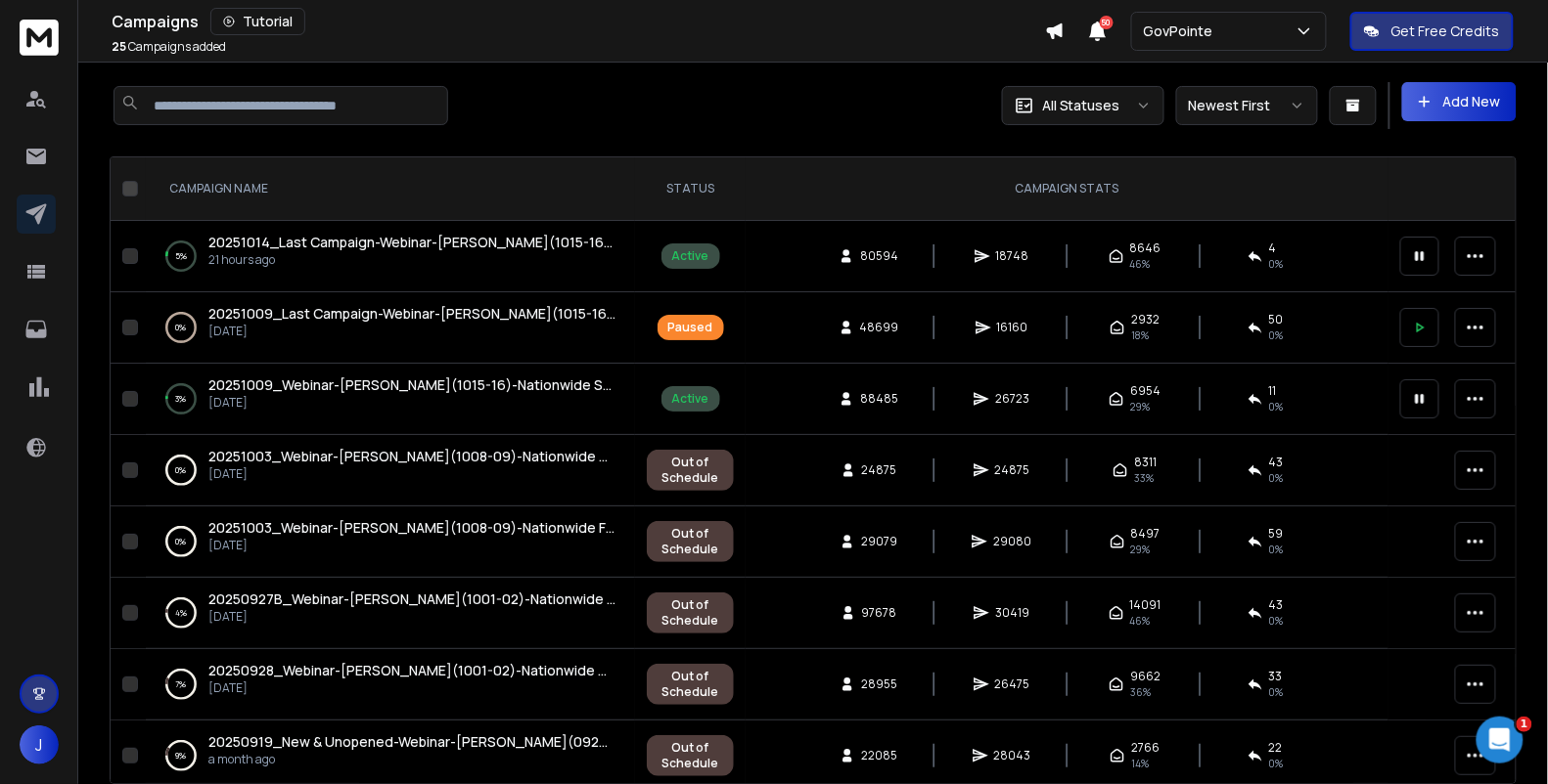
click at [578, 243] on span "20251014_Last Campaign-Webinar-[PERSON_NAME](1015-16)-Nationwide Facility Suppo…" at bounding box center [534, 241] width 652 height 19
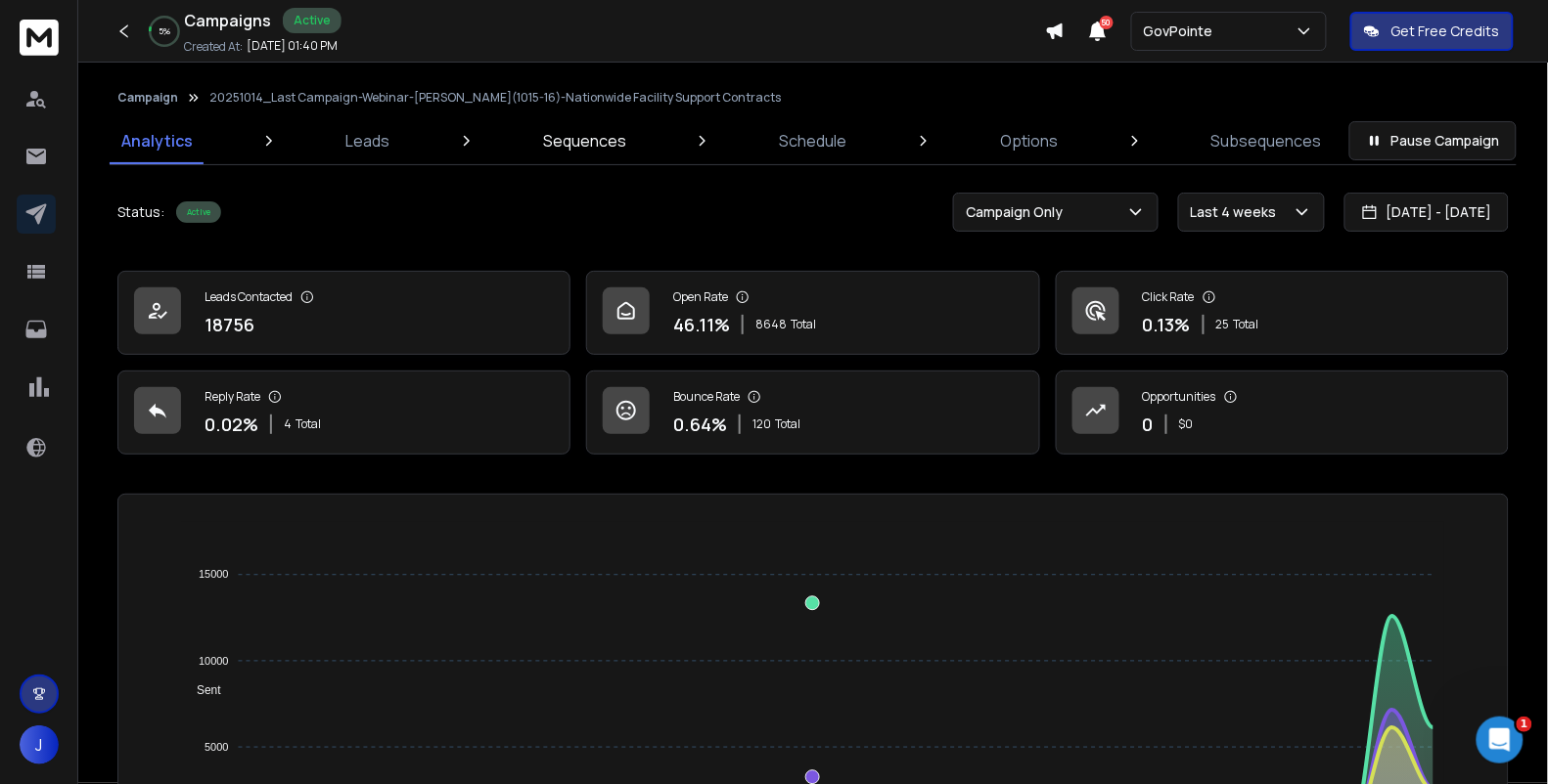
click at [619, 139] on p "Sequences" at bounding box center [585, 141] width 83 height 24
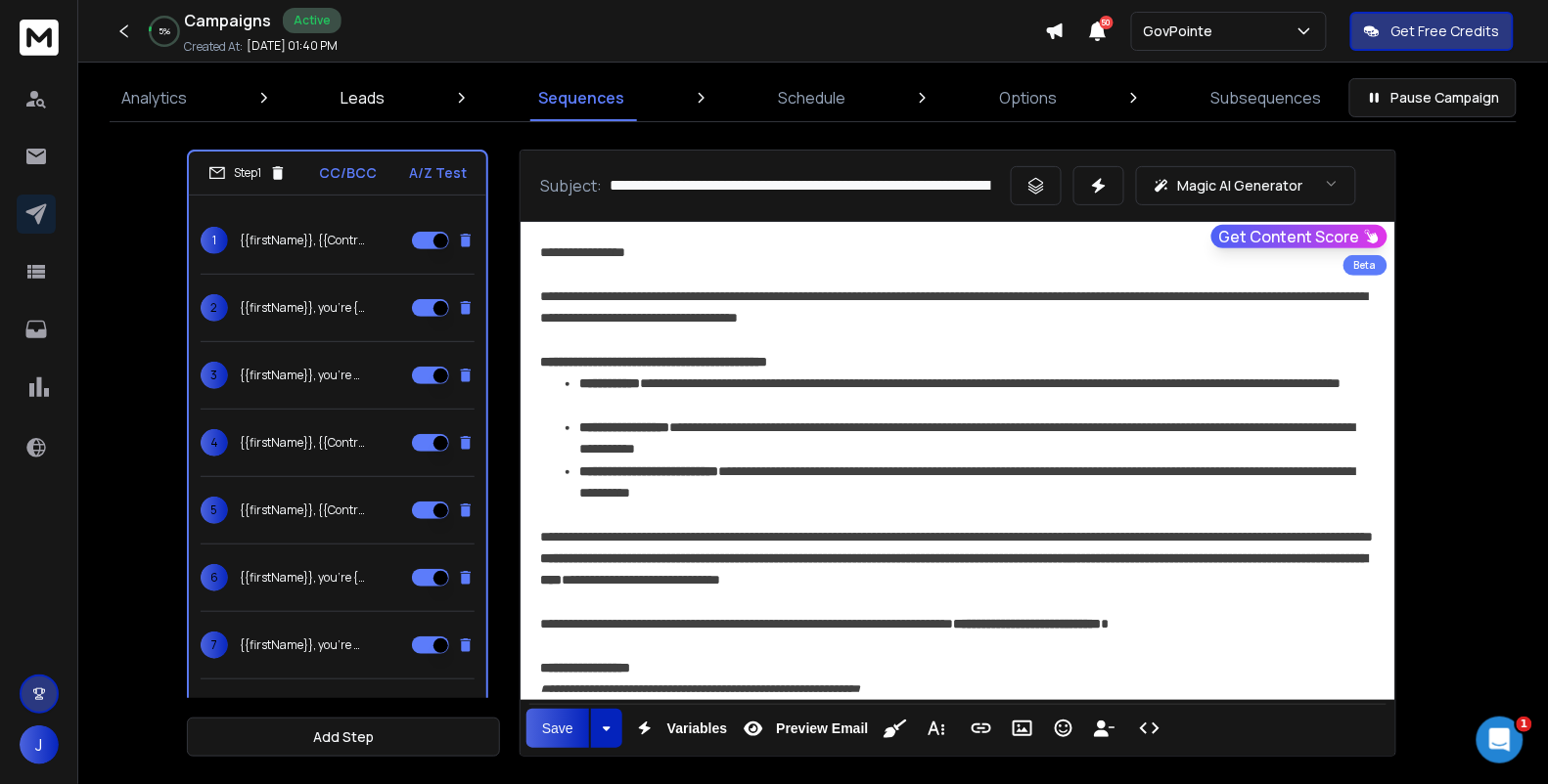
click at [351, 100] on p "Leads" at bounding box center [362, 98] width 44 height 24
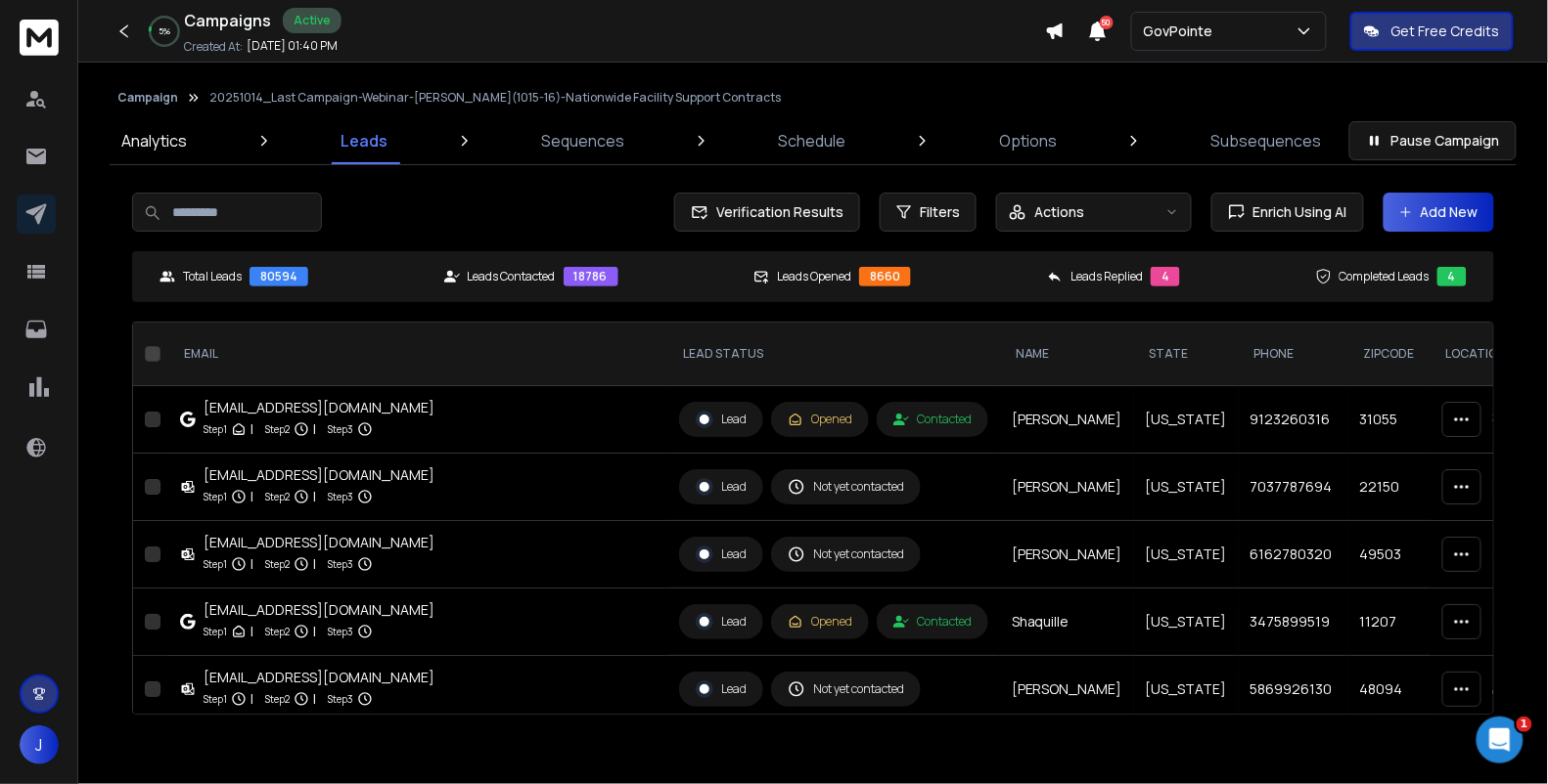
click at [141, 140] on p "Analytics" at bounding box center [154, 141] width 66 height 24
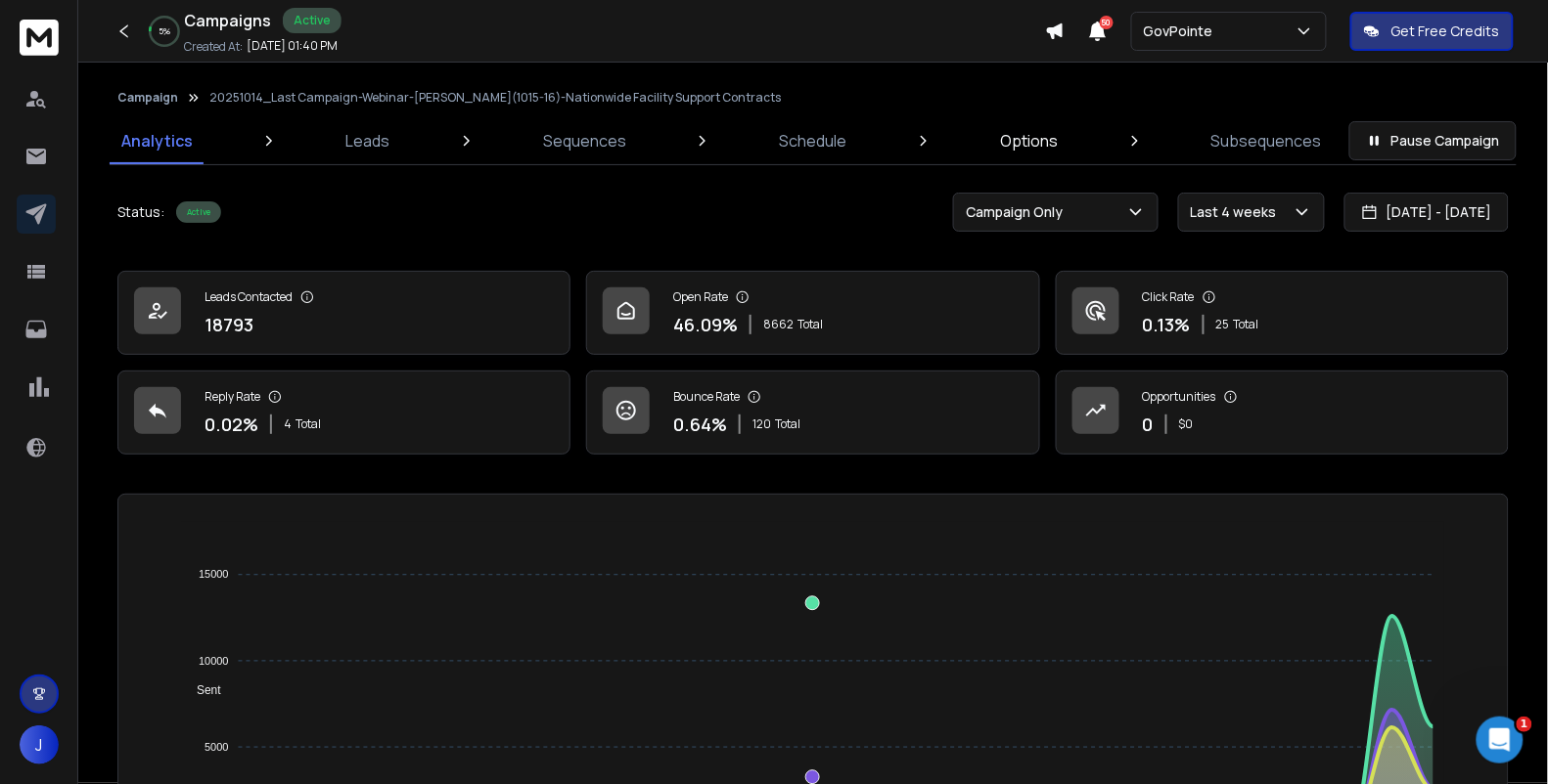
click at [1043, 143] on p "Options" at bounding box center [1029, 141] width 58 height 24
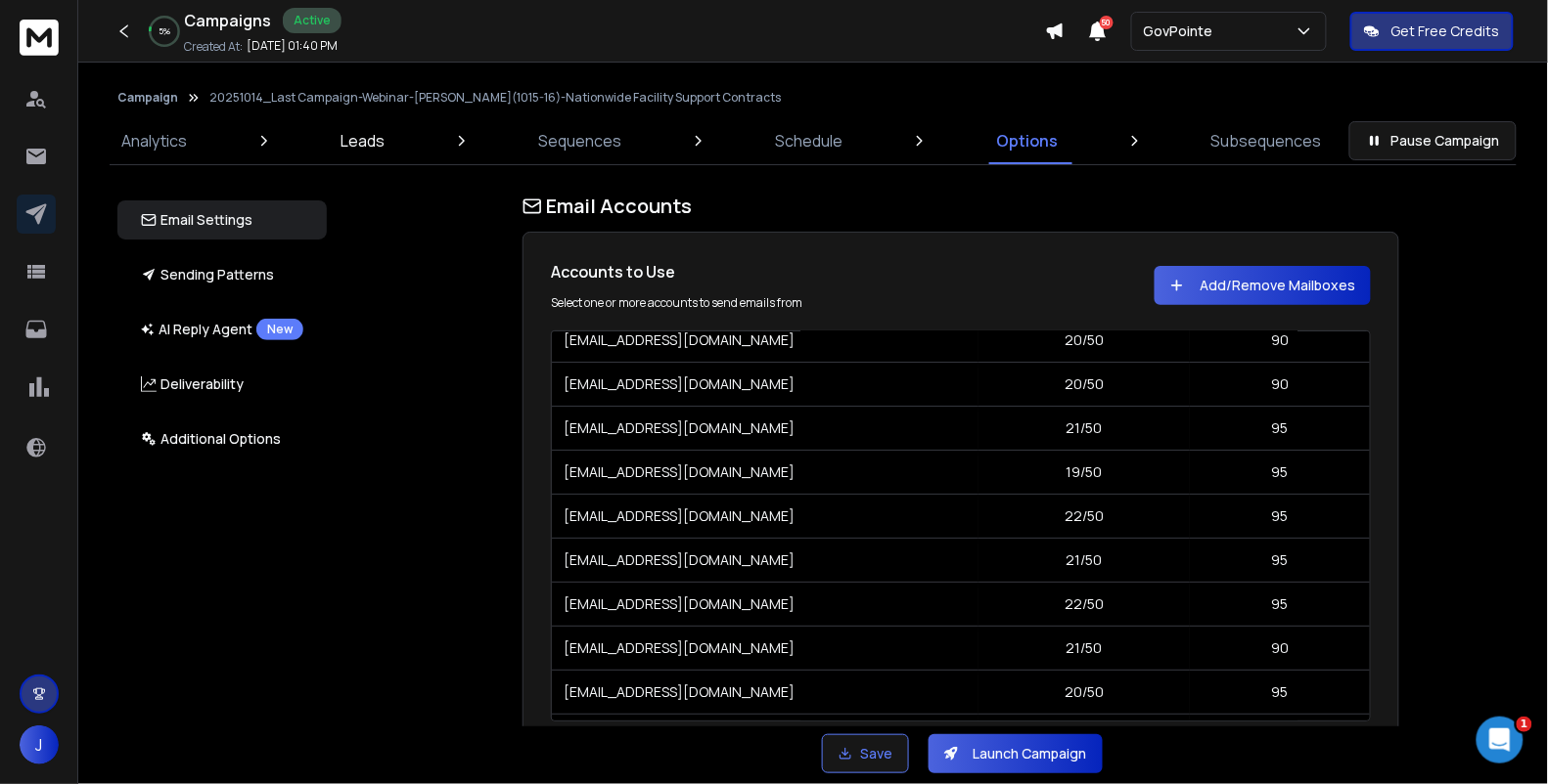
click at [360, 144] on p "Leads" at bounding box center [362, 141] width 44 height 24
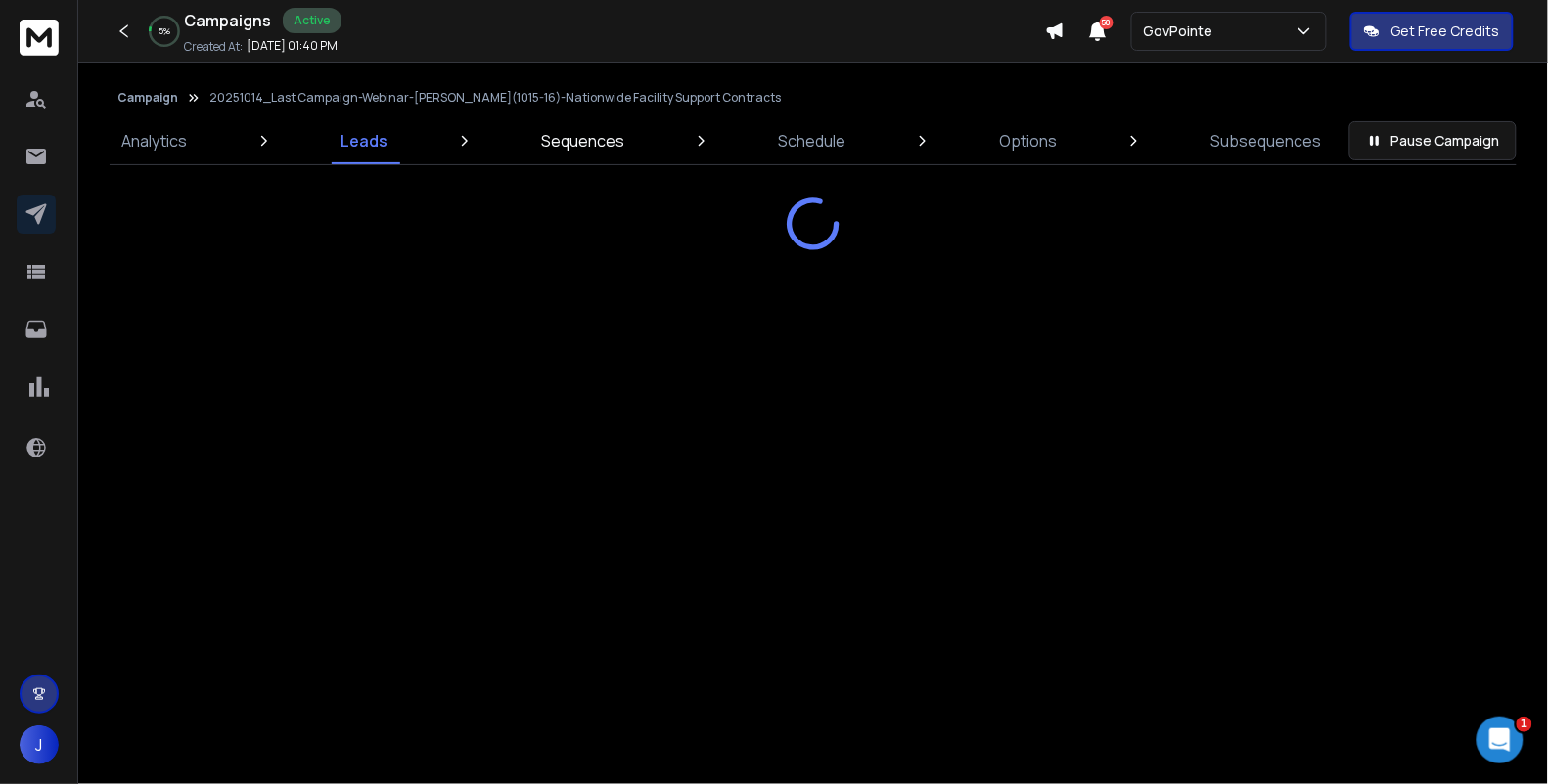
click at [596, 139] on p "Sequences" at bounding box center [583, 141] width 83 height 24
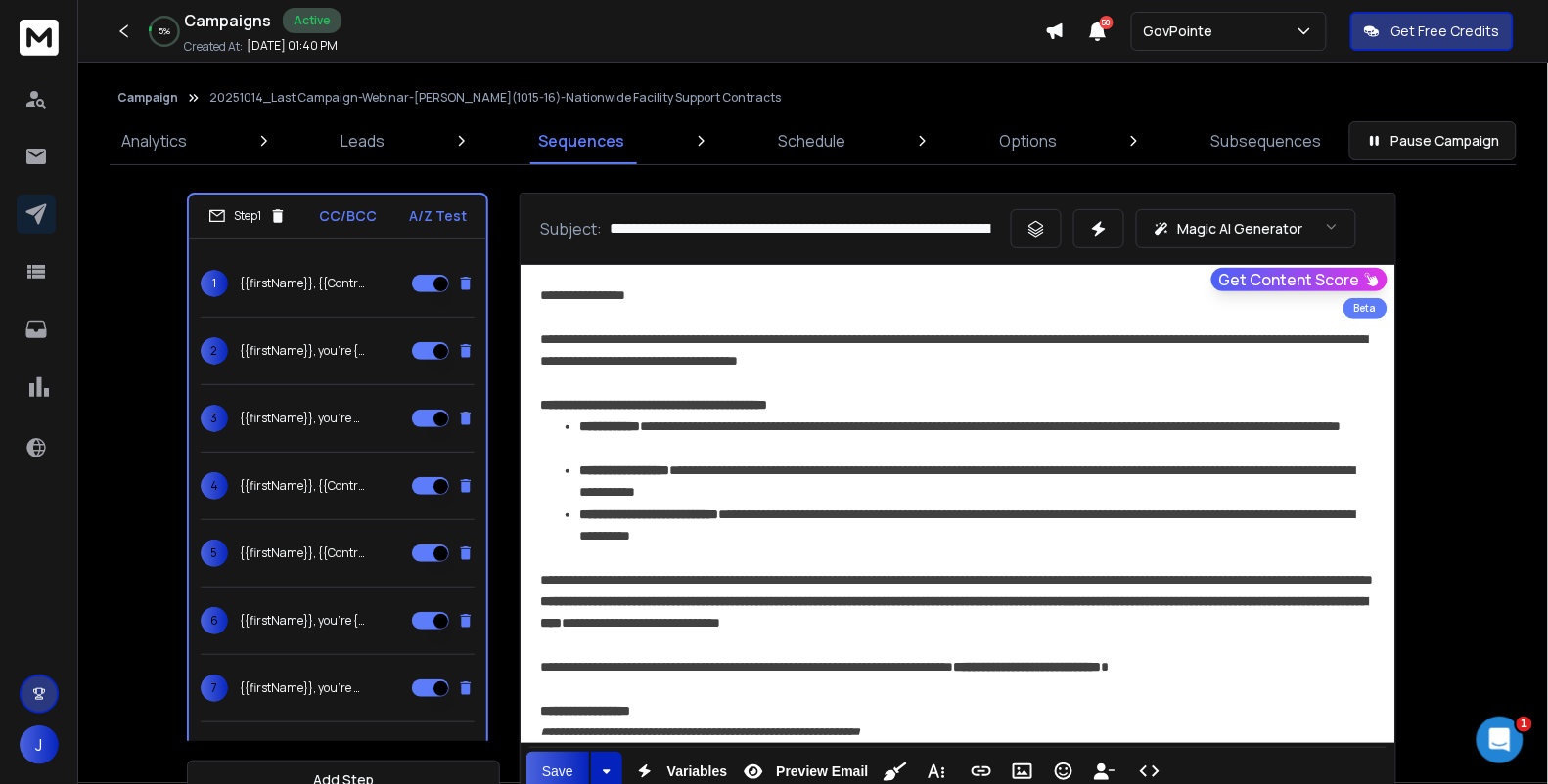
click at [444, 223] on p "A/Z Test" at bounding box center [438, 216] width 58 height 20
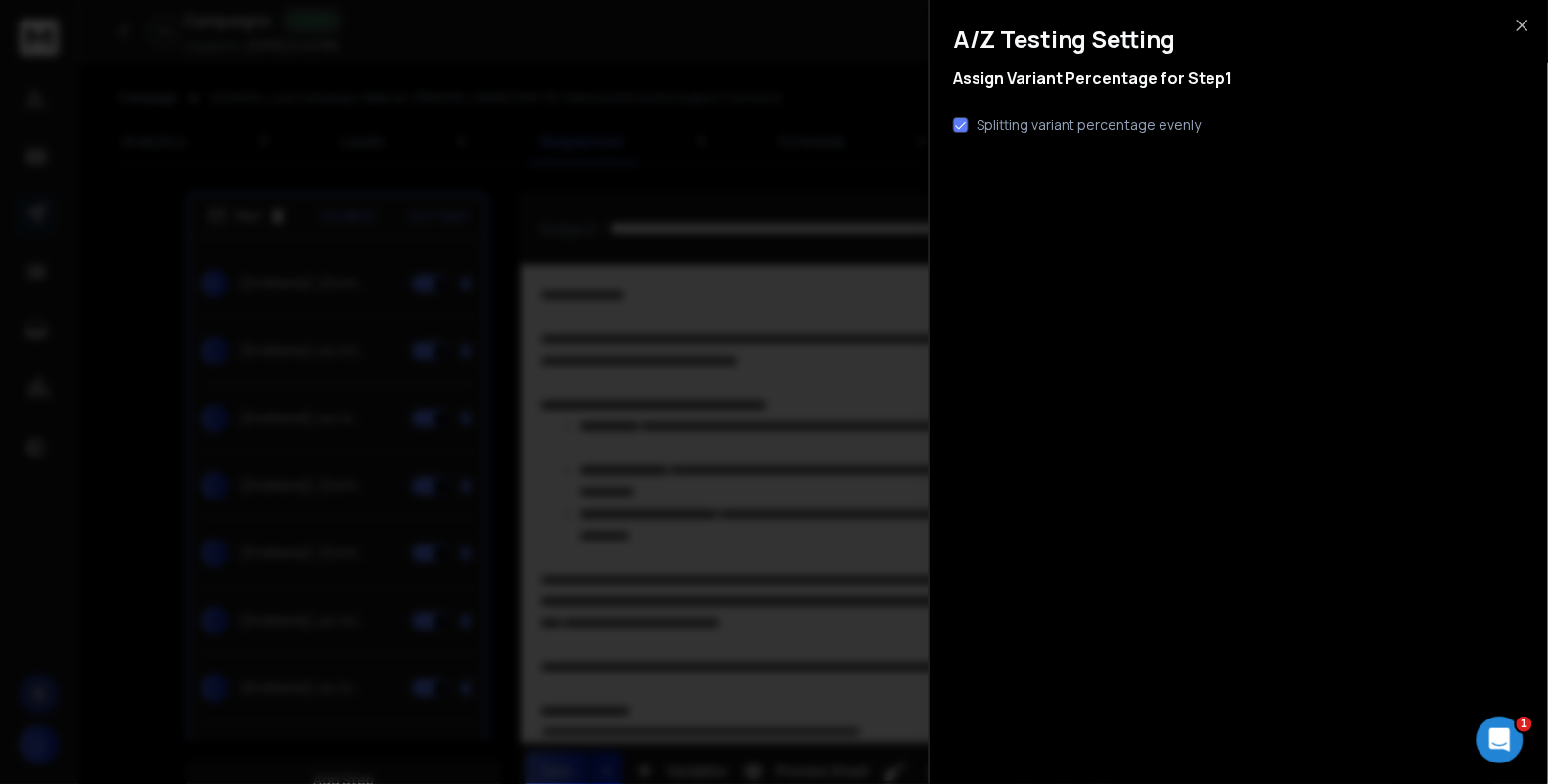
click at [962, 127] on button "button" at bounding box center [961, 125] width 16 height 16
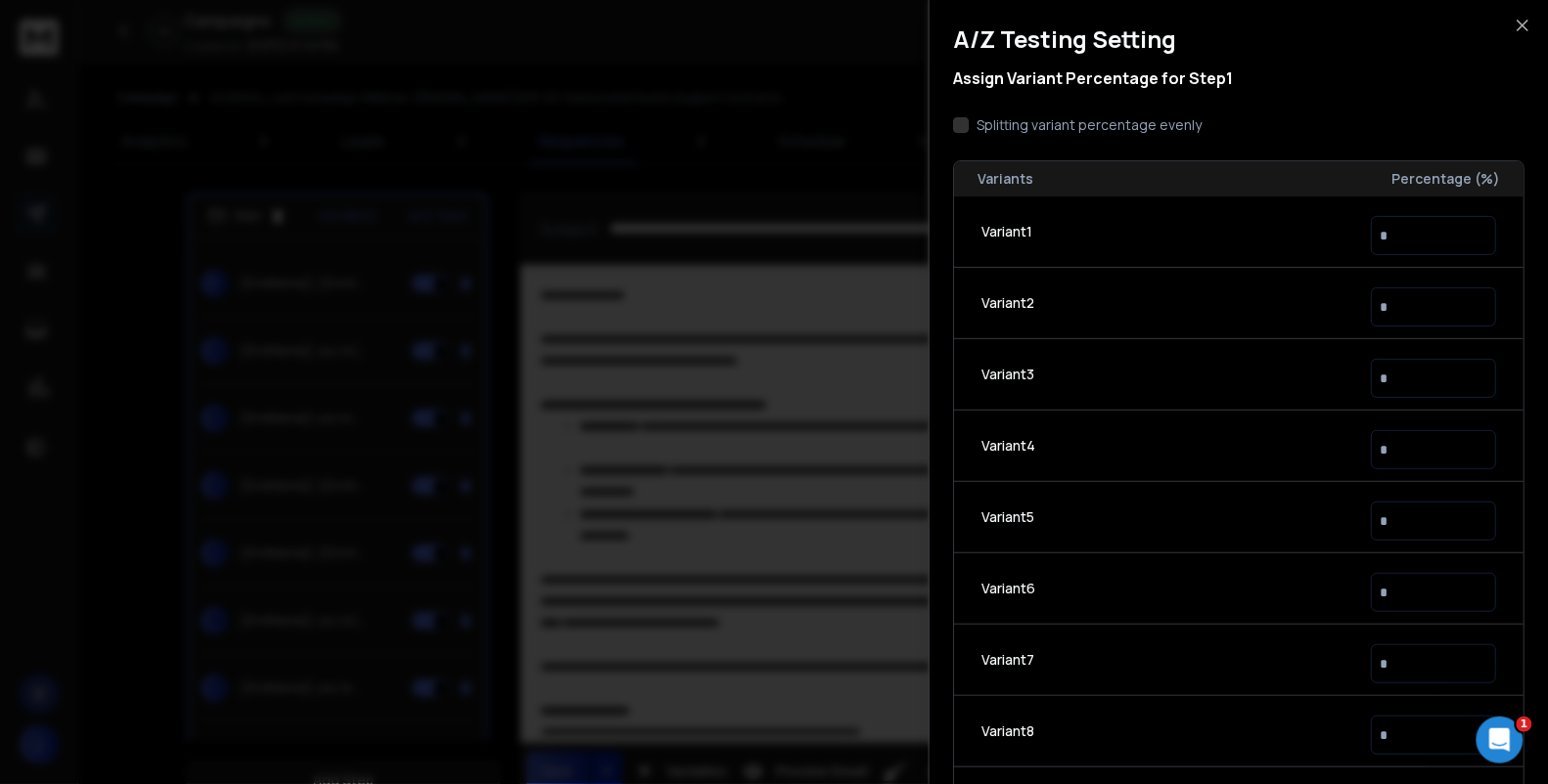
click at [959, 121] on button "button" at bounding box center [961, 125] width 16 height 16
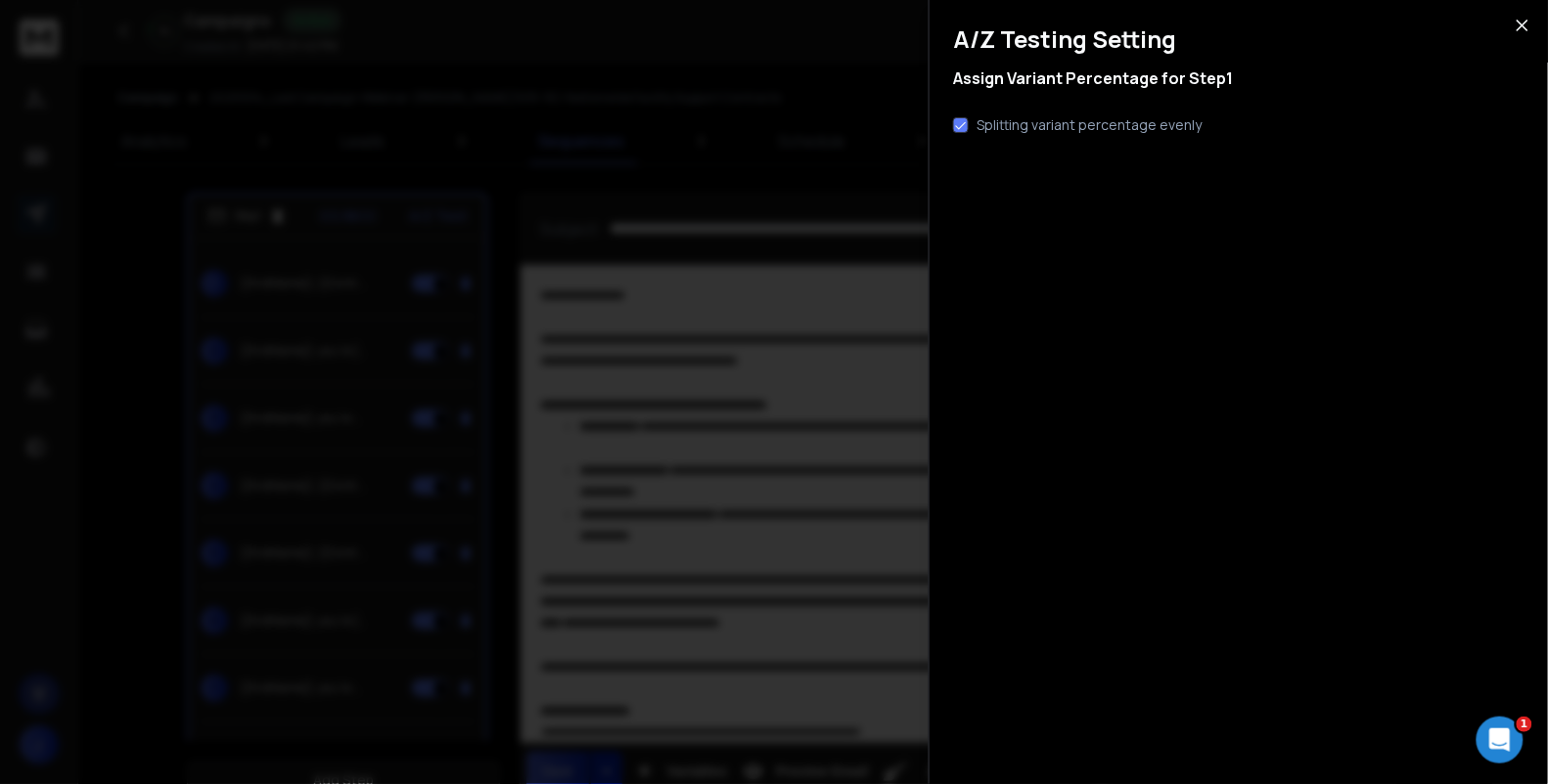
click at [1516, 27] on icon "button" at bounding box center [1522, 26] width 20 height 20
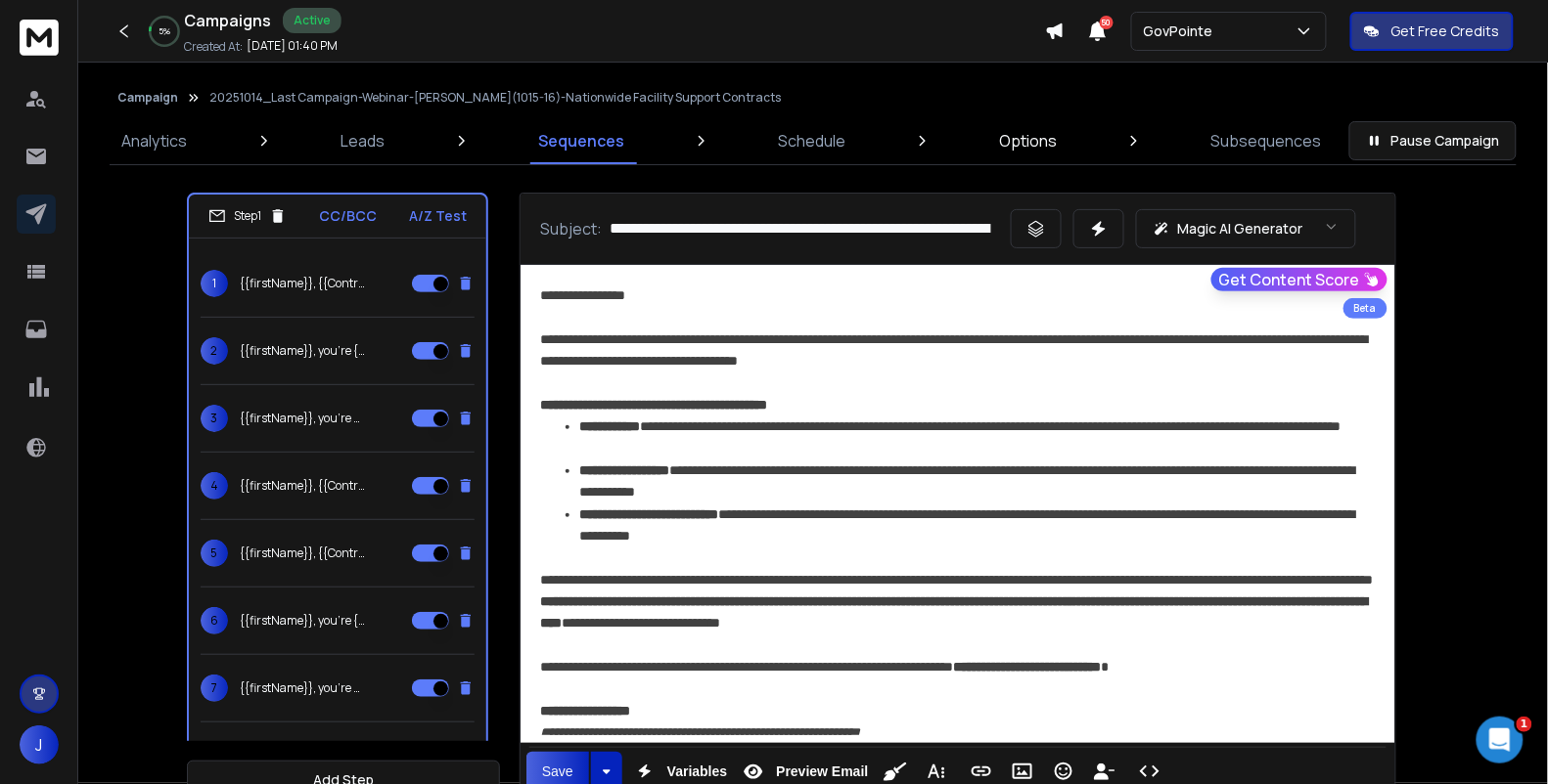
click at [1018, 138] on p "Options" at bounding box center [1029, 141] width 58 height 24
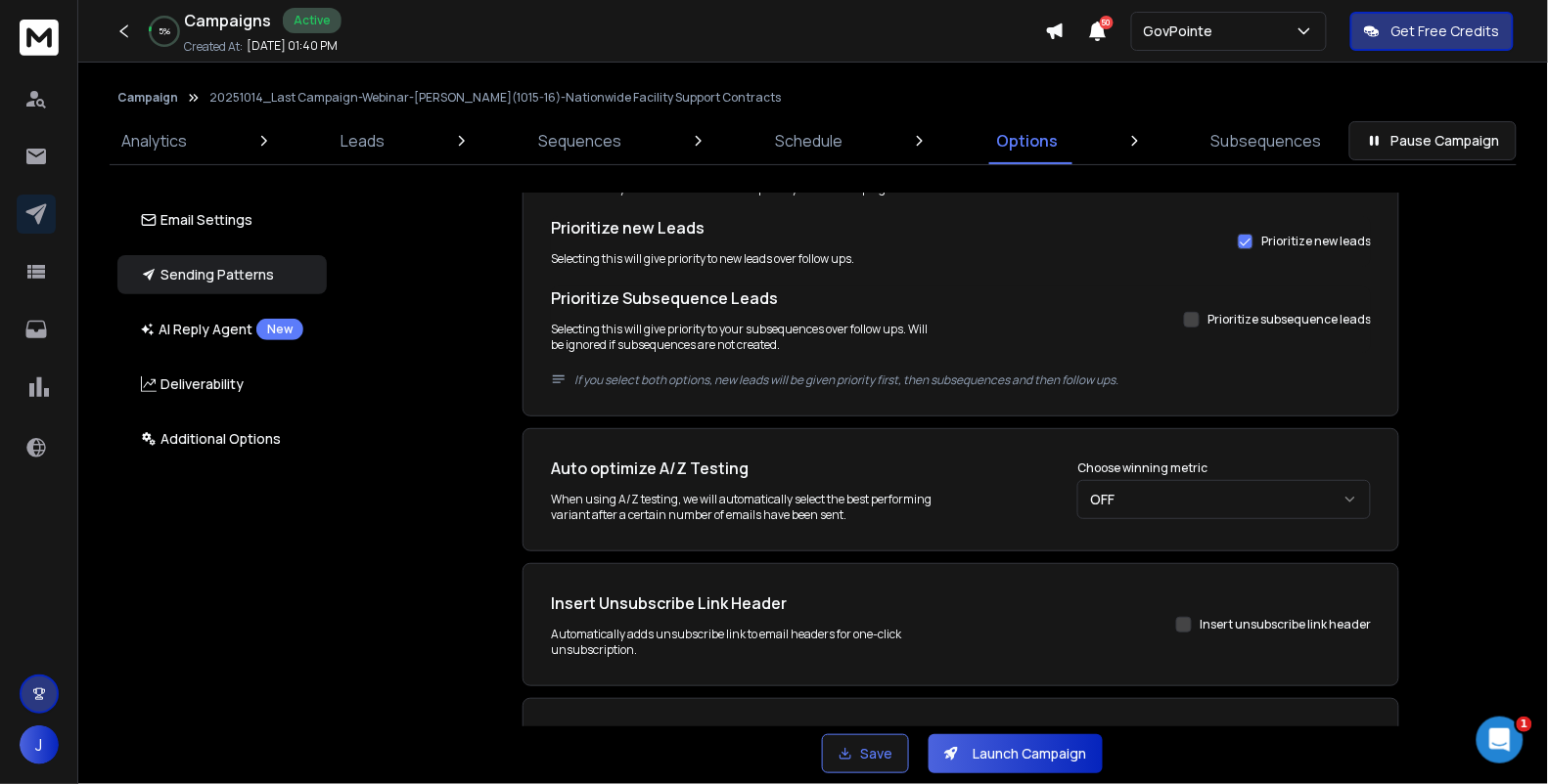
scroll to position [1340, 0]
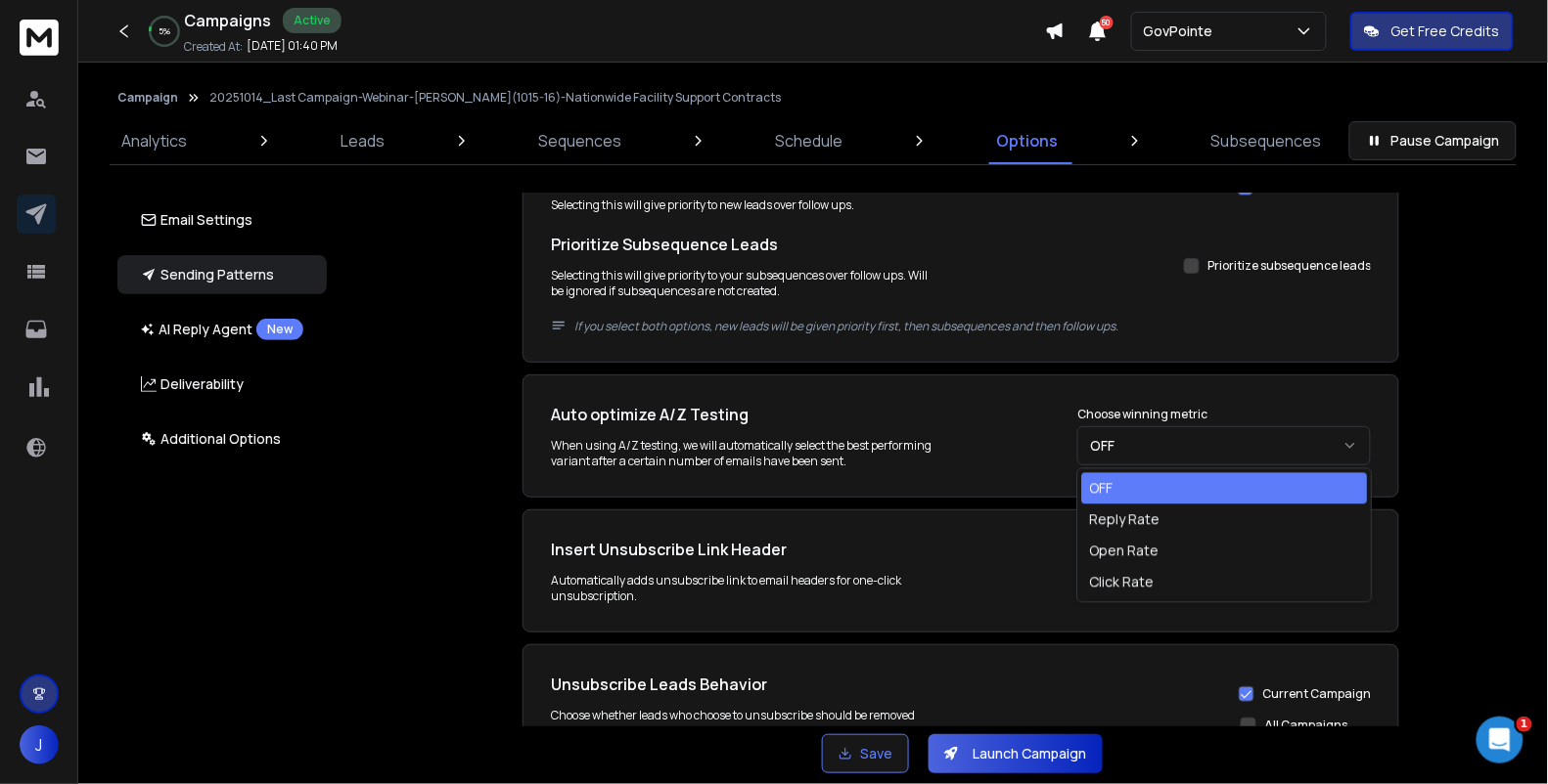
click at [1160, 454] on button "OFF" at bounding box center [1224, 446] width 294 height 39
drag, startPoint x: 1132, startPoint y: 549, endPoint x: 1036, endPoint y: 547, distance: 96.0
click at [1036, 547] on body "ReferralStack Unlock AI-powered affiliate growth Lifetime Deals available! Clai…" at bounding box center [774, 392] width 1548 height 784
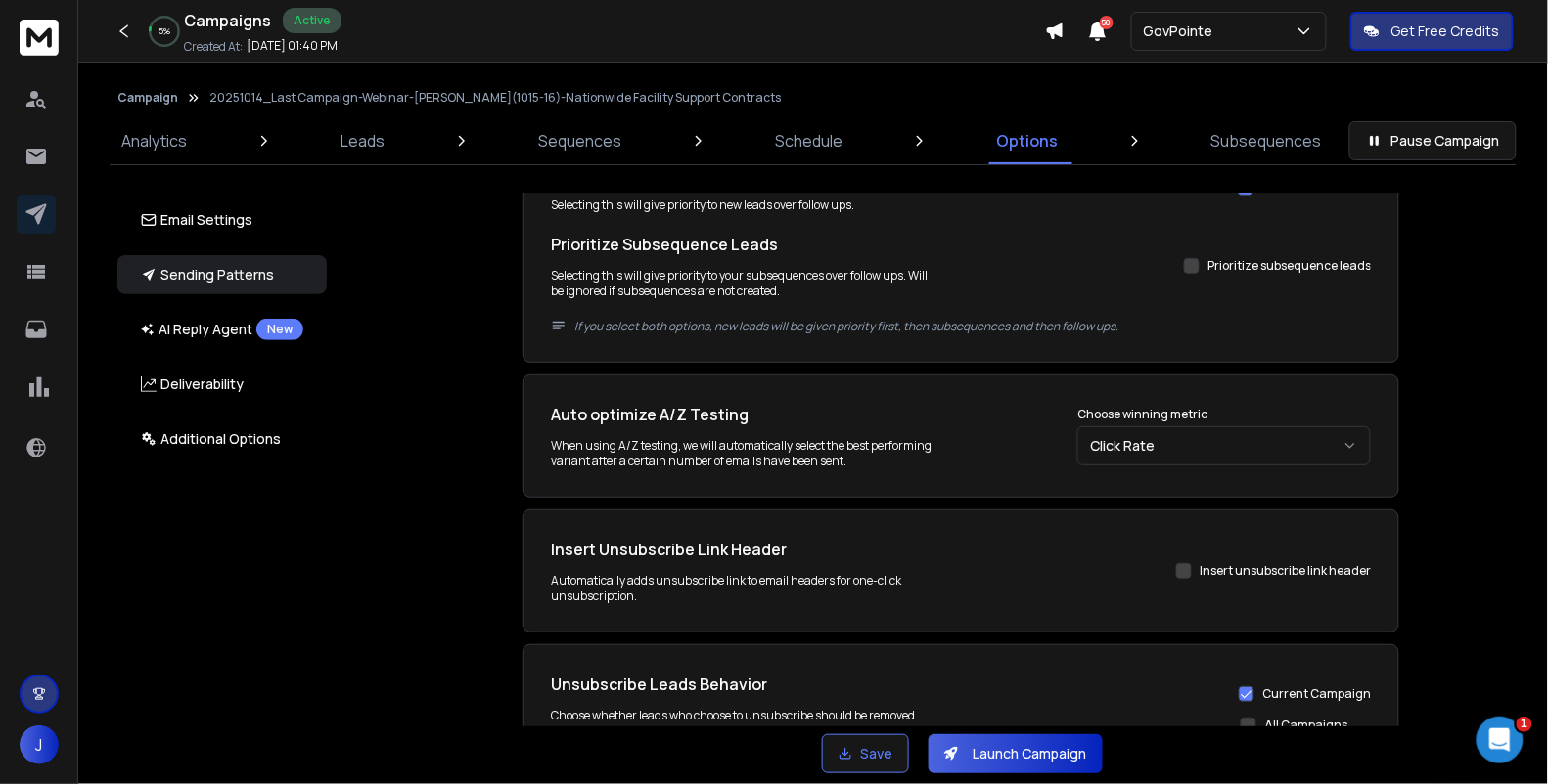
click at [1107, 441] on button "Click Rate" at bounding box center [1224, 446] width 294 height 39
click at [431, 619] on div "Email Accounts Accounts to Use Select one or more accounts to send emails from …" at bounding box center [973, 459] width 1229 height 534
click at [589, 144] on p "Sequences" at bounding box center [580, 141] width 83 height 24
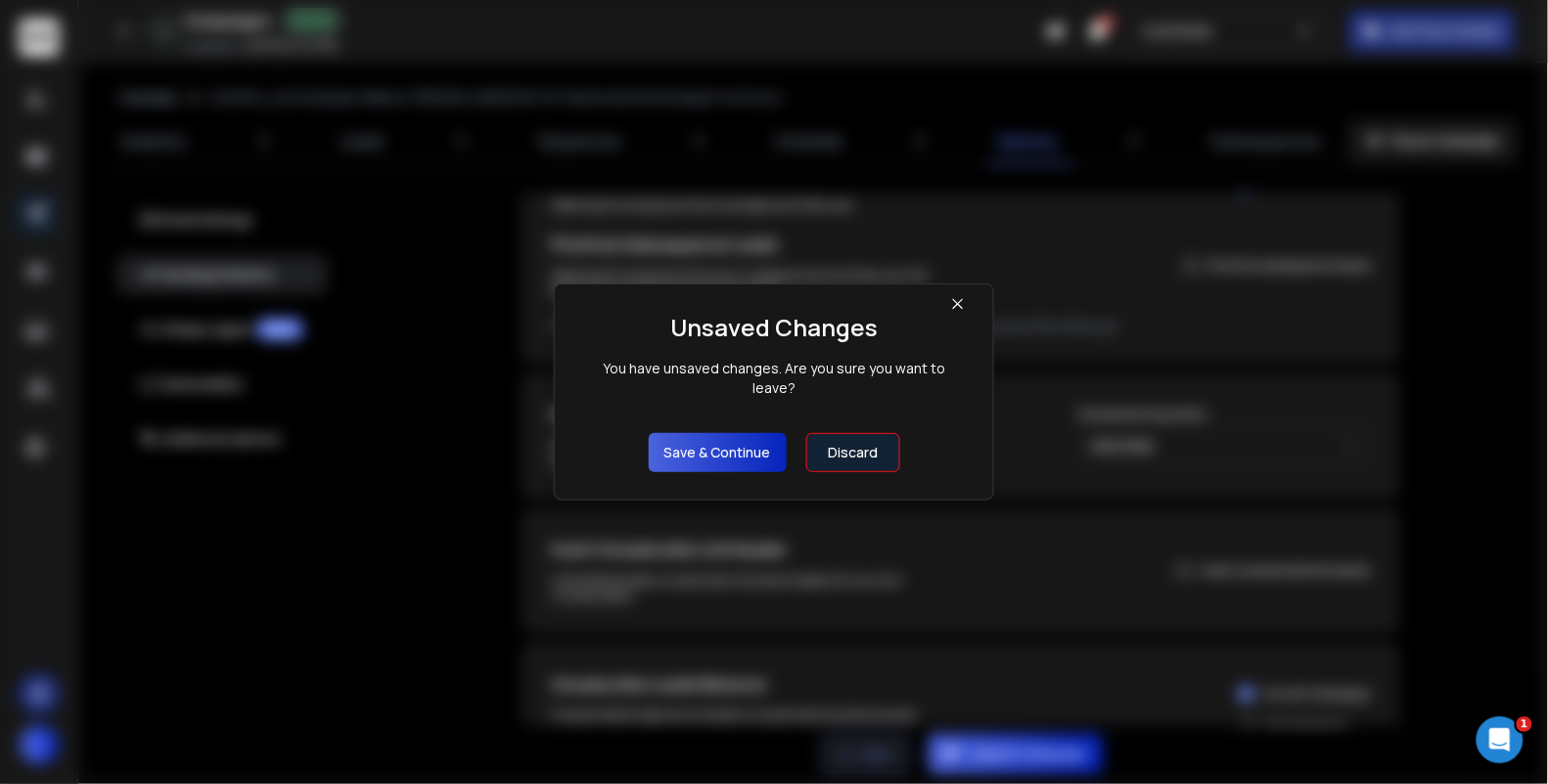
click at [959, 312] on icon at bounding box center [958, 305] width 16 height 16
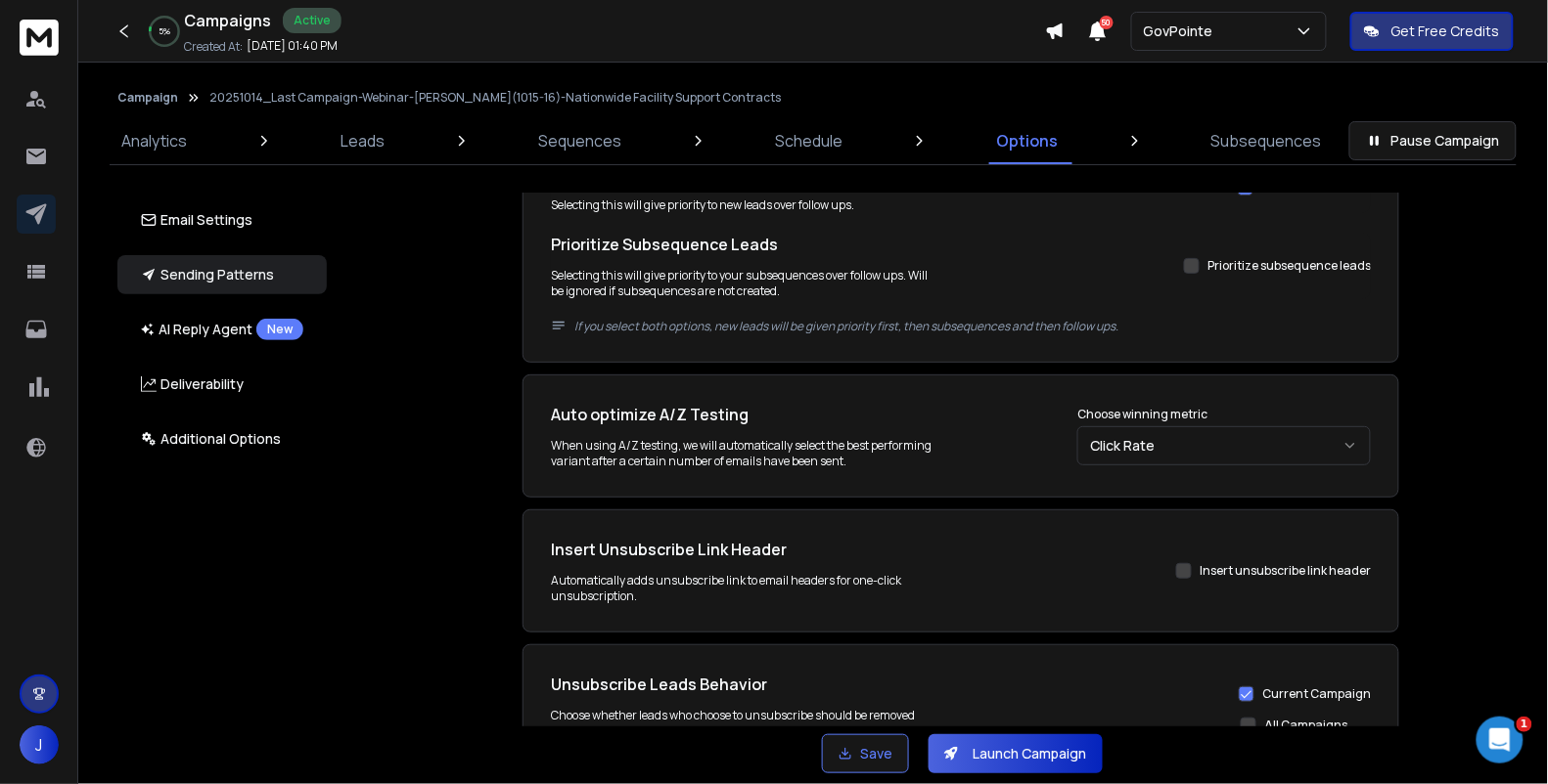
click at [1138, 444] on button "Click Rate" at bounding box center [1224, 446] width 294 height 39
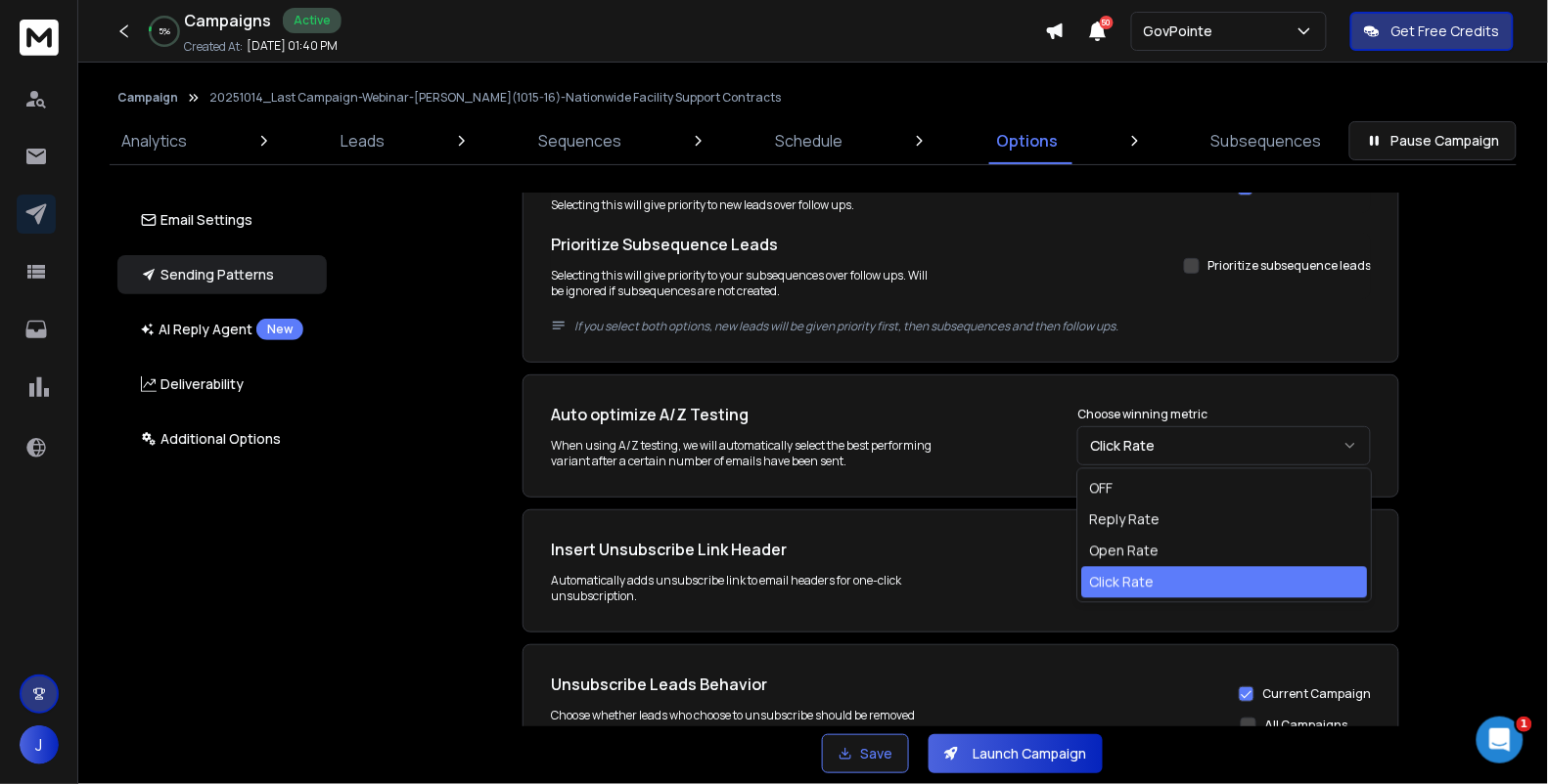
select select "***"
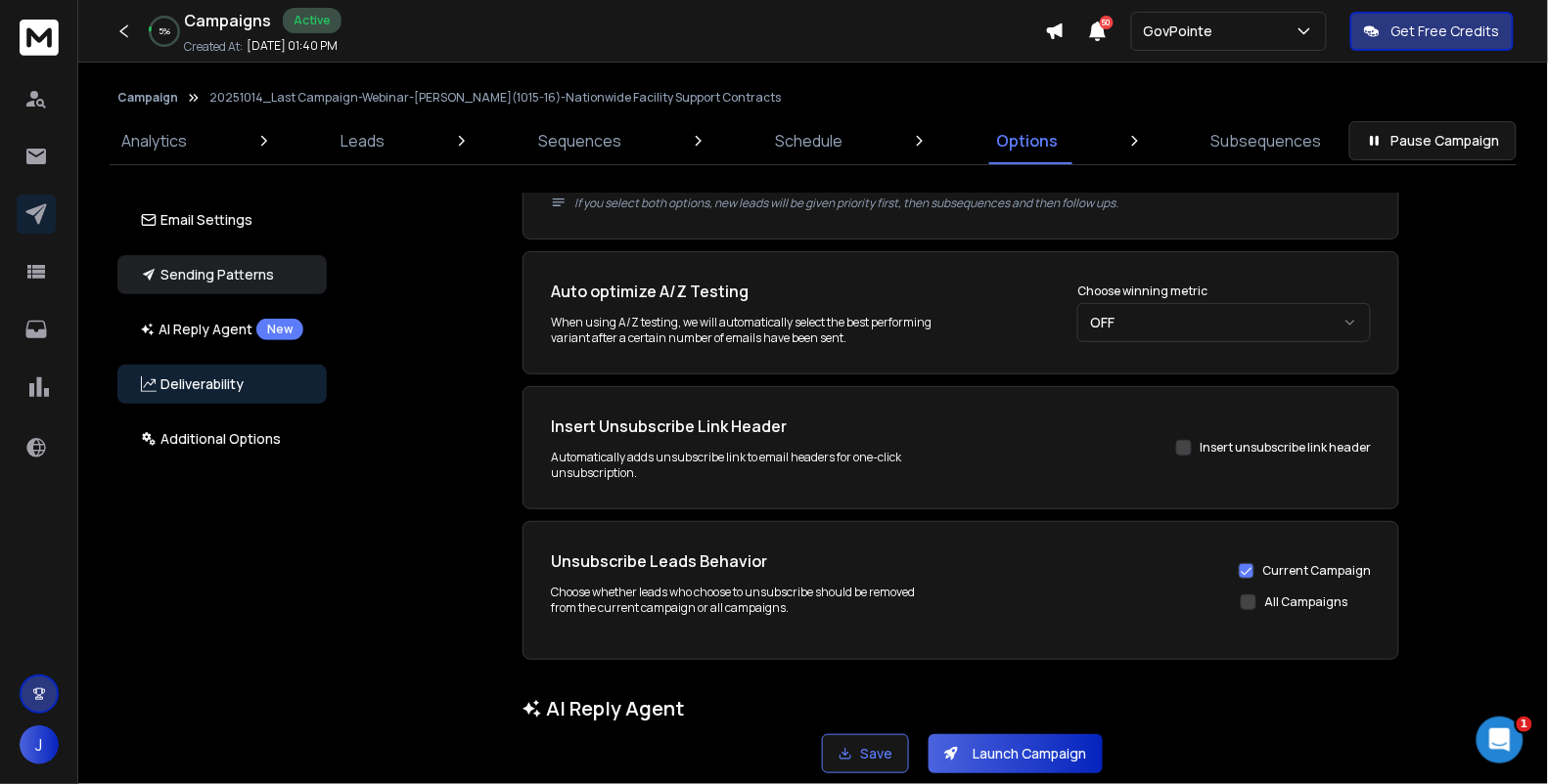
click at [160, 374] on p "Deliverability" at bounding box center [192, 384] width 102 height 20
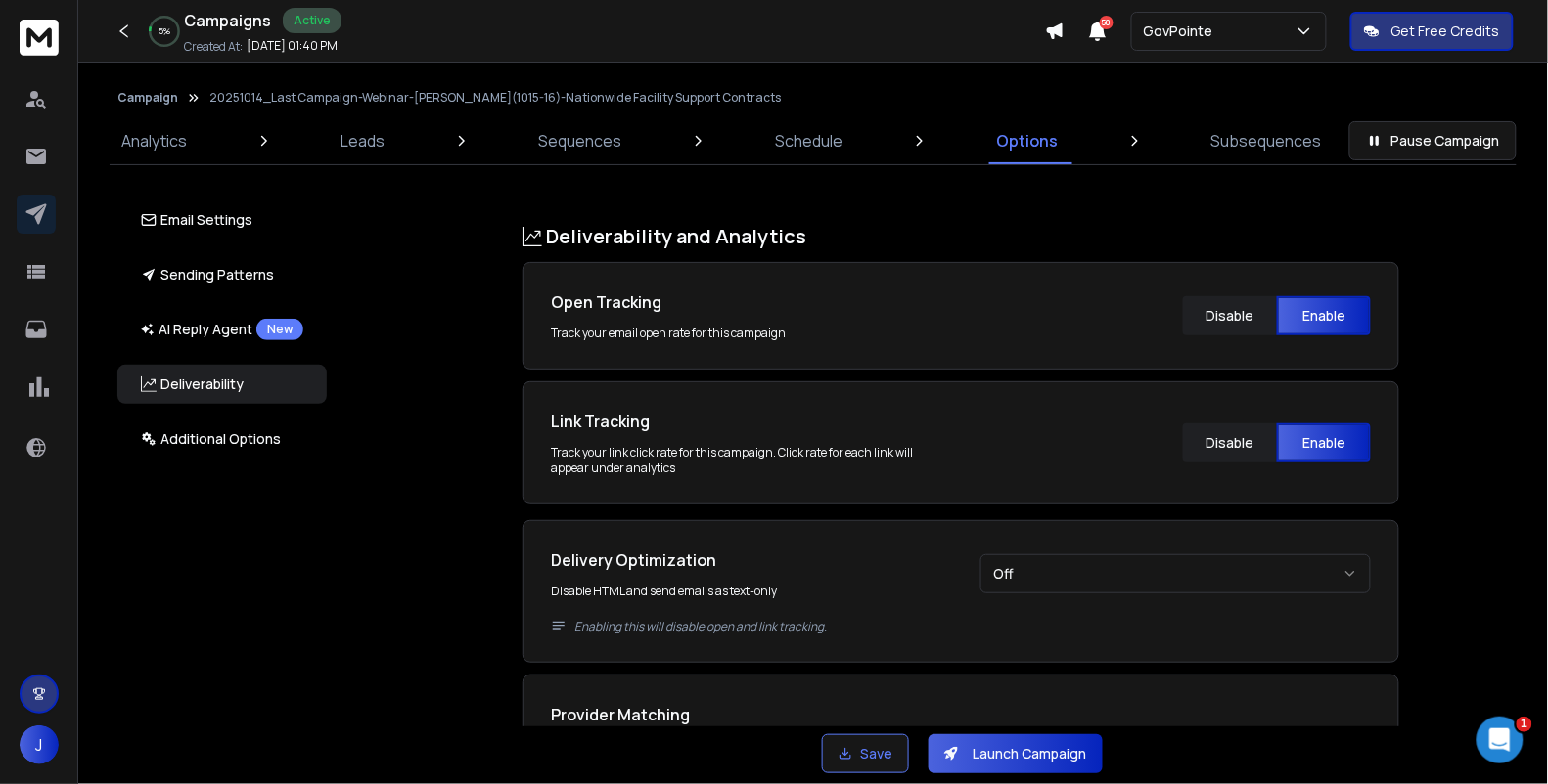
scroll to position [2176, 0]
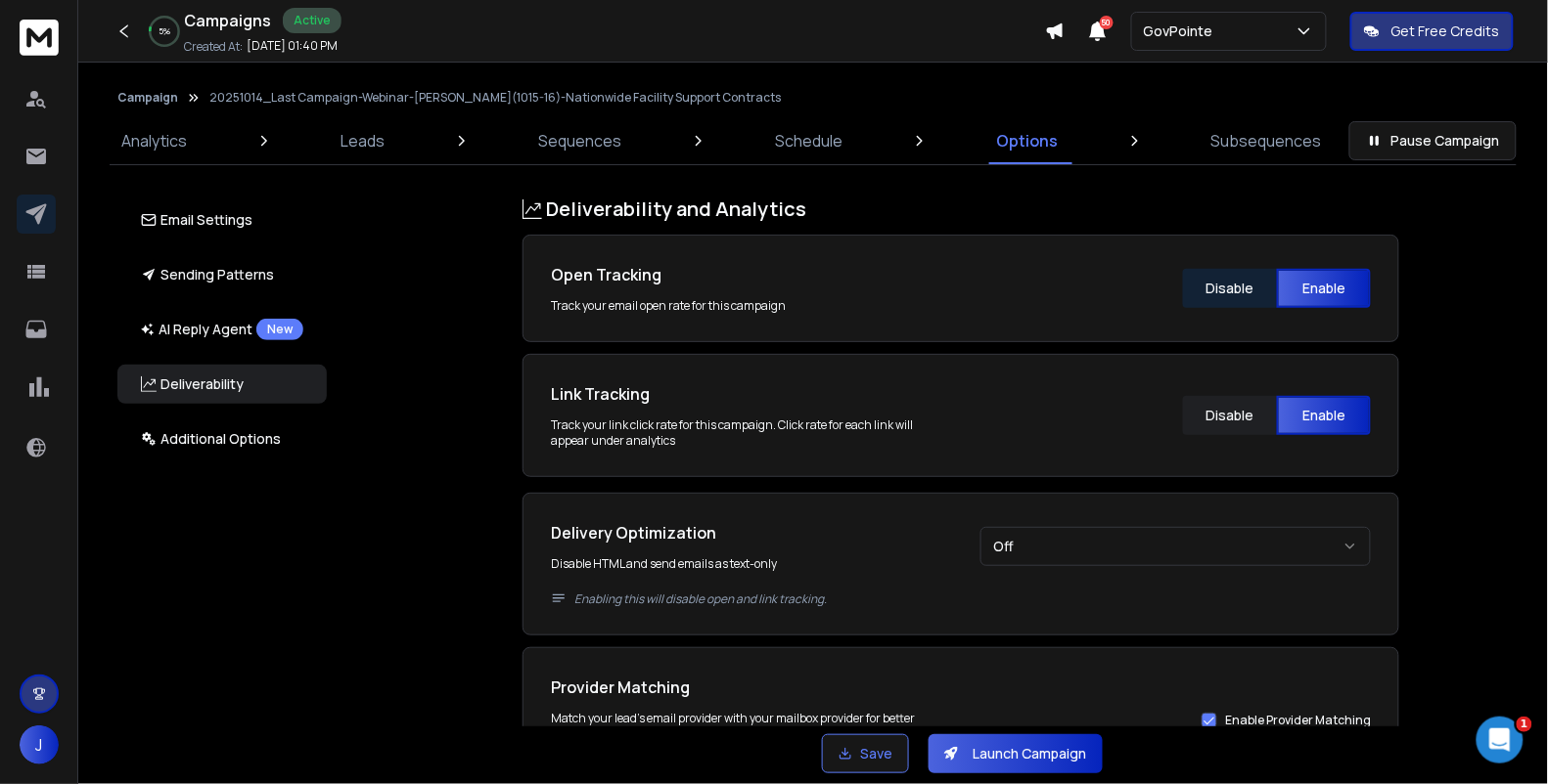
click at [1215, 285] on button "Disable" at bounding box center [1229, 288] width 94 height 39
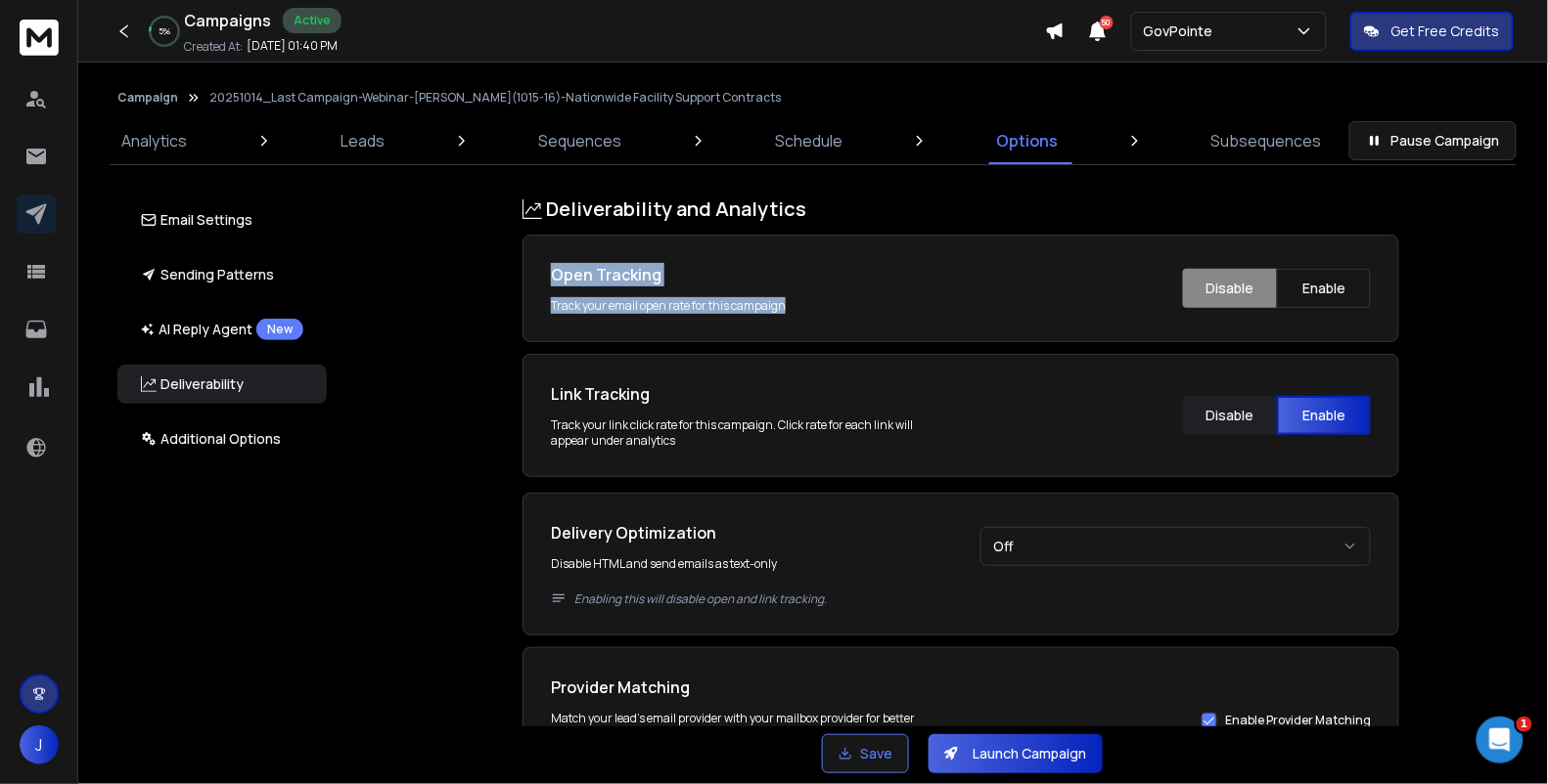
drag, startPoint x: 544, startPoint y: 277, endPoint x: 813, endPoint y: 315, distance: 271.7
click at [813, 315] on div "Open Tracking Track your email open rate for this campaign Disable Enable" at bounding box center [960, 288] width 877 height 107
click at [1241, 424] on button "Disable" at bounding box center [1229, 415] width 94 height 39
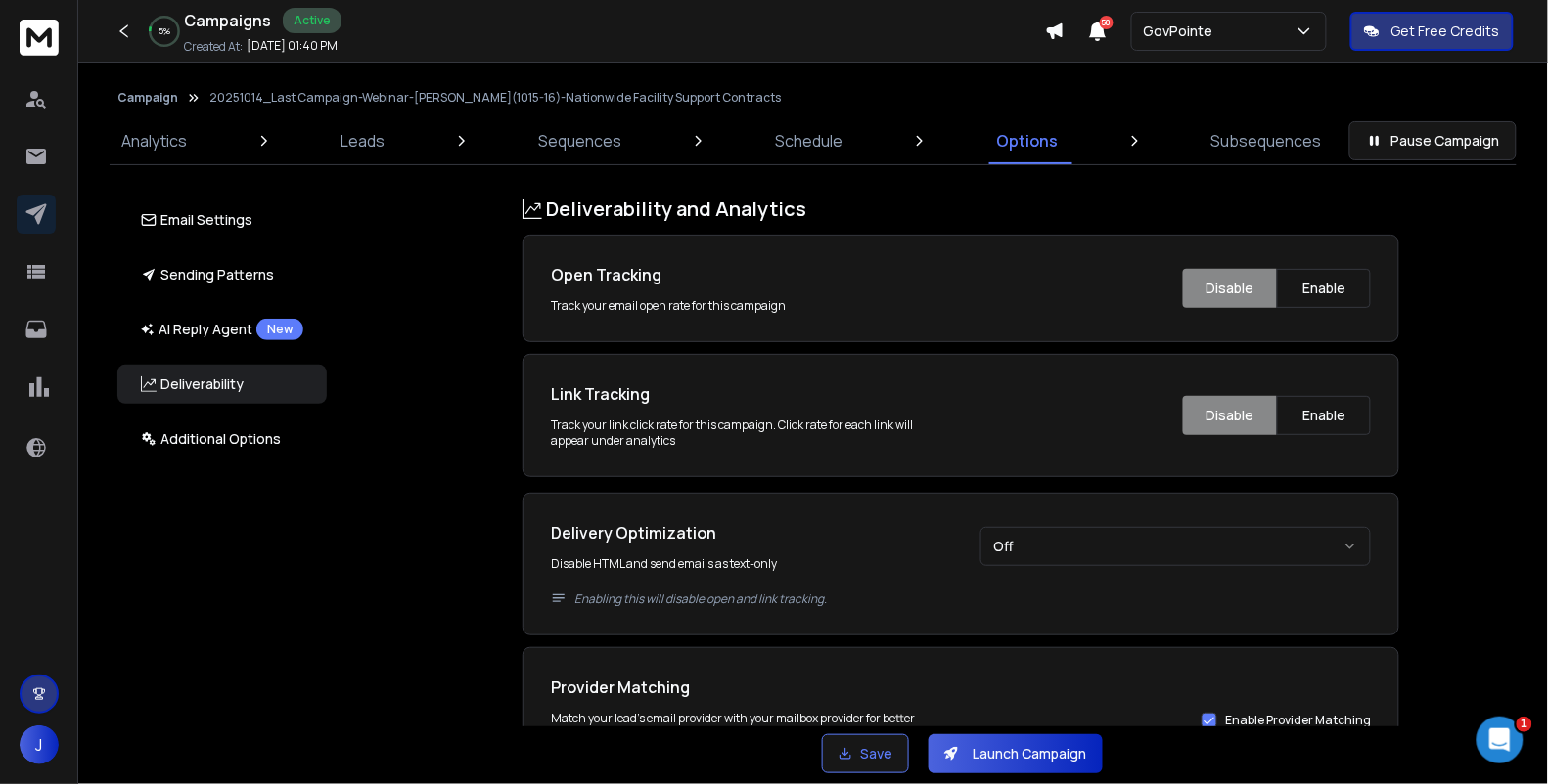
click at [839, 725] on p "Match your lead's email provider with your mailbox provider for better delivera…" at bounding box center [746, 726] width 390 height 32
click at [845, 741] on button "Save" at bounding box center [866, 753] width 87 height 39
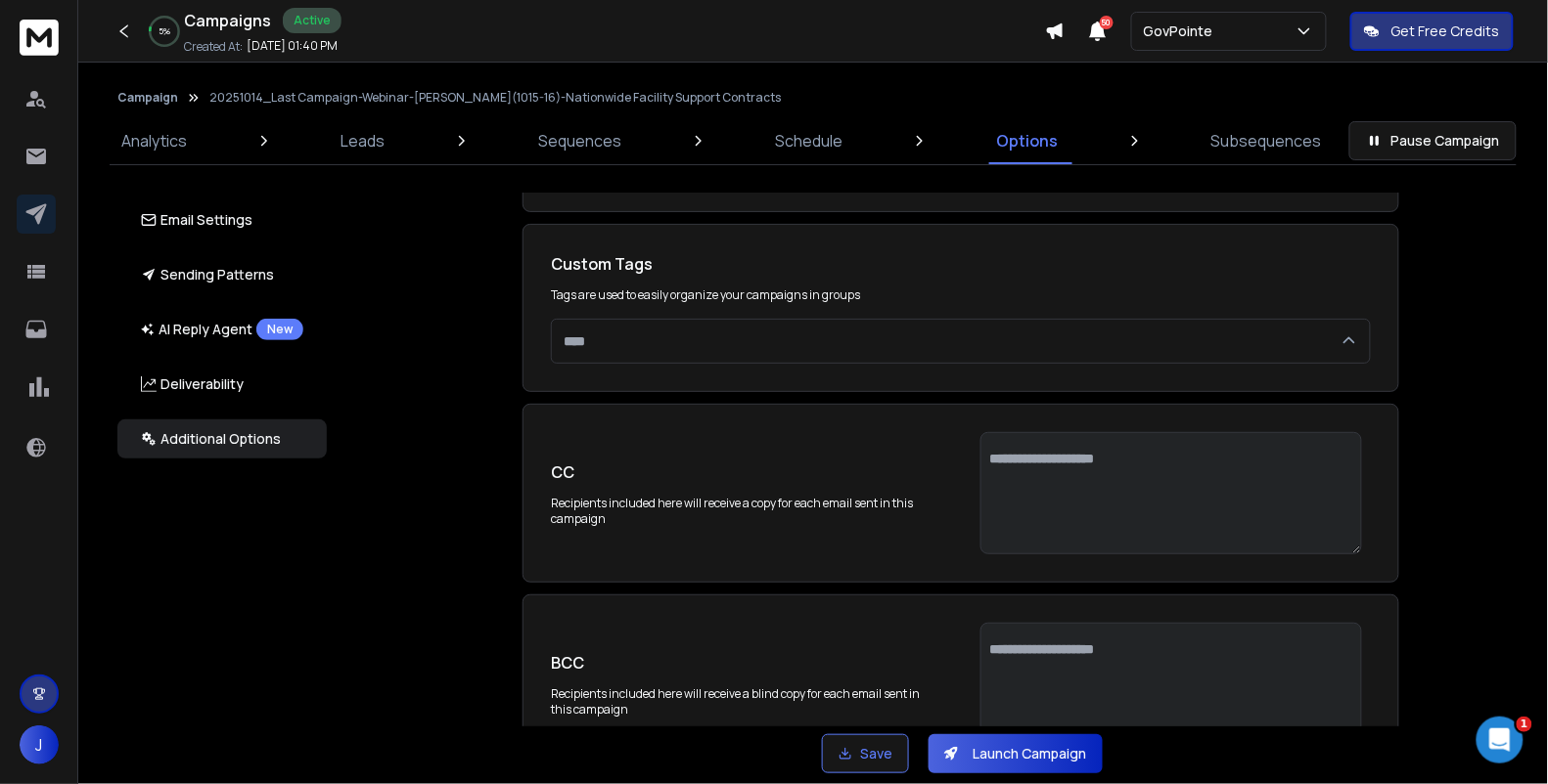
scroll to position [3811, 0]
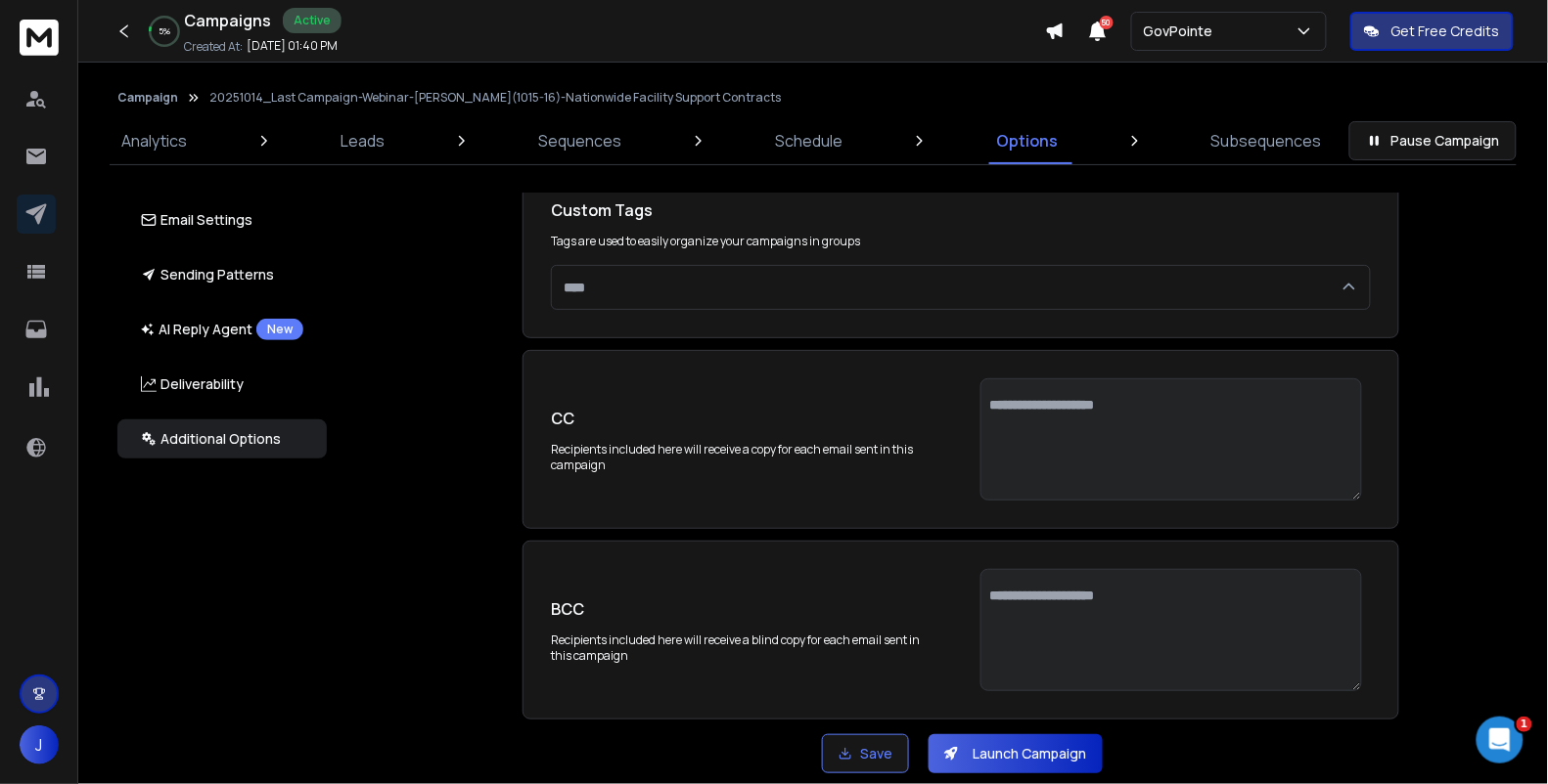
click at [867, 756] on button "Save" at bounding box center [866, 753] width 87 height 39
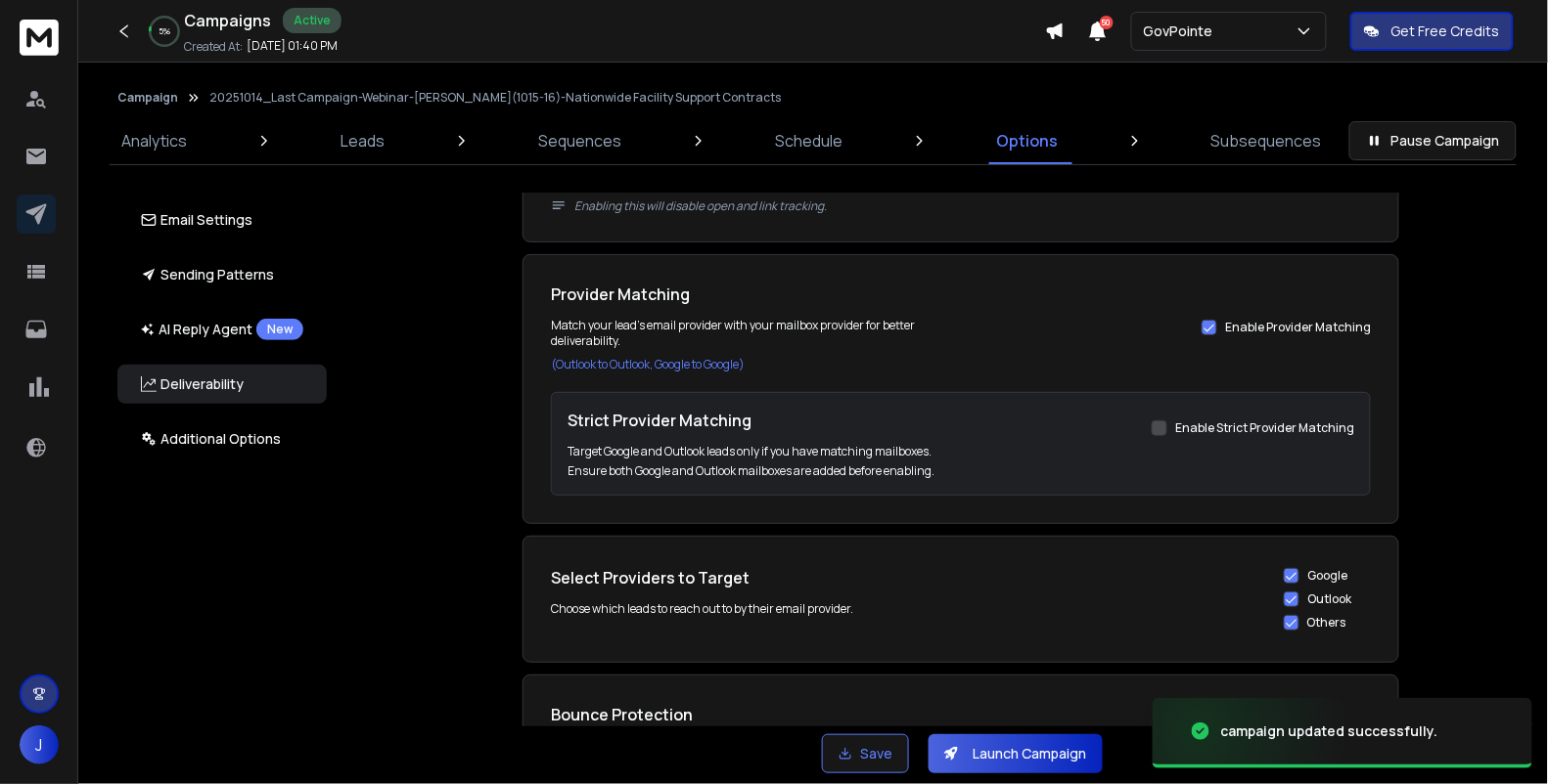
scroll to position [2412, 0]
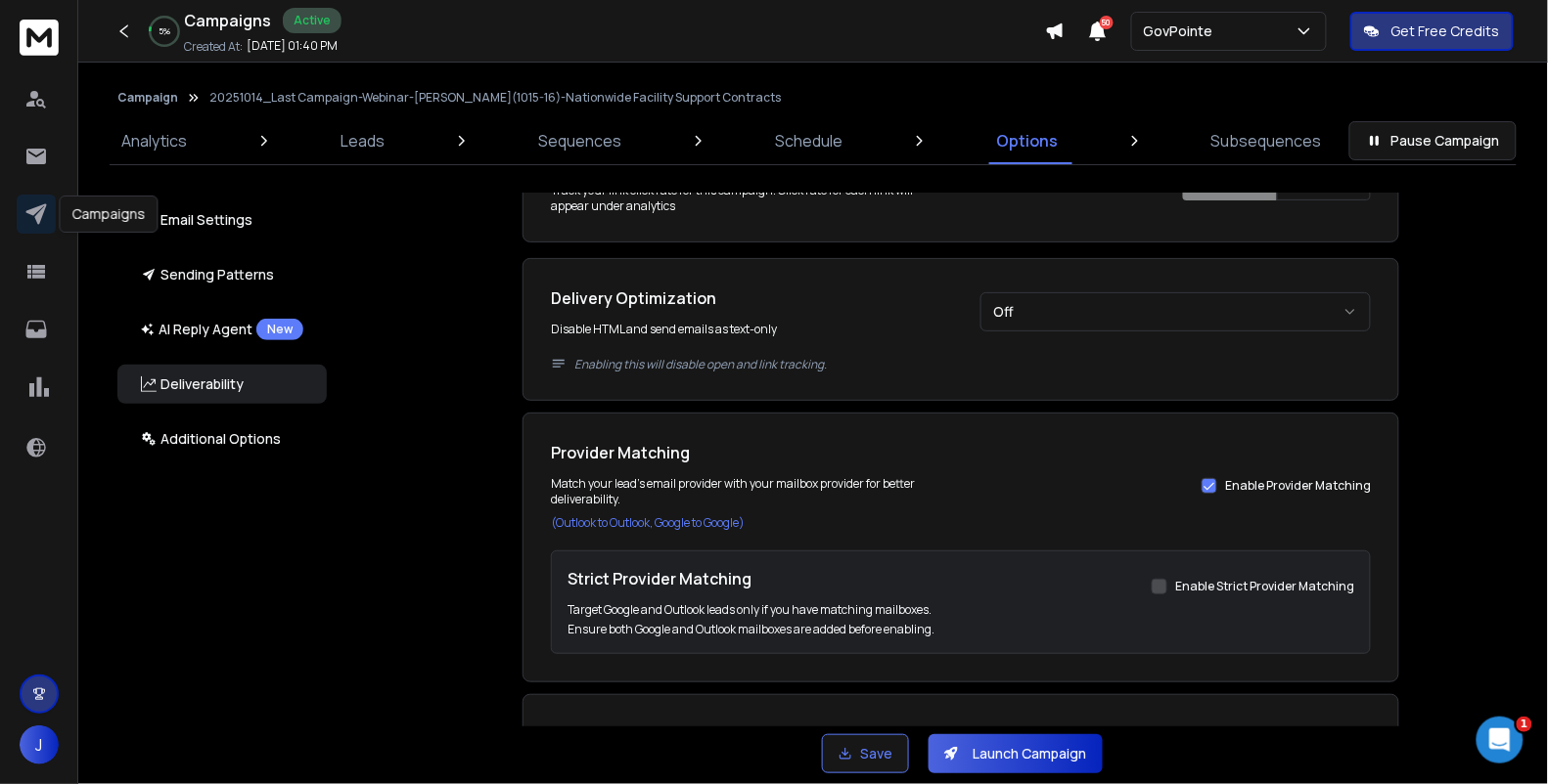
click at [46, 217] on icon at bounding box center [37, 214] width 24 height 24
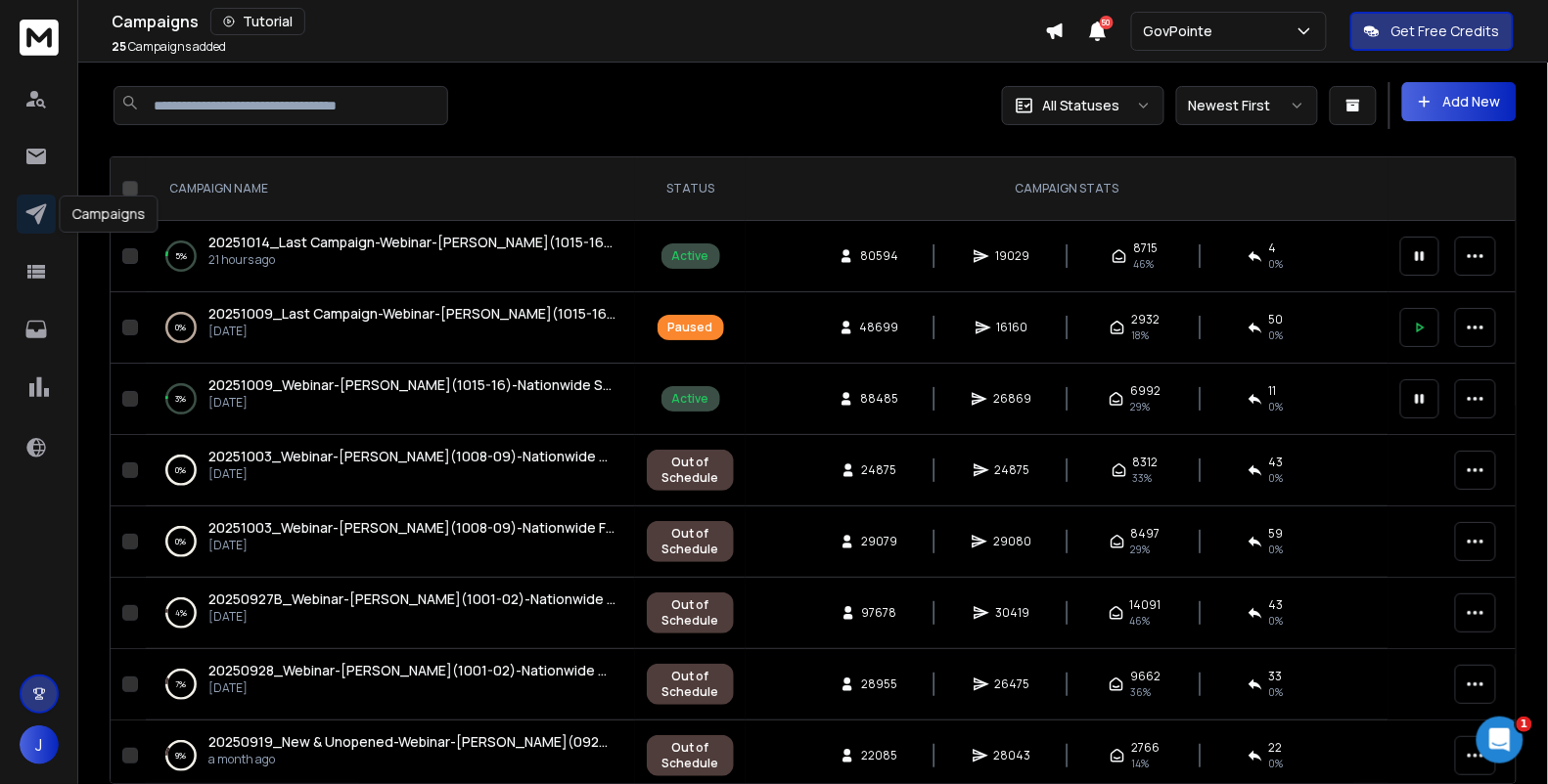
scroll to position [13, 0]
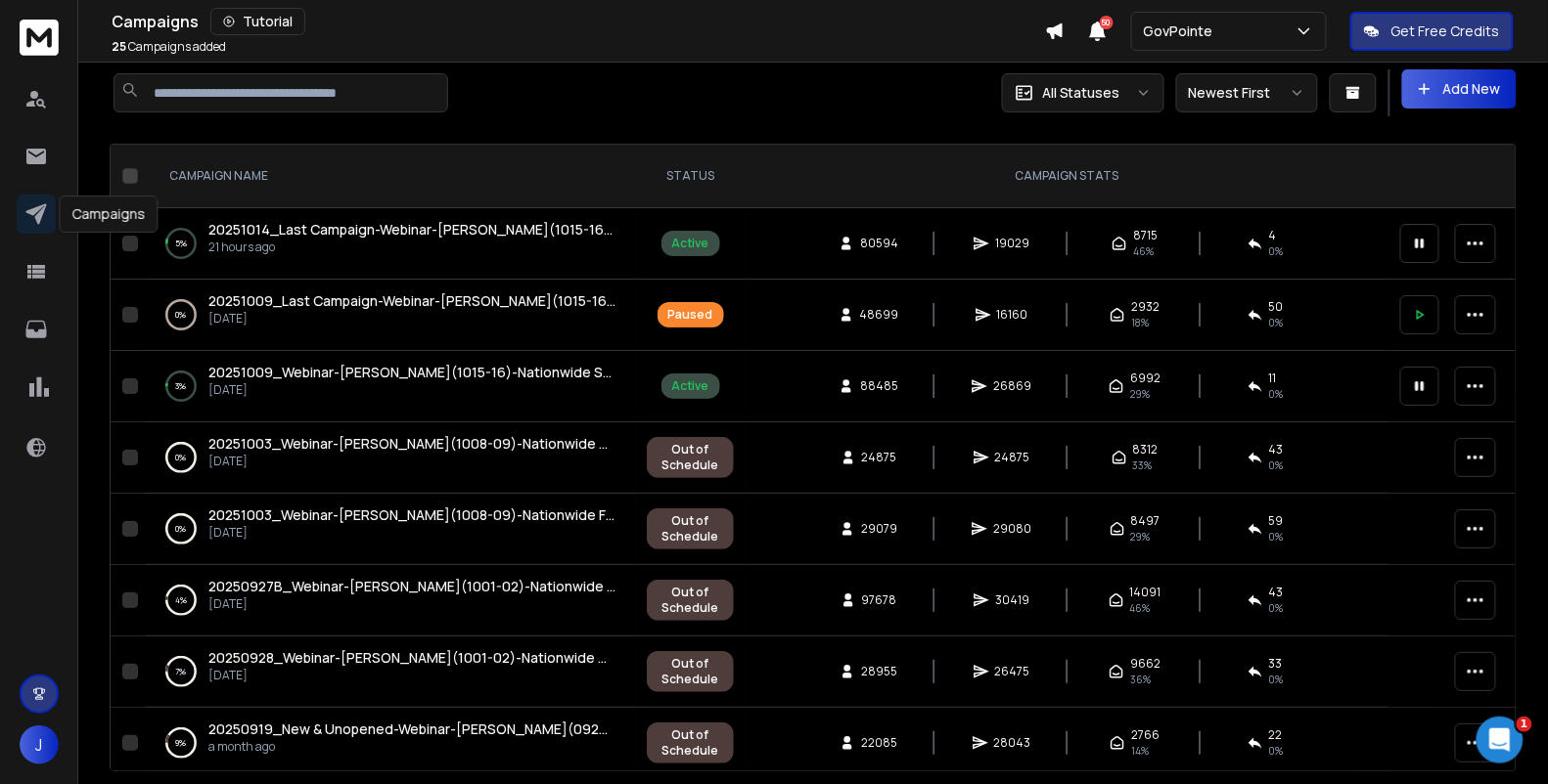
click at [1426, 391] on icon at bounding box center [1420, 386] width 18 height 18
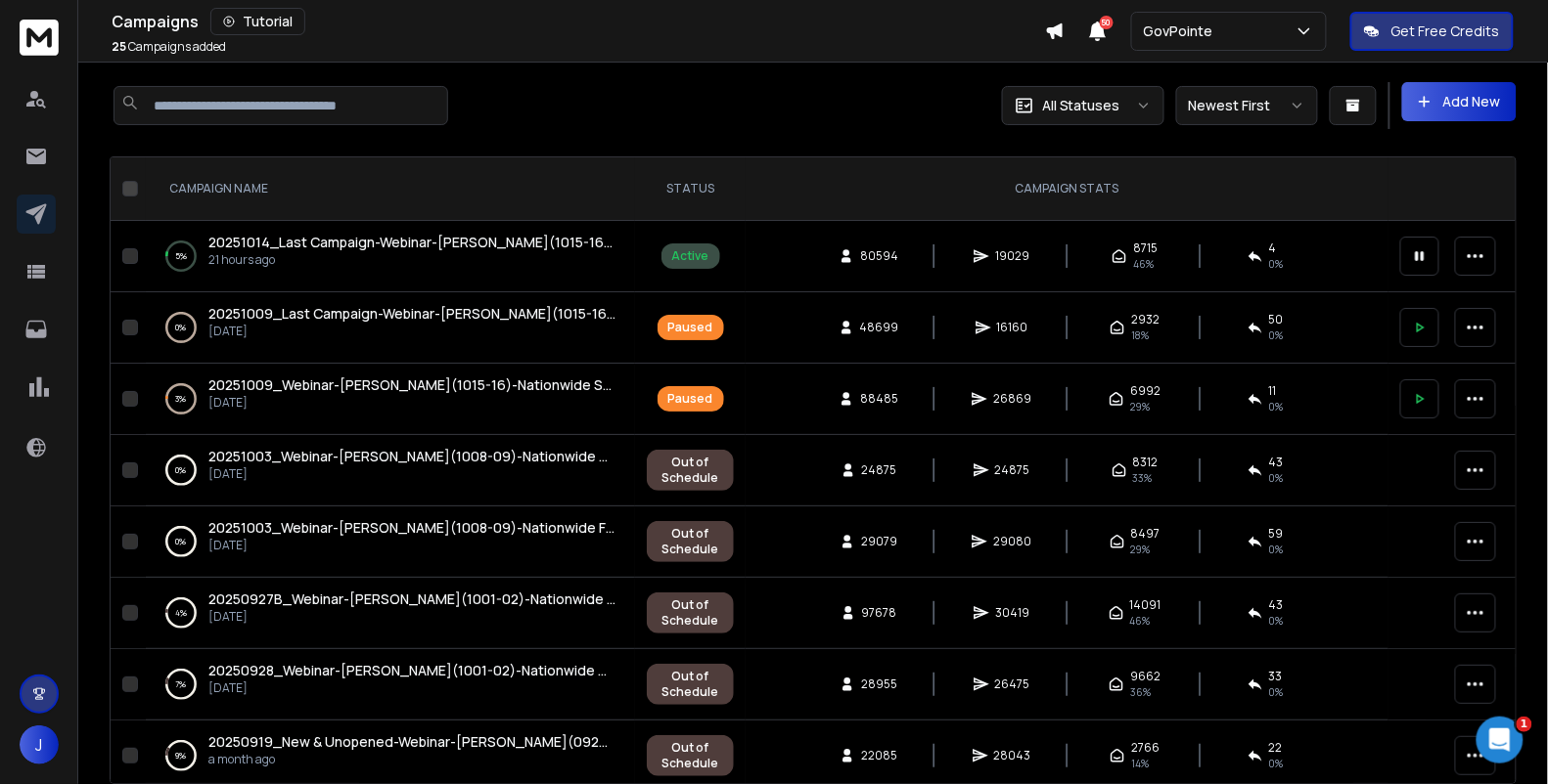
click at [646, 114] on div at bounding box center [461, 105] width 703 height 47
click at [592, 103] on div at bounding box center [461, 105] width 703 height 47
click at [724, 84] on div at bounding box center [461, 105] width 703 height 47
click at [722, 82] on div at bounding box center [461, 105] width 703 height 47
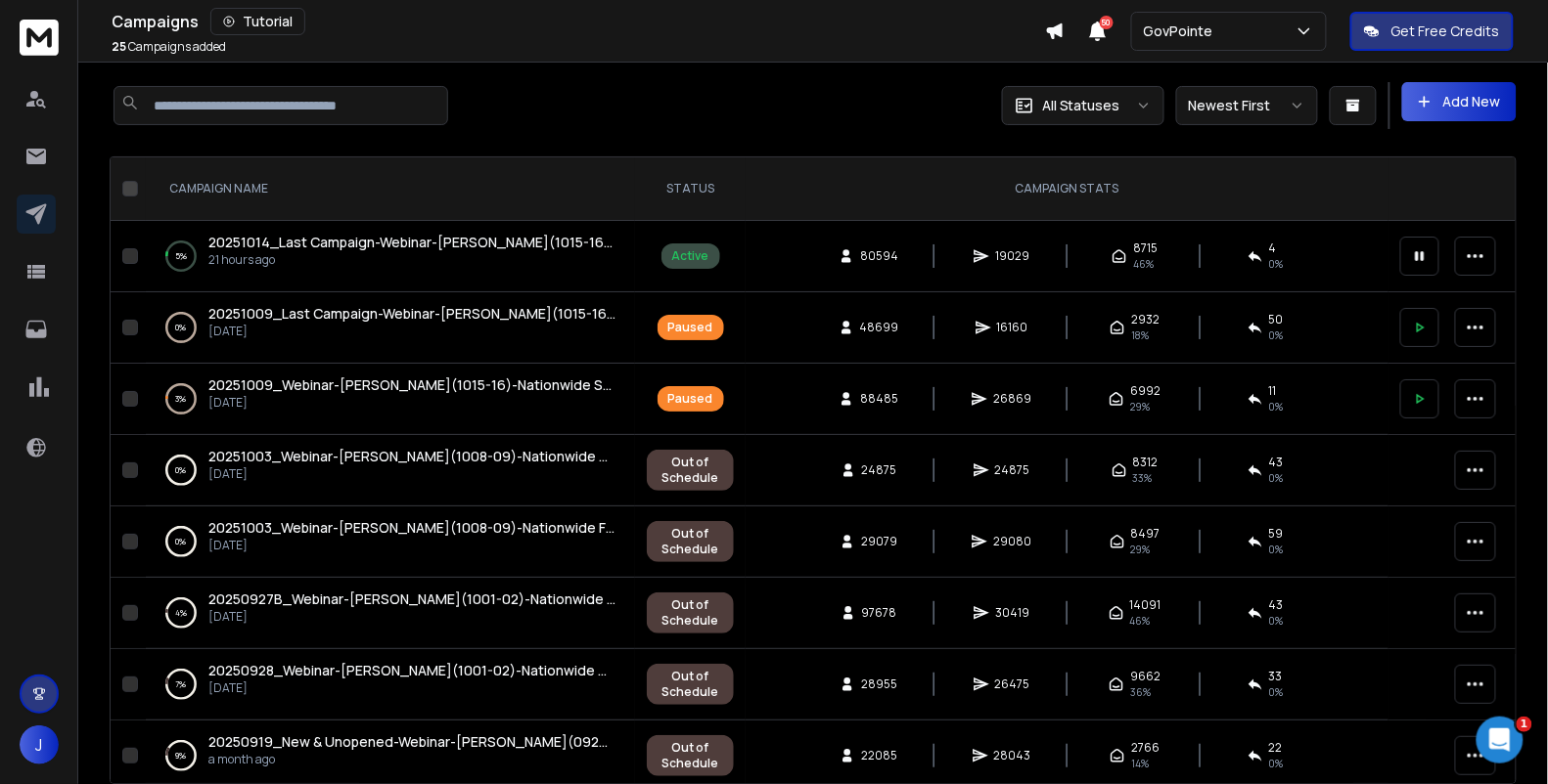
click at [796, 116] on div at bounding box center [461, 105] width 703 height 47
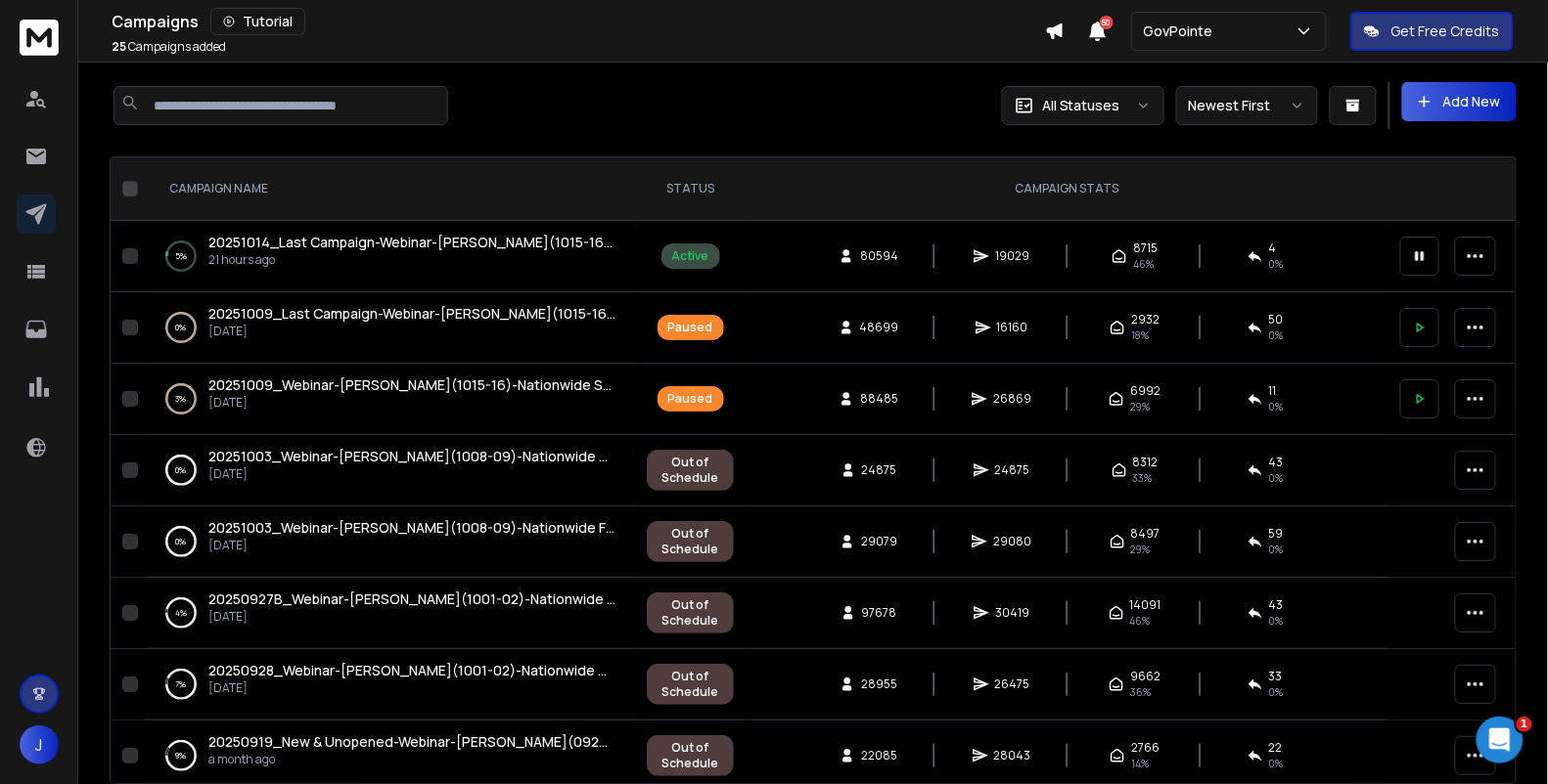
click at [796, 116] on div at bounding box center [461, 105] width 703 height 47
